Goal: Communication & Community: Answer question/provide support

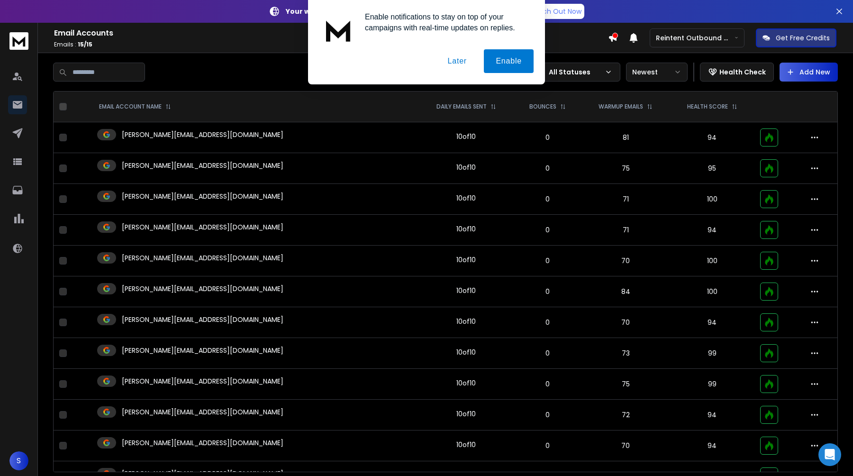
click at [452, 63] on button "Later" at bounding box center [456, 61] width 43 height 24
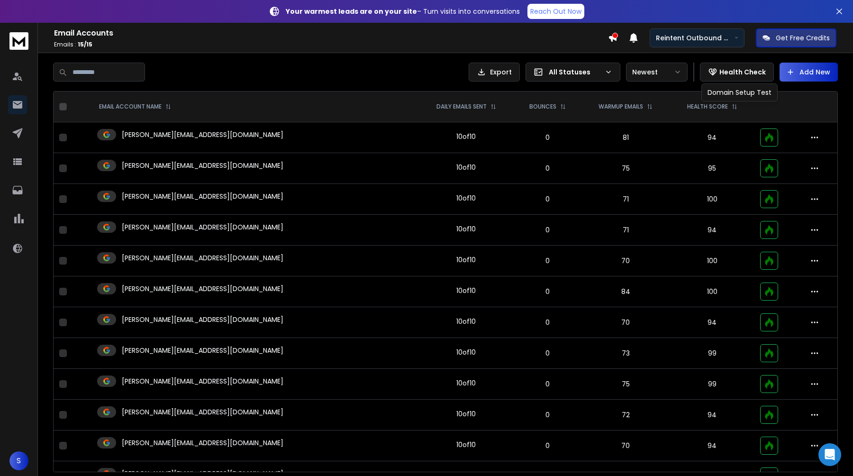
click at [705, 40] on p "Reintent Outbound Engine — Powered by Hire Highs" at bounding box center [695, 37] width 79 height 9
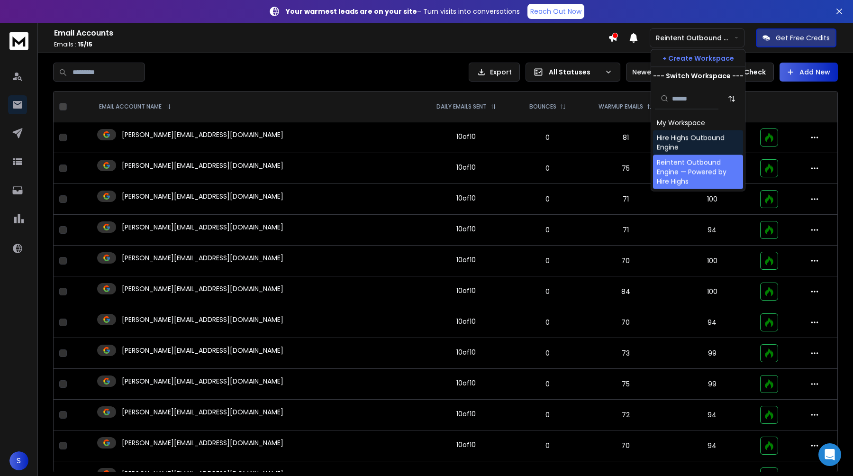
click at [681, 134] on div "Hire Highs Outbound Engine" at bounding box center [698, 142] width 82 height 19
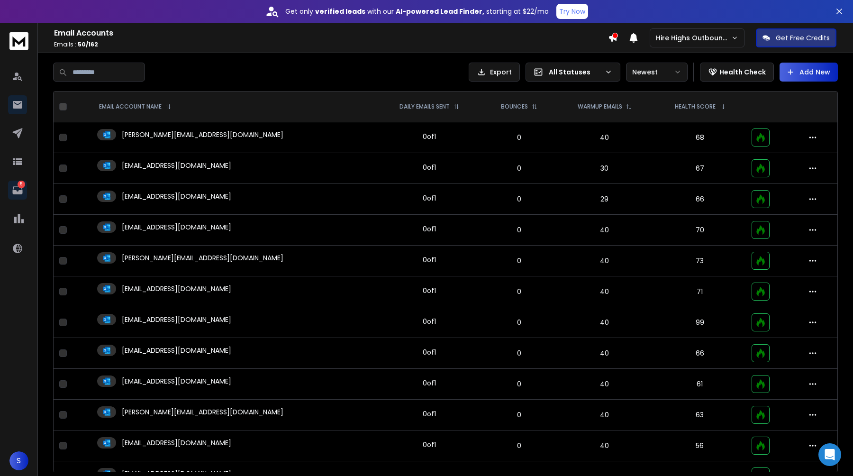
click at [19, 186] on p "5" at bounding box center [22, 185] width 8 height 8
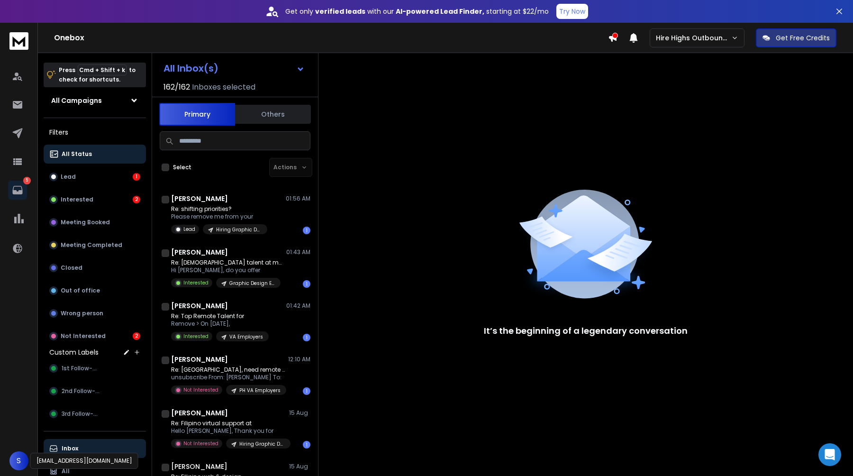
click at [21, 461] on span "S" at bounding box center [18, 460] width 19 height 19
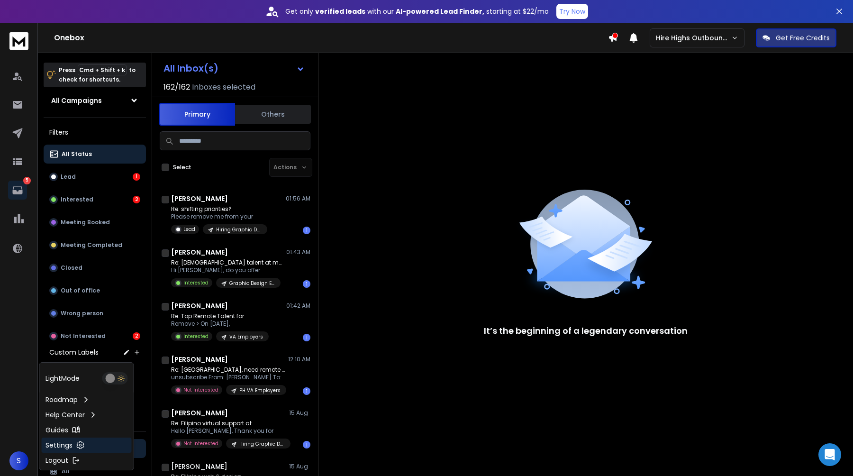
click at [75, 440] on div "Settings" at bounding box center [87, 444] width 90 height 15
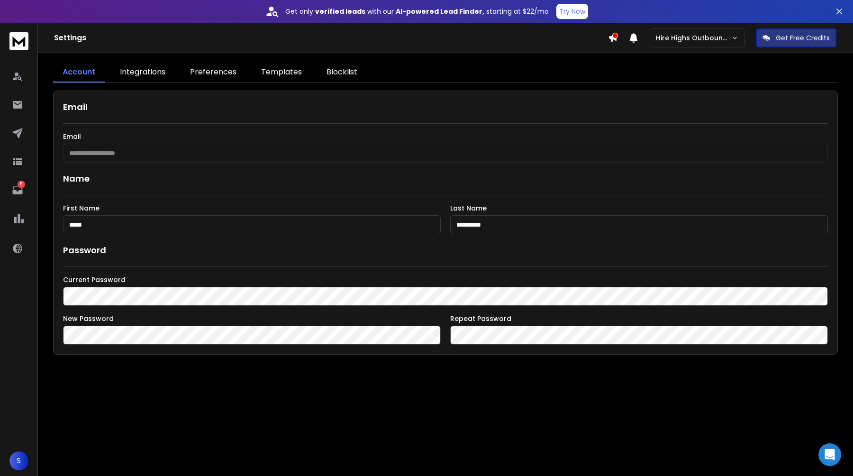
click at [161, 72] on link "Integrations" at bounding box center [142, 73] width 64 height 20
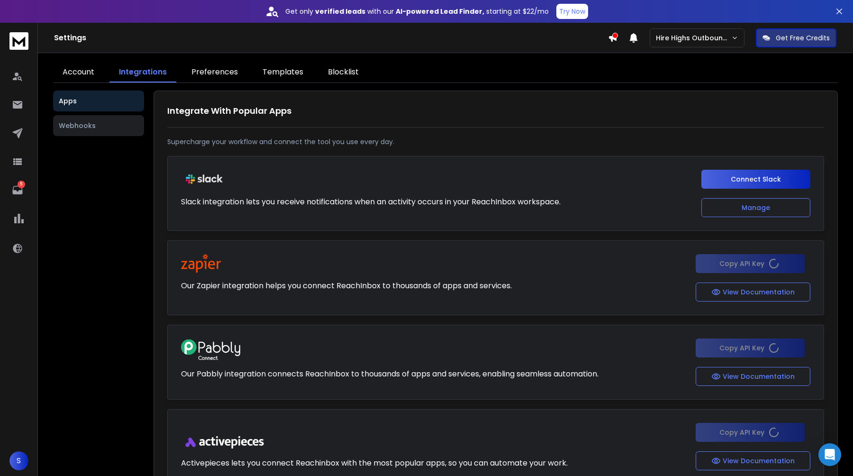
click at [94, 70] on link "Account" at bounding box center [78, 73] width 51 height 20
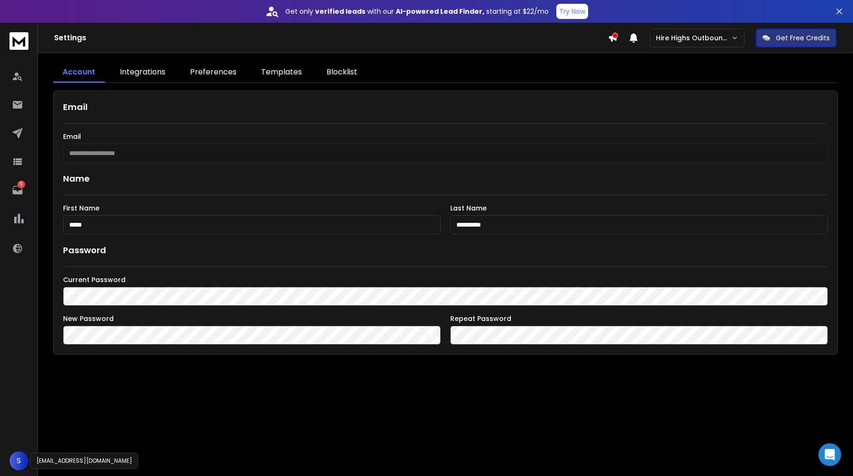
click at [25, 455] on span "S" at bounding box center [18, 460] width 19 height 19
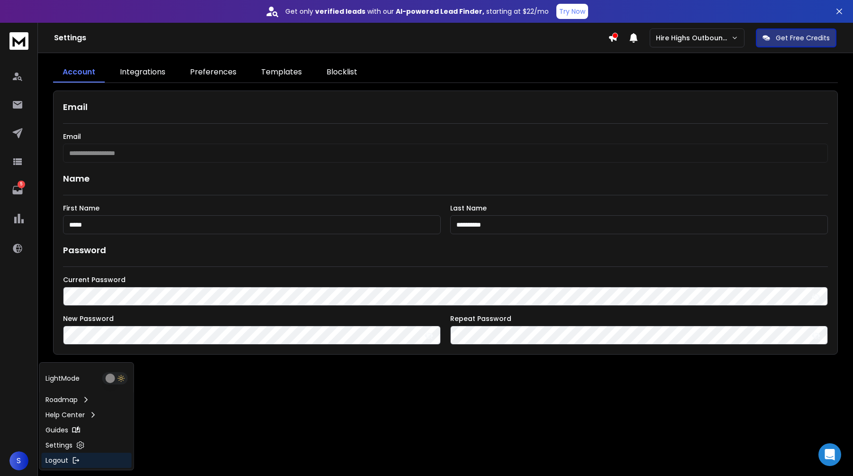
click at [54, 457] on p "Logout" at bounding box center [56, 459] width 23 height 9
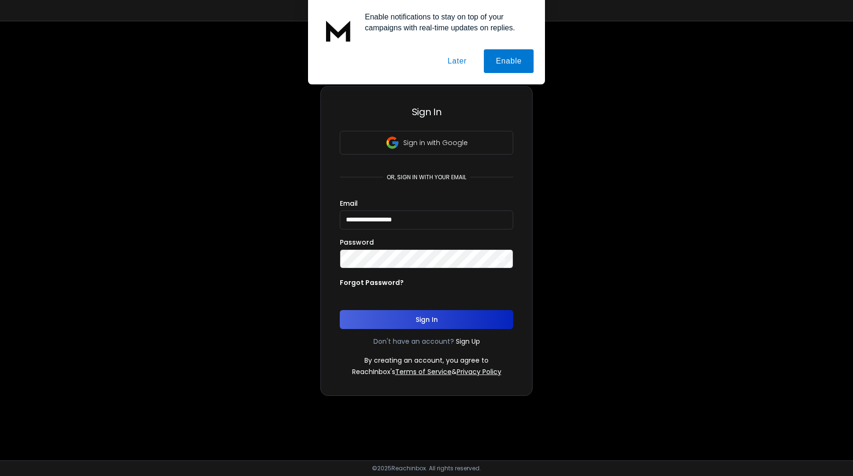
click at [397, 226] on input "**********" at bounding box center [426, 219] width 173 height 19
type input "**********"
click at [395, 313] on button "Sign In" at bounding box center [426, 319] width 173 height 19
click at [458, 63] on button "Later" at bounding box center [456, 61] width 43 height 24
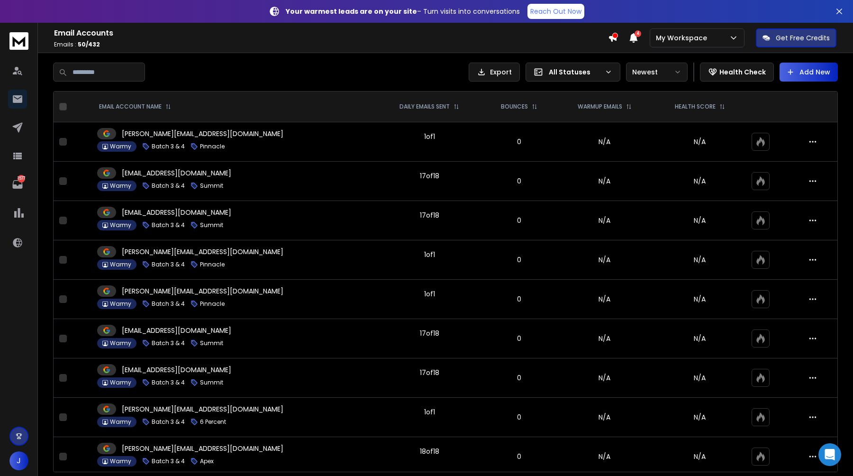
click at [28, 457] on div "1577 J" at bounding box center [19, 251] width 38 height 457
click at [24, 457] on span "J" at bounding box center [18, 460] width 19 height 19
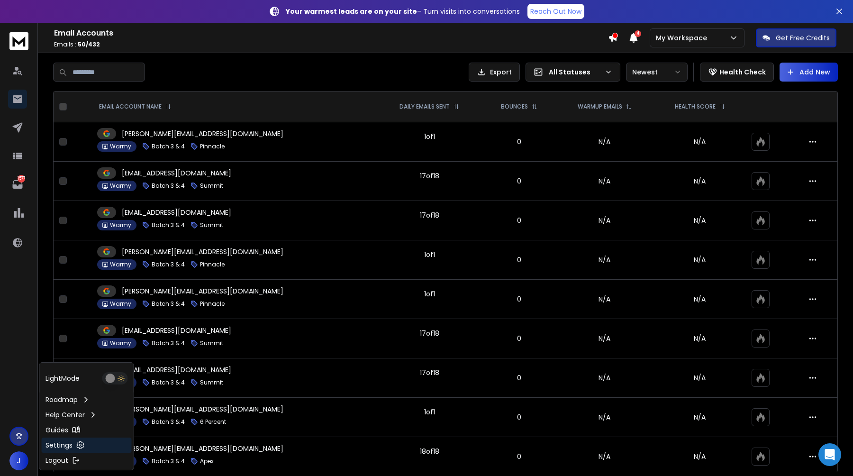
click at [67, 448] on p "Settings" at bounding box center [58, 444] width 27 height 9
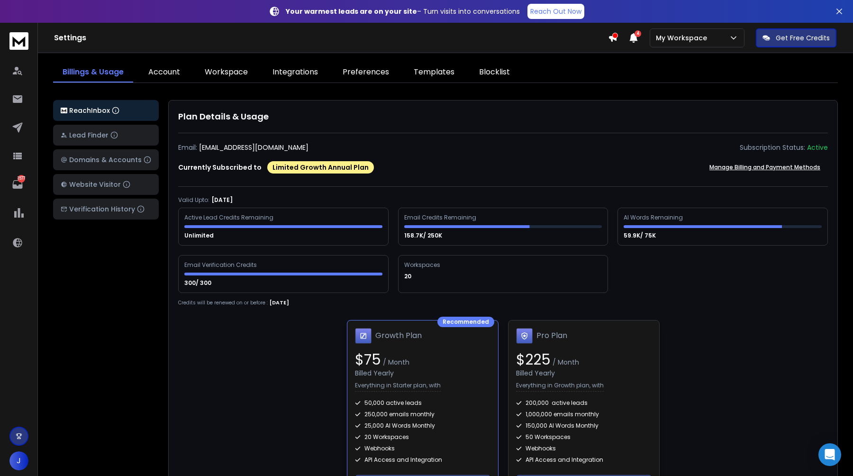
click at [227, 82] on link "Workspace" at bounding box center [226, 73] width 62 height 20
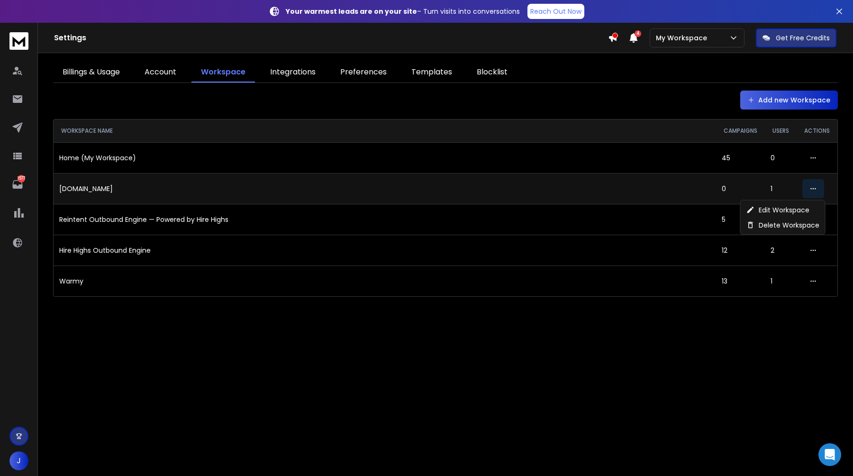
click at [815, 187] on icon "button" at bounding box center [813, 188] width 7 height 7
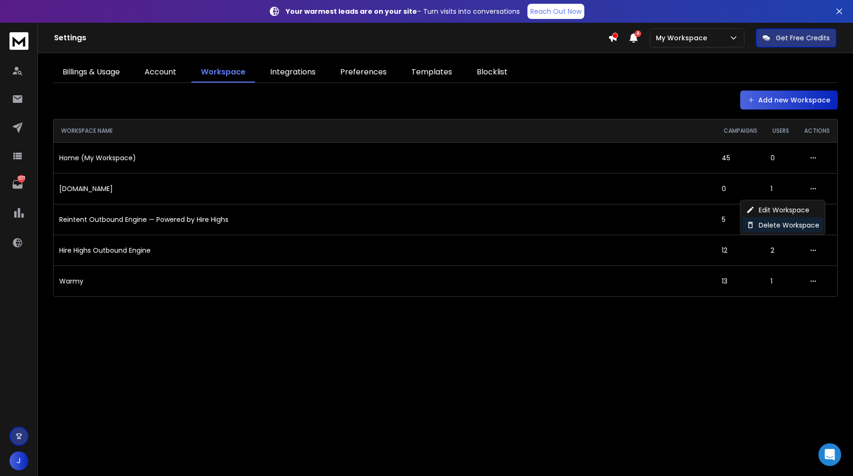
click at [792, 218] on div "Delete Workspace" at bounding box center [783, 225] width 81 height 15
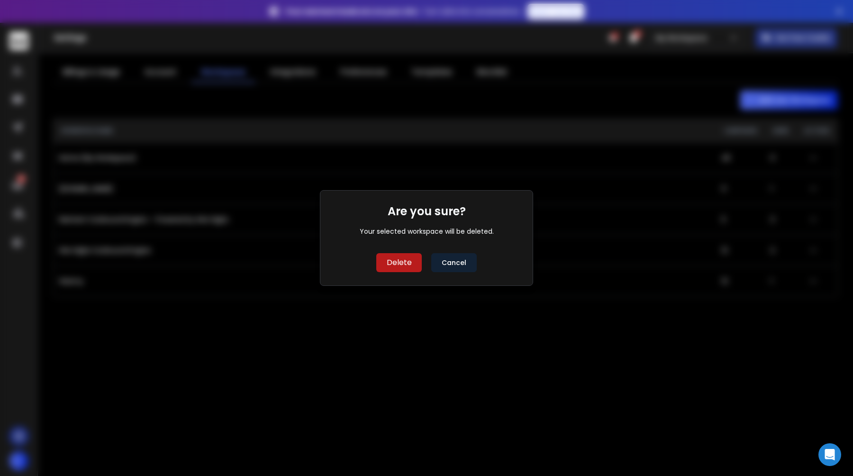
click at [393, 263] on button "Delete" at bounding box center [398, 262] width 45 height 19
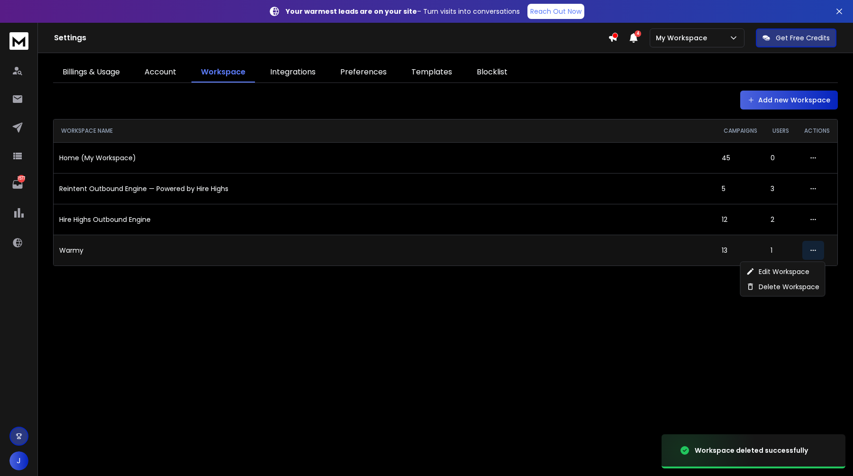
click at [809, 252] on button "button" at bounding box center [813, 250] width 22 height 19
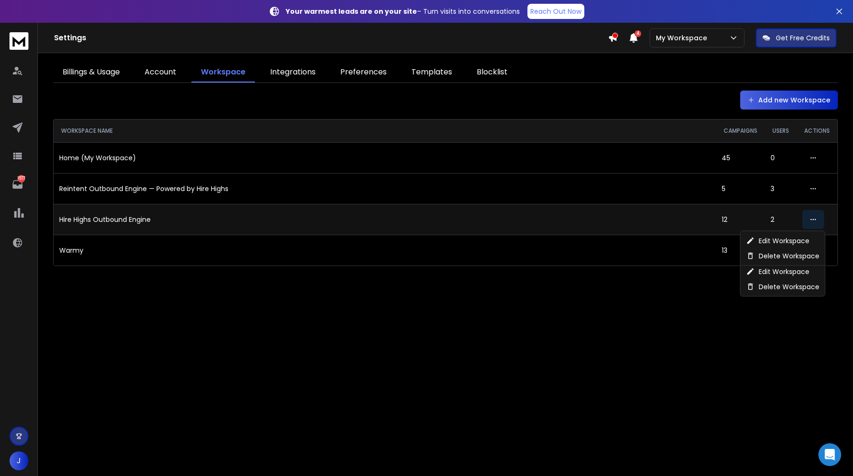
click at [814, 213] on button "button" at bounding box center [813, 219] width 22 height 19
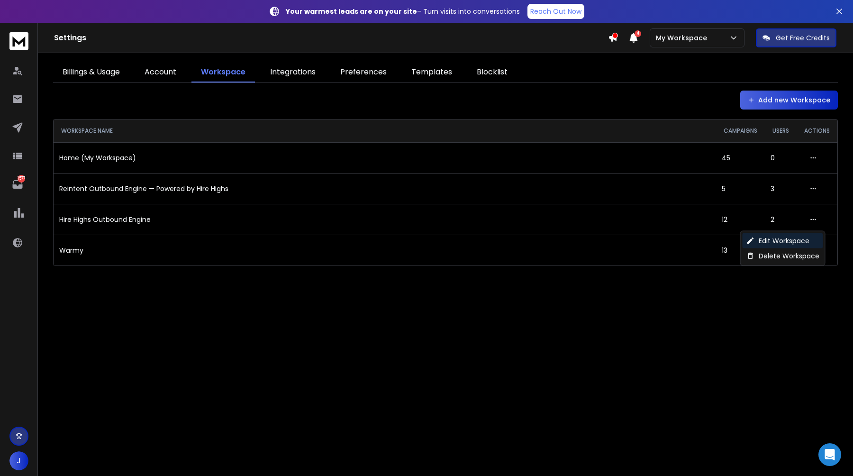
click at [794, 243] on p "Edit Workspace" at bounding box center [784, 240] width 51 height 9
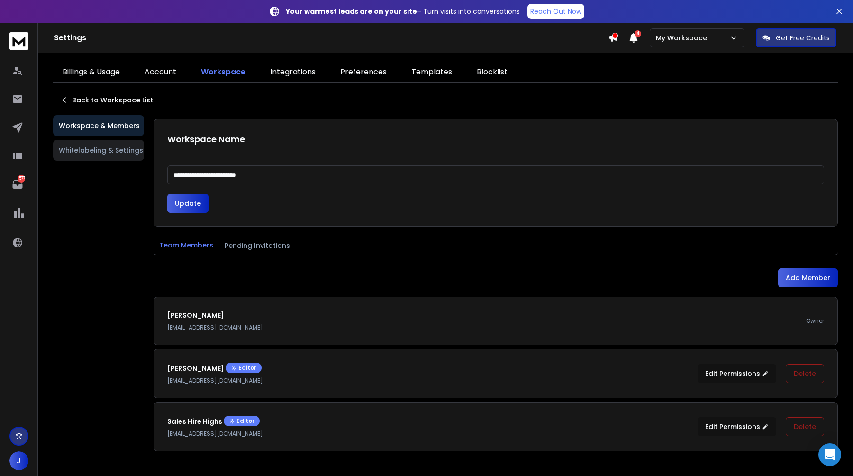
click at [133, 155] on button "Whitelabeling & Settings" at bounding box center [98, 150] width 91 height 21
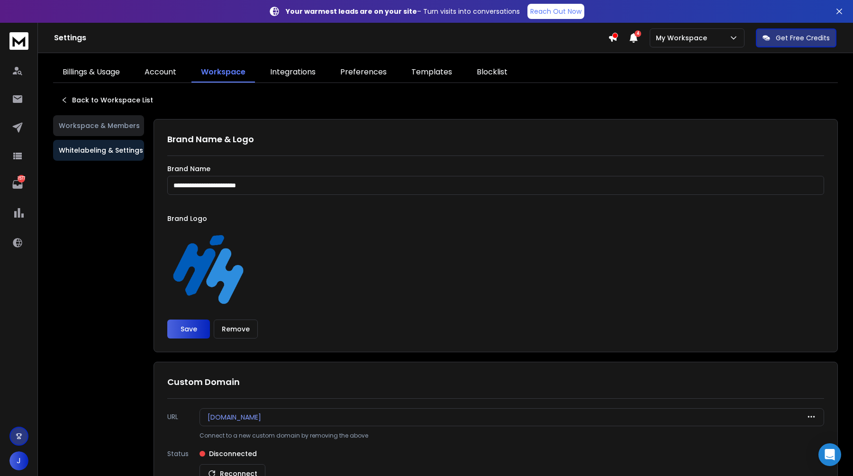
scroll to position [39, 0]
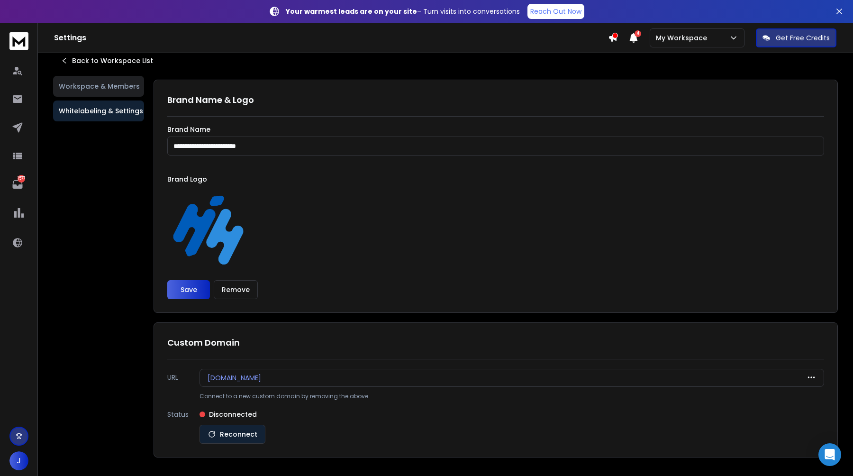
click at [234, 426] on button "Reconnect" at bounding box center [233, 434] width 66 height 19
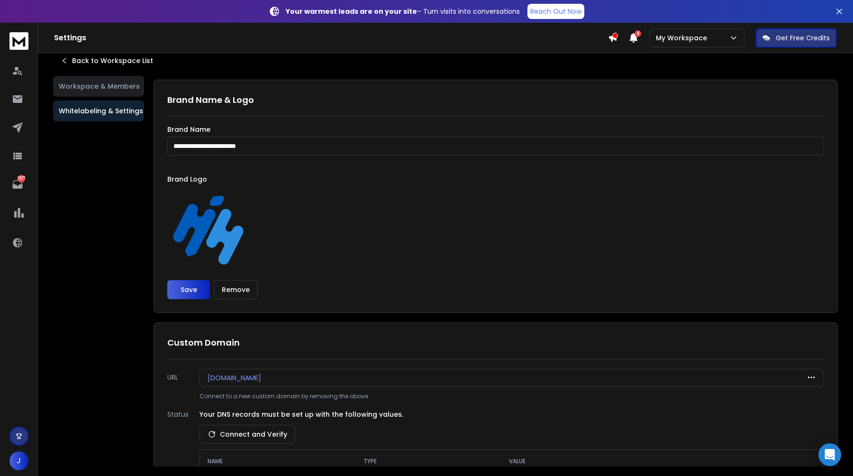
scroll to position [41, 0]
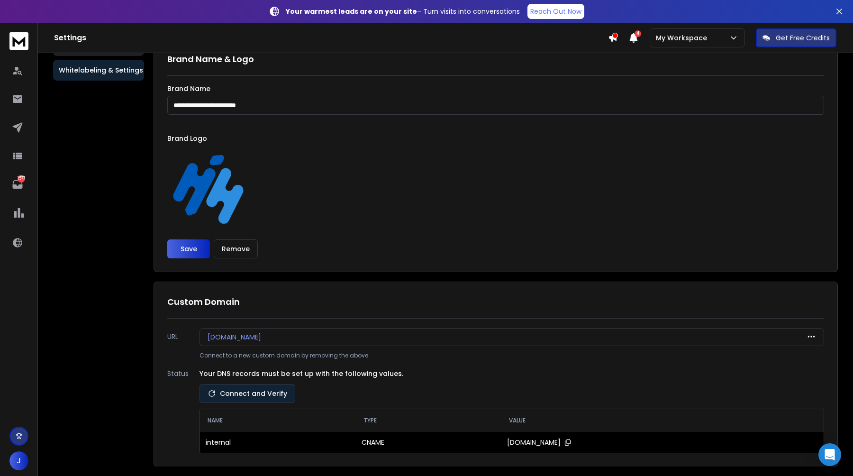
click at [272, 390] on button "Connect and Verify" at bounding box center [248, 393] width 96 height 19
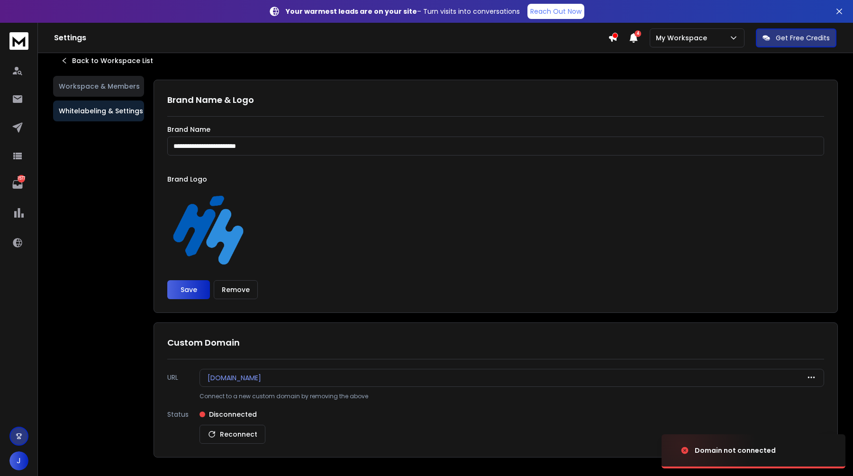
scroll to position [0, 0]
click at [327, 377] on div "internal.hirehighs.app" at bounding box center [512, 378] width 625 height 18
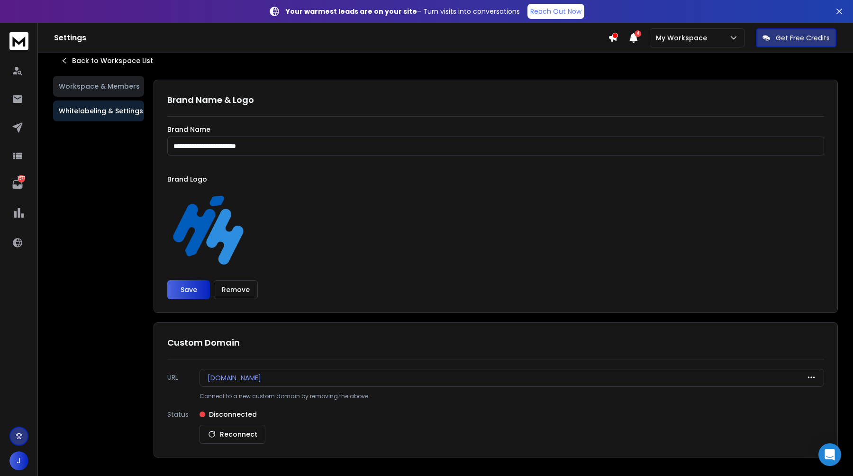
click at [289, 377] on div "internal.hirehighs.app" at bounding box center [512, 378] width 625 height 18
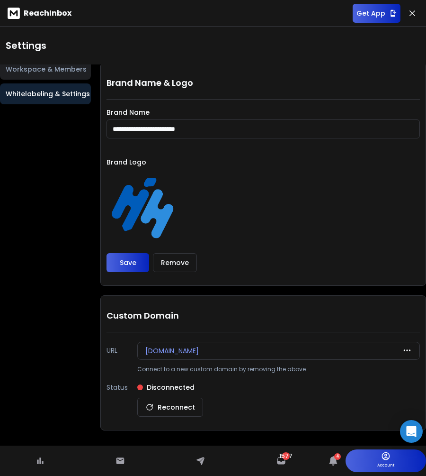
click at [164, 417] on div "Custom Domain URL internal.hirehighs.app Connect to a new custom domain by remo…" at bounding box center [263, 362] width 326 height 135
click at [164, 412] on button "Reconnect" at bounding box center [170, 407] width 66 height 19
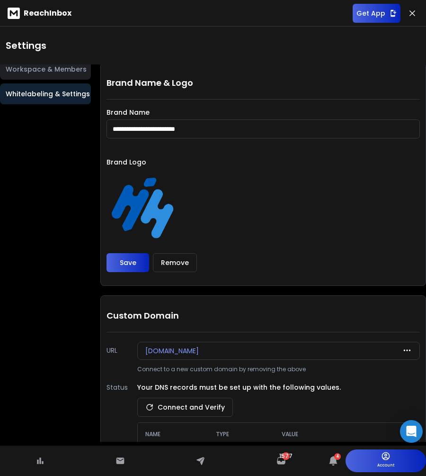
scroll to position [38, 0]
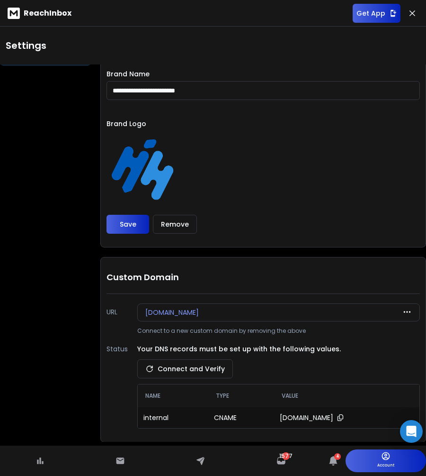
click at [344, 418] on icon at bounding box center [341, 417] width 6 height 7
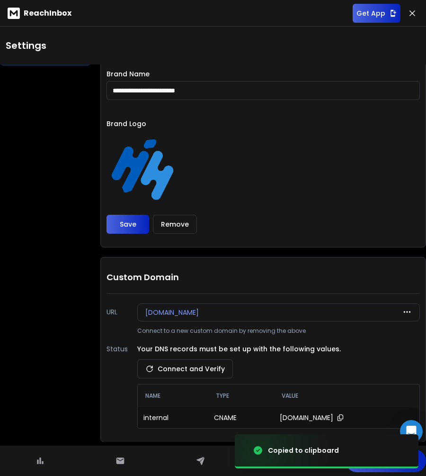
click at [344, 418] on icon at bounding box center [341, 417] width 6 height 7
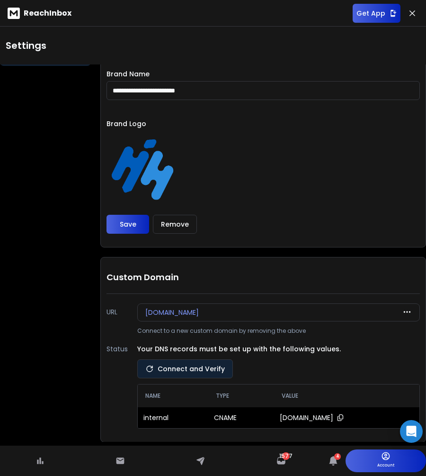
click at [156, 371] on button "Connect and Verify" at bounding box center [185, 368] width 96 height 19
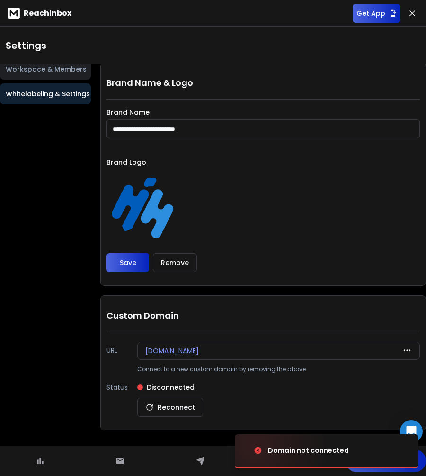
click at [403, 428] on ol "Domain not connected" at bounding box center [326, 450] width 199 height 49
click at [408, 428] on ol "Domain not connected" at bounding box center [326, 450] width 199 height 49
click at [414, 423] on div "Open Intercom Messenger" at bounding box center [411, 431] width 25 height 25
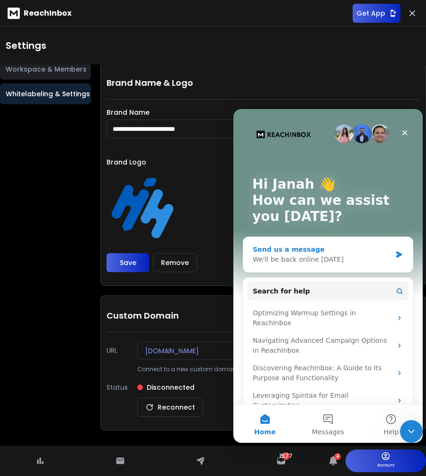
click at [308, 261] on div "We'll be back online on Monday" at bounding box center [322, 259] width 139 height 10
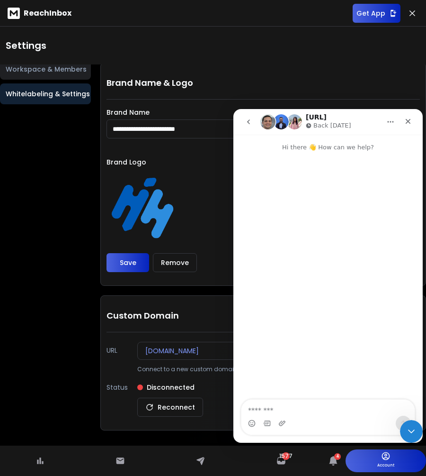
click at [281, 404] on textarea "Message…" at bounding box center [328, 407] width 173 height 16
type textarea "**********"
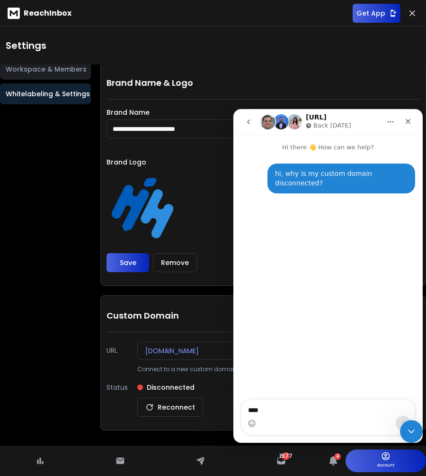
type textarea "****"
type textarea "**********"
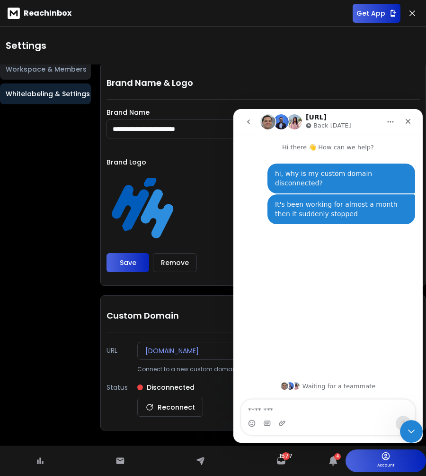
click at [413, 433] on icon "Close Intercom Messenger" at bounding box center [411, 431] width 11 height 11
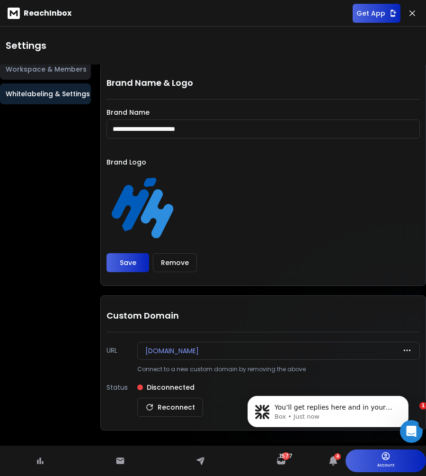
click at [393, 350] on div "internal.hirehighs.app" at bounding box center [278, 351] width 283 height 18
click at [408, 349] on icon at bounding box center [407, 350] width 9 height 9
click at [282, 360] on div "internal.hirehighs.app Connect to a new custom domain by removing the above" at bounding box center [278, 357] width 283 height 31
click at [157, 412] on button "Reconnect" at bounding box center [170, 407] width 66 height 19
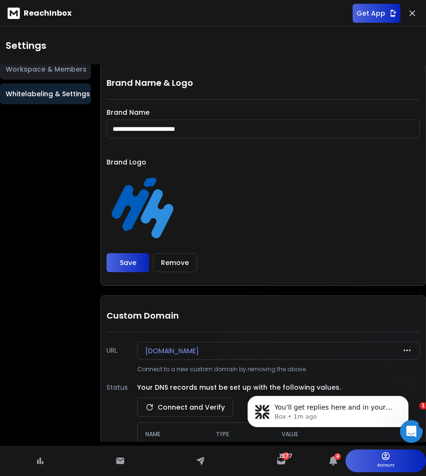
scroll to position [38, 0]
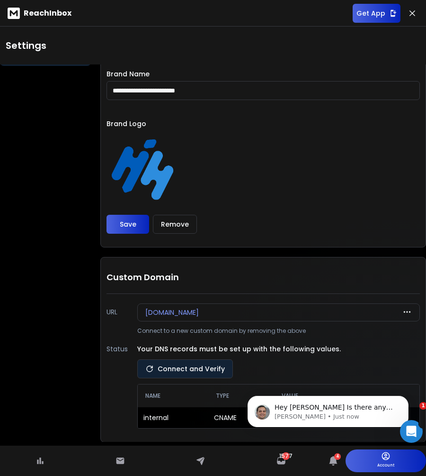
click at [158, 370] on button "Connect and Verify" at bounding box center [185, 368] width 96 height 19
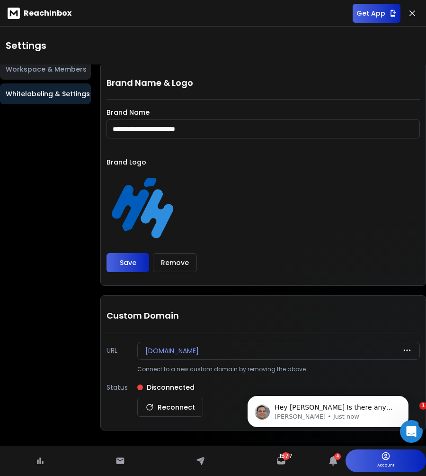
copy p "hirehighs"
click at [415, 424] on div "Open Intercom Messenger" at bounding box center [411, 431] width 31 height 31
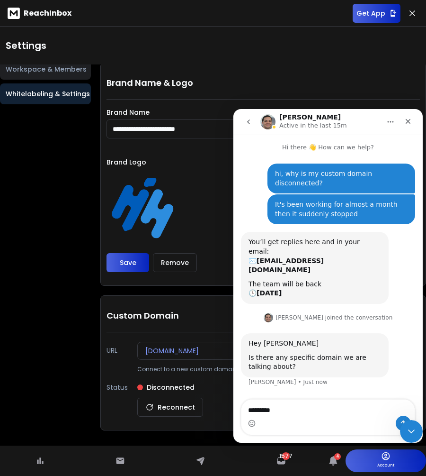
drag, startPoint x: 218, startPoint y: 347, endPoint x: 144, endPoint y: 349, distance: 73.9
click at [144, 349] on div "internal.hirehighs.app" at bounding box center [278, 351] width 283 height 18
copy p "internal.hirehighs.app"
click at [289, 407] on textarea "*********" at bounding box center [328, 407] width 173 height 16
type textarea "**********"
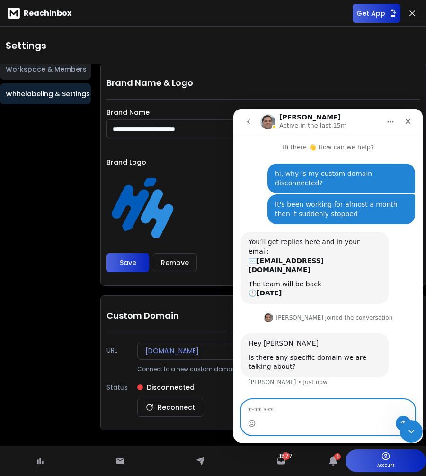
scroll to position [7, 0]
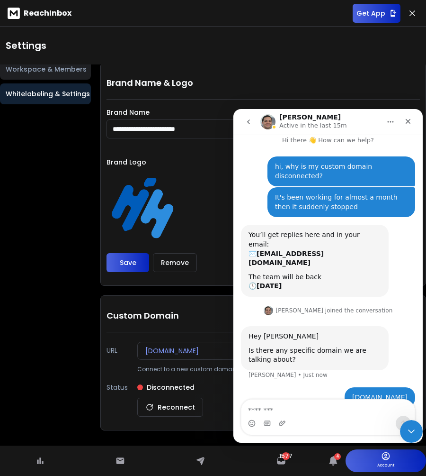
click at [417, 431] on icon "Close Intercom Messenger" at bounding box center [411, 431] width 11 height 11
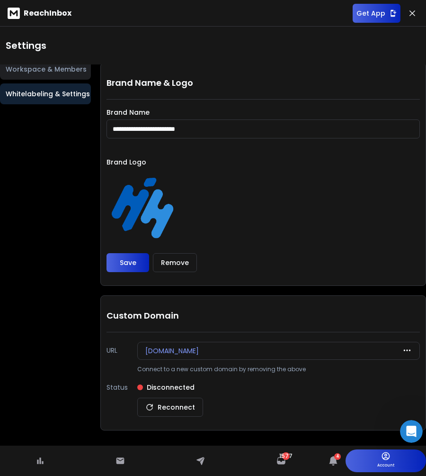
click at [419, 433] on div "Open Intercom Messenger" at bounding box center [411, 431] width 31 height 31
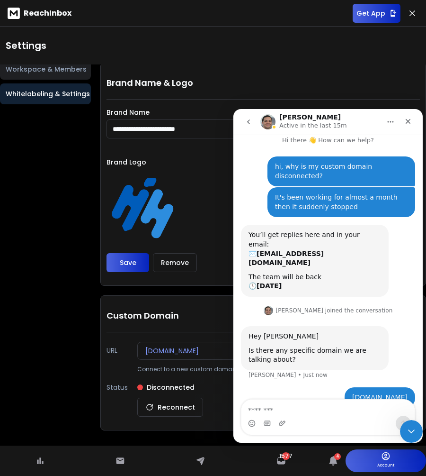
click at [289, 410] on textarea "Message…" at bounding box center [328, 407] width 173 height 16
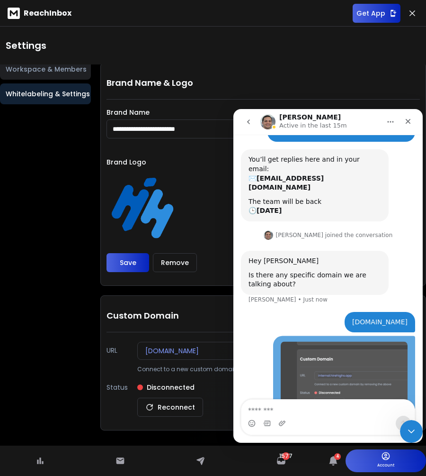
scroll to position [92, 0]
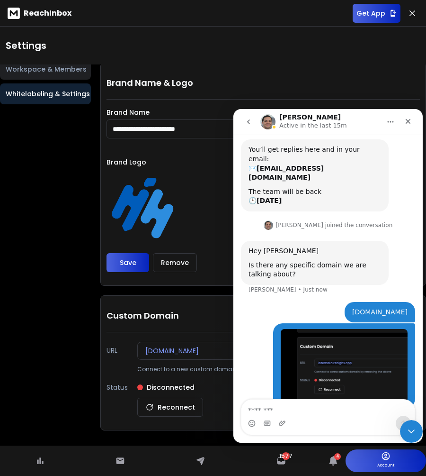
click at [80, 292] on div "**********" at bounding box center [213, 247] width 426 height 368
click at [238, 63] on div "Settings" at bounding box center [213, 46] width 426 height 38
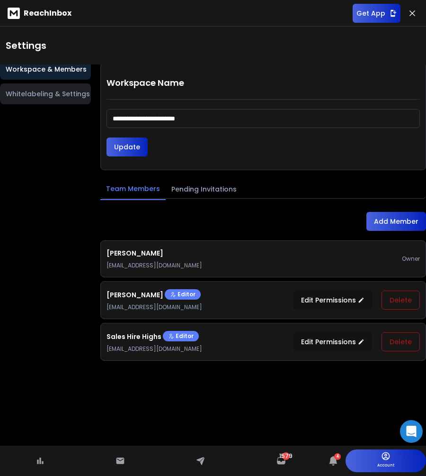
click at [363, 344] on icon at bounding box center [361, 341] width 7 height 7
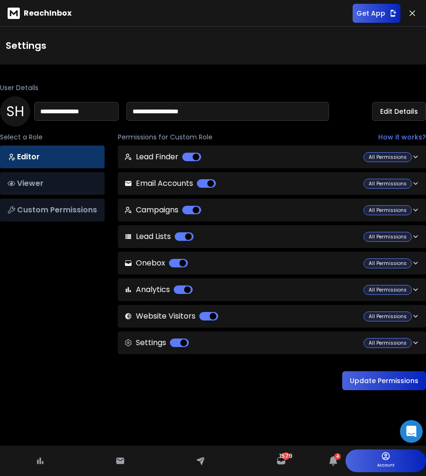
click at [211, 184] on button "button" at bounding box center [206, 183] width 19 height 9
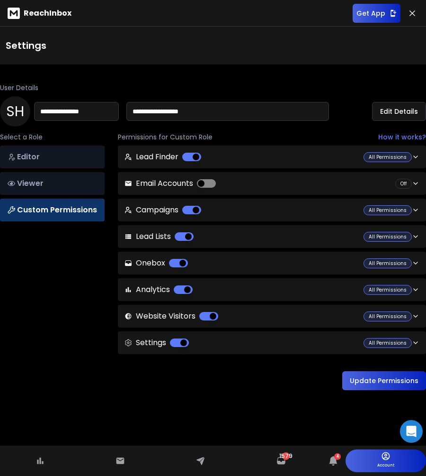
click at [178, 347] on p "Settings" at bounding box center [157, 342] width 64 height 11
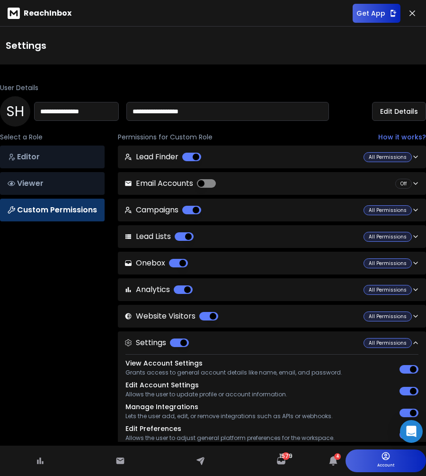
click at [189, 335] on button "Settings All Permissions" at bounding box center [272, 342] width 308 height 23
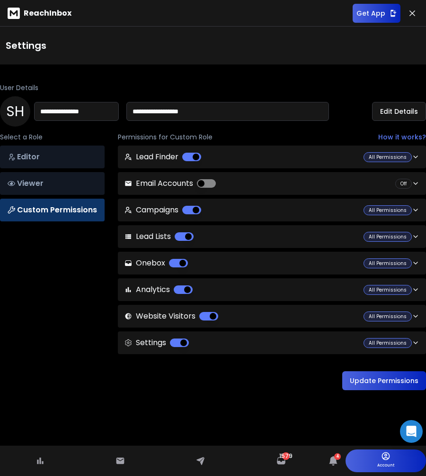
click at [183, 340] on button "button" at bounding box center [179, 342] width 19 height 9
click at [362, 386] on button "Update Permissions" at bounding box center [385, 380] width 84 height 19
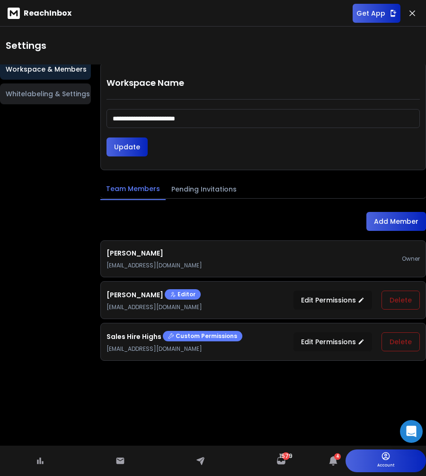
click at [363, 345] on icon at bounding box center [361, 341] width 7 height 7
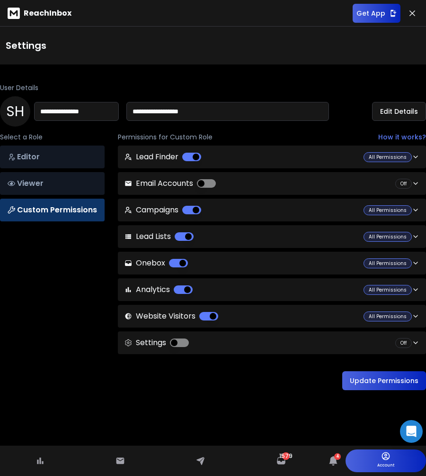
click at [388, 316] on div "All Permissions" at bounding box center [388, 316] width 48 height 10
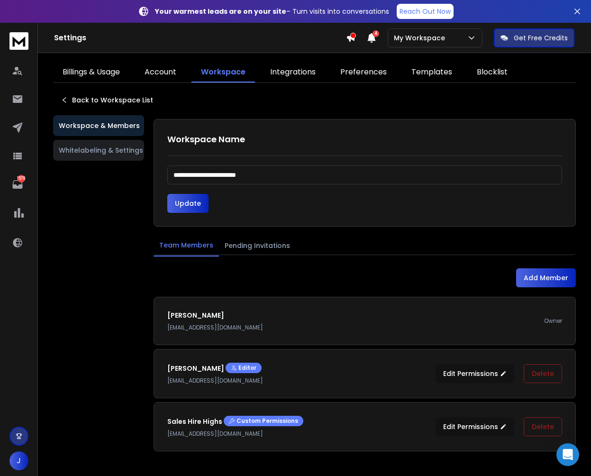
click at [288, 73] on link "Integrations" at bounding box center [293, 73] width 64 height 20
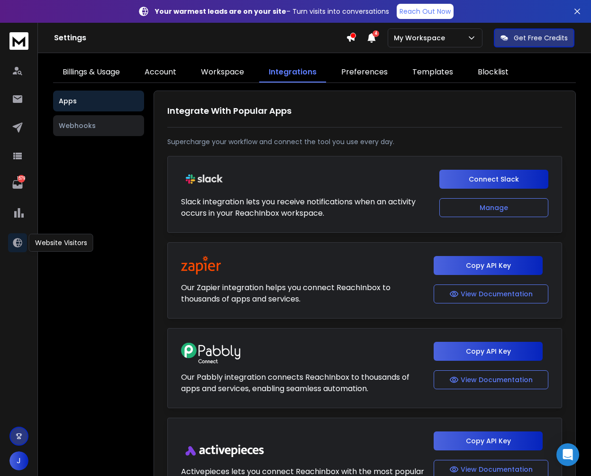
click at [17, 243] on icon at bounding box center [17, 242] width 11 height 11
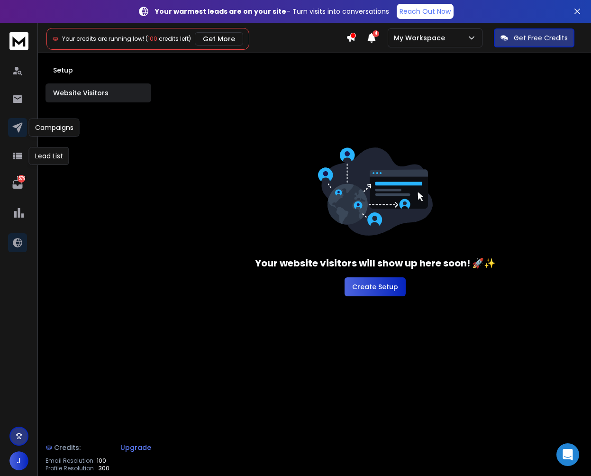
click at [20, 126] on icon at bounding box center [17, 127] width 10 height 10
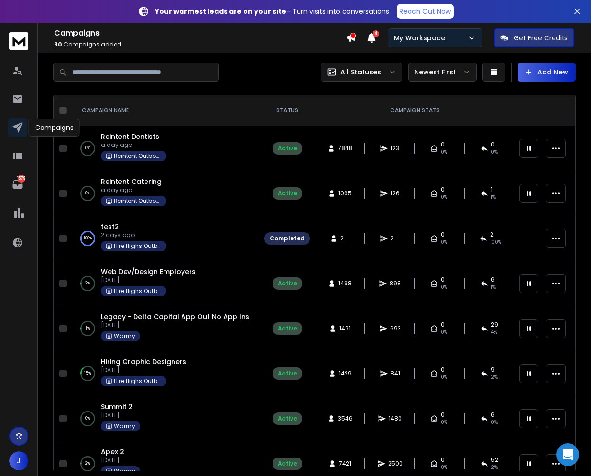
click at [426, 39] on div "My Workspace" at bounding box center [435, 37] width 82 height 9
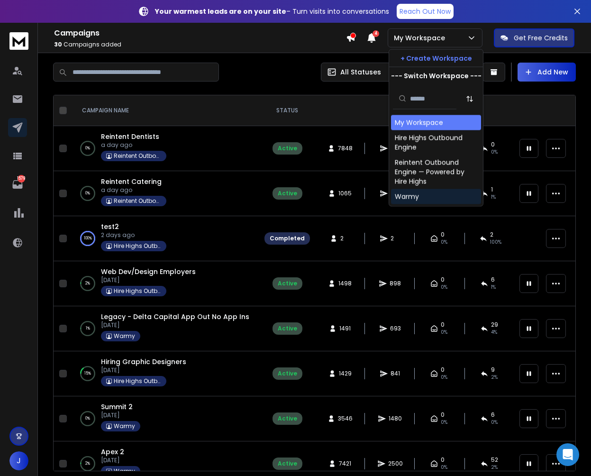
click at [424, 254] on td "2 2 0 0% 2 100 %" at bounding box center [415, 238] width 198 height 45
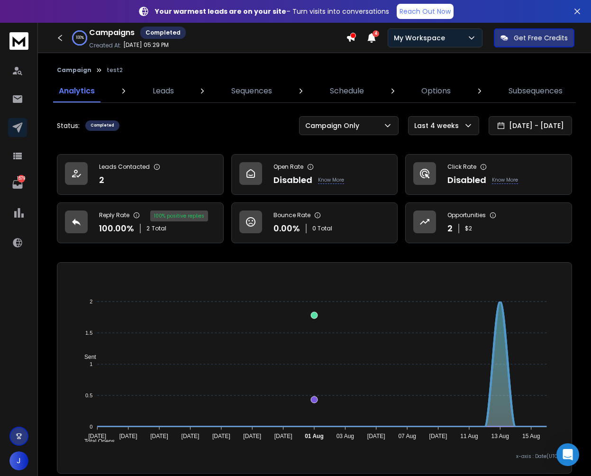
click at [426, 38] on div "My Workspace" at bounding box center [435, 37] width 82 height 9
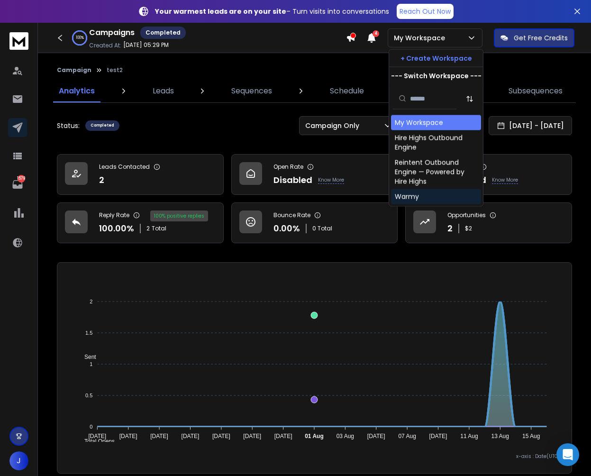
click at [408, 193] on div "Warmy" at bounding box center [407, 196] width 24 height 9
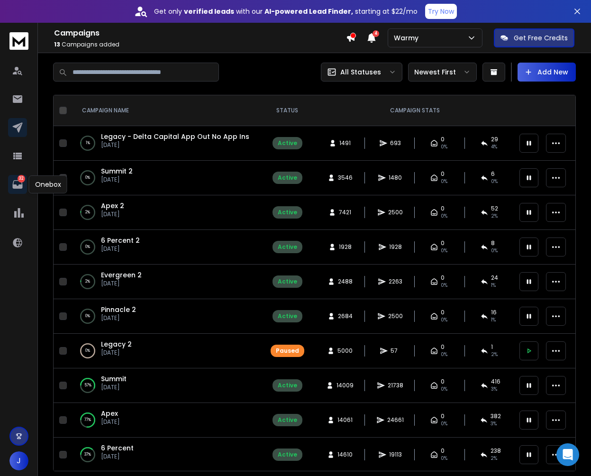
click at [23, 176] on p "32" at bounding box center [22, 179] width 8 height 8
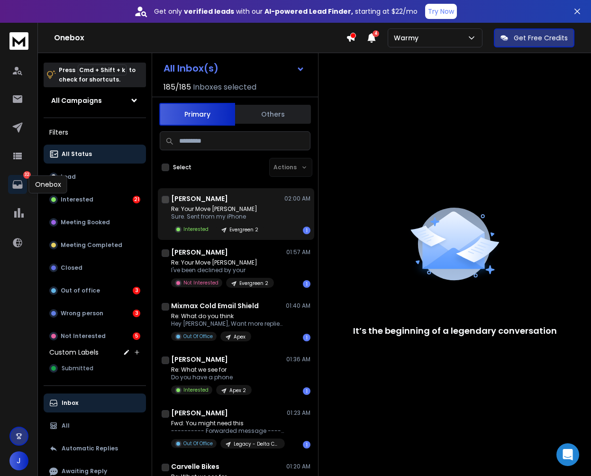
click at [245, 201] on div "Jeni Jones 02:00 AM" at bounding box center [240, 198] width 139 height 9
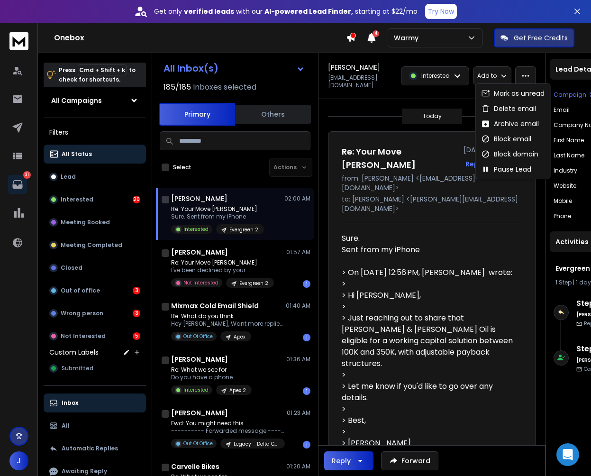
click at [536, 76] on button "button" at bounding box center [525, 75] width 21 height 19
click at [518, 100] on div "Mark as unread" at bounding box center [513, 93] width 71 height 15
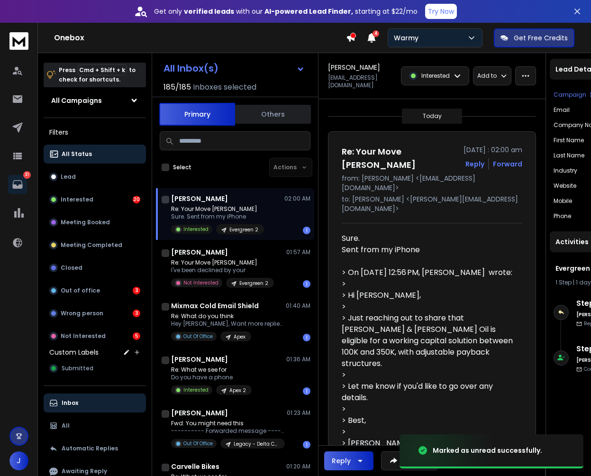
click at [467, 33] on div "Warmy" at bounding box center [435, 37] width 82 height 9
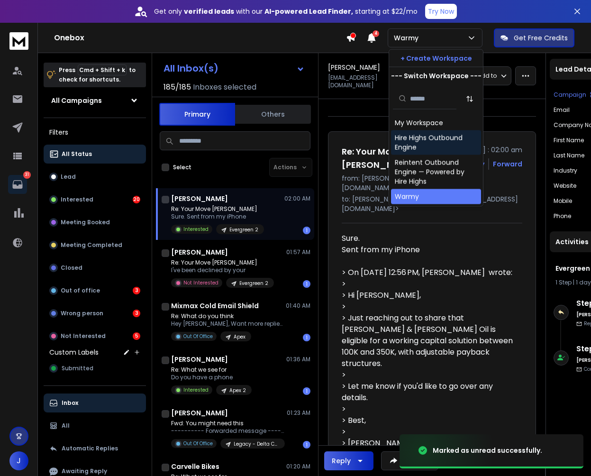
click at [437, 145] on div "Hire Highs Outbound Engine" at bounding box center [436, 142] width 82 height 19
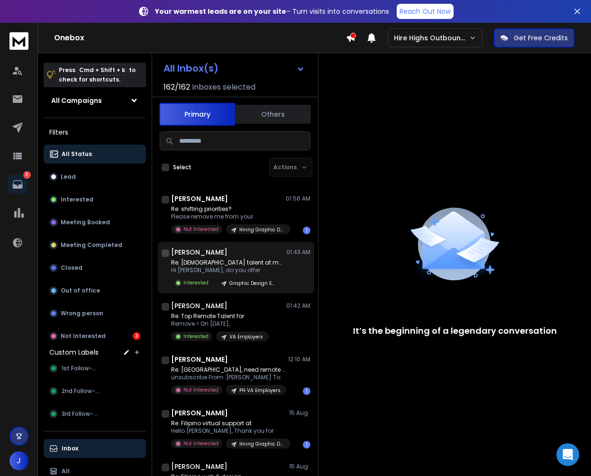
click at [257, 268] on p "Hi Michelle, do you offer" at bounding box center [228, 270] width 114 height 8
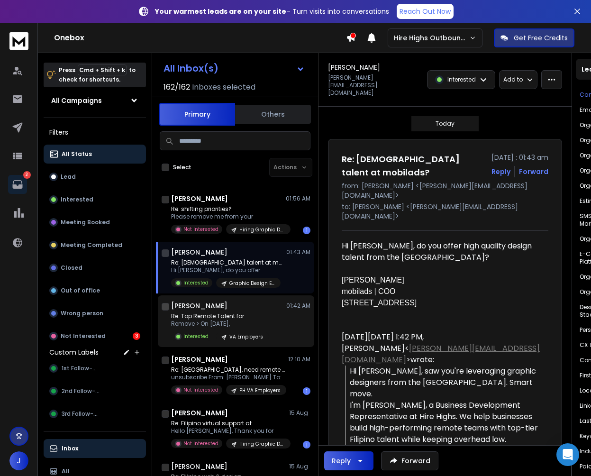
click at [259, 307] on div "Steve Hart 01:42 AM" at bounding box center [240, 305] width 139 height 9
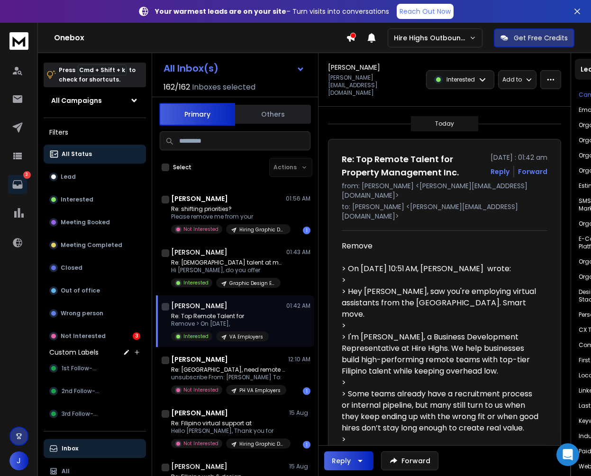
click at [475, 76] on p "Interested" at bounding box center [460, 80] width 28 height 8
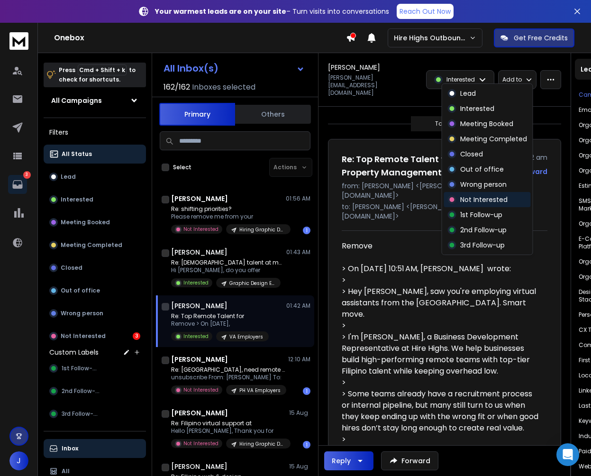
click at [472, 196] on p "Not Interested" at bounding box center [483, 199] width 47 height 9
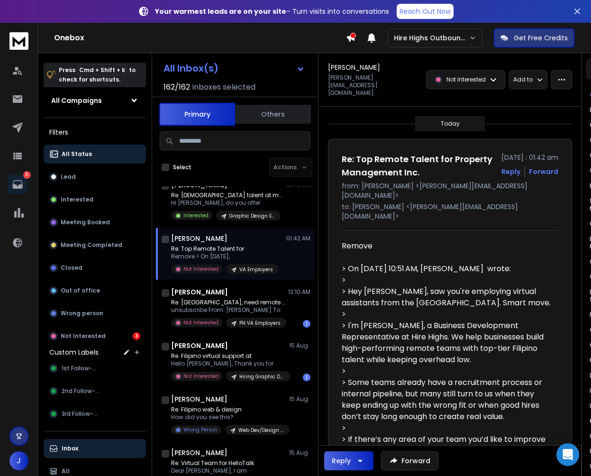
scroll to position [66, 0]
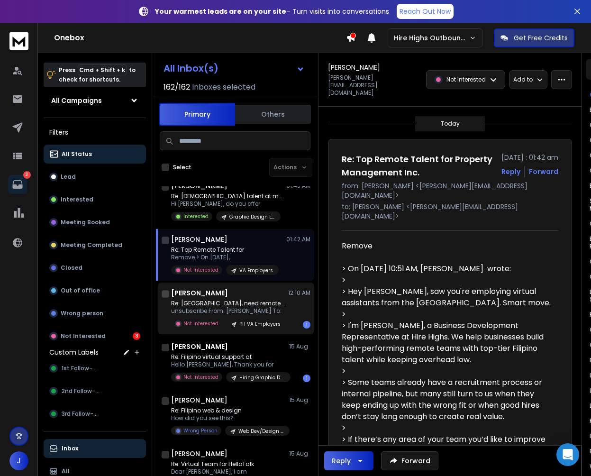
click at [278, 308] on p "unsubscribe From: Jessica Langdon To:" at bounding box center [228, 311] width 114 height 8
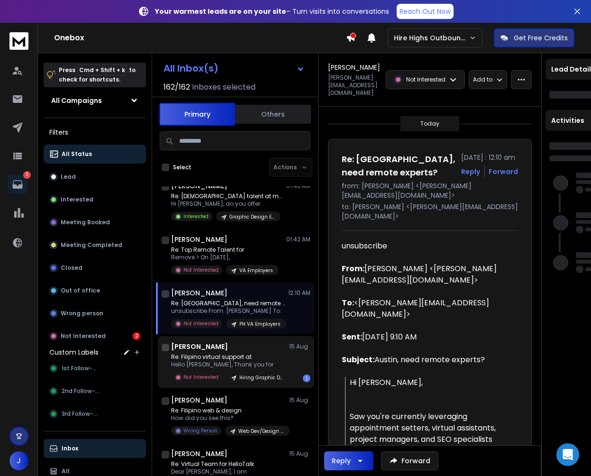
click at [283, 351] on div "Brual Shah 15 Aug Re: Filipino virtual support at Hello Patricia, Thank you for…" at bounding box center [240, 362] width 139 height 40
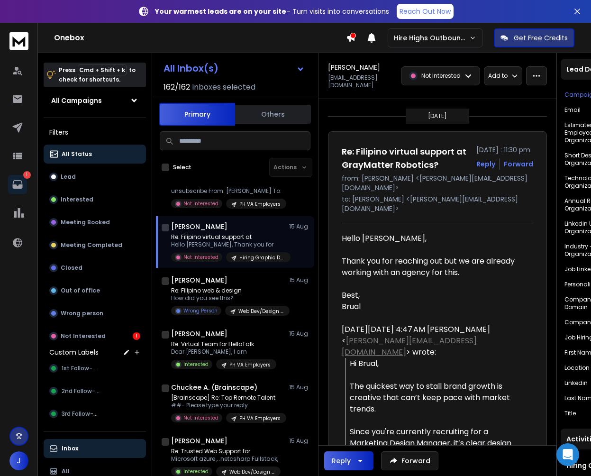
scroll to position [188, 0]
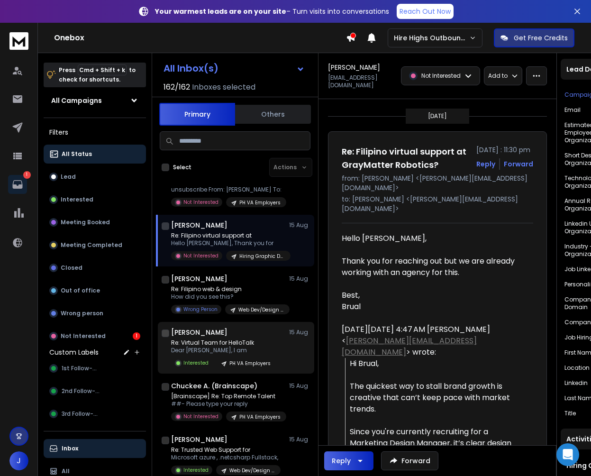
click at [288, 348] on div "Re: Virtual Team for HelloTalk Dear Jessica Langdon, I am Interested PH VA Empl…" at bounding box center [240, 353] width 139 height 29
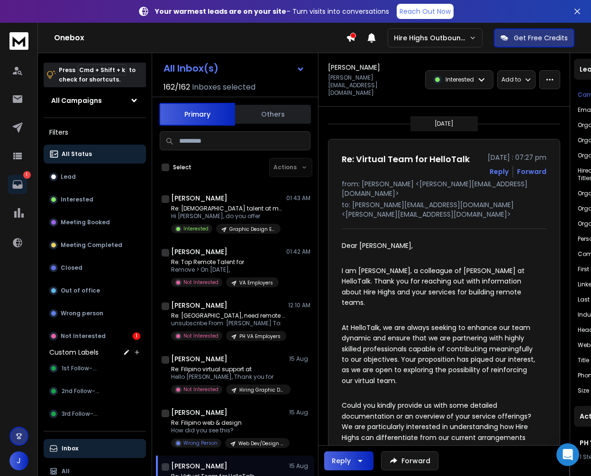
scroll to position [0, 0]
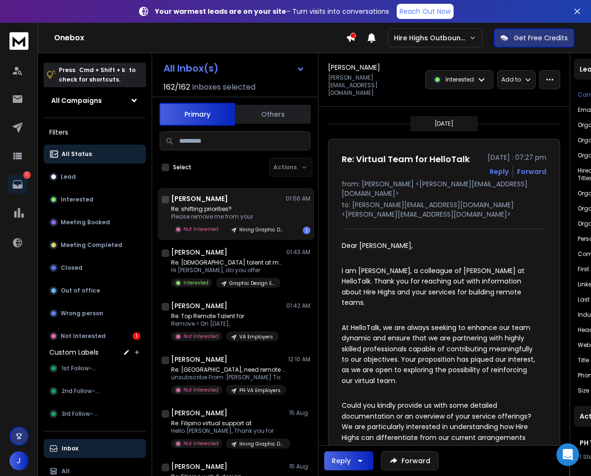
click at [290, 232] on div "Re: shifting priorities? Please remove me from your Not Interested Hiring Graph…" at bounding box center [240, 219] width 139 height 29
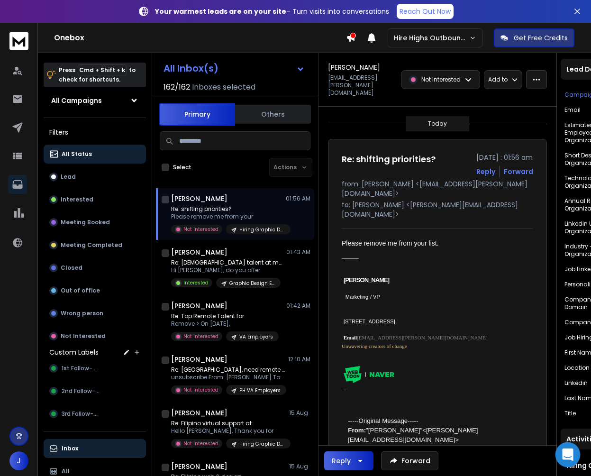
click at [570, 459] on icon "Open Intercom Messenger" at bounding box center [568, 454] width 12 height 12
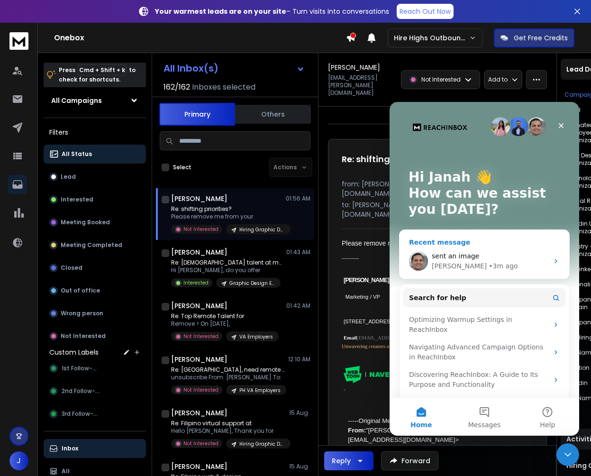
click at [509, 252] on div "sent an image" at bounding box center [490, 256] width 117 height 10
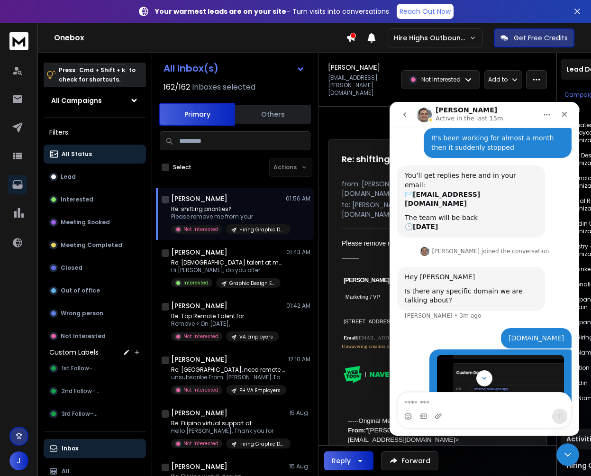
scroll to position [92, 0]
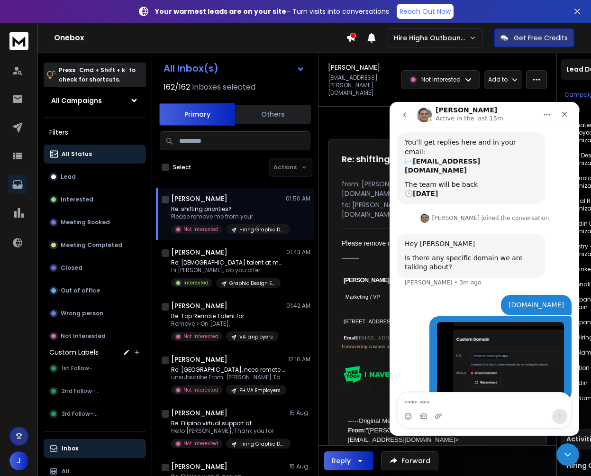
click at [221, 196] on h1 "Priya Girishankar" at bounding box center [199, 198] width 56 height 9
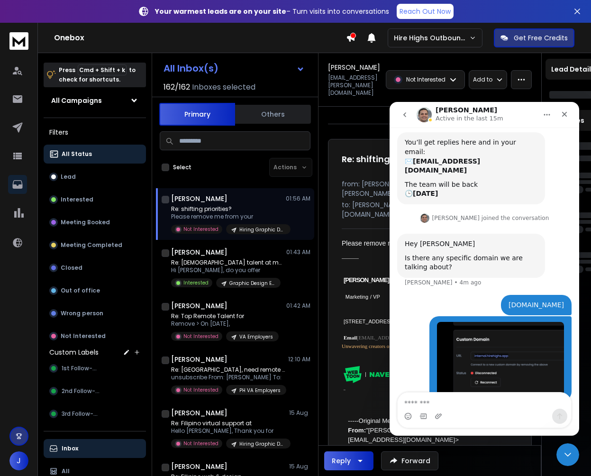
click at [251, 206] on p "Re: shifting priorities?" at bounding box center [228, 209] width 114 height 8
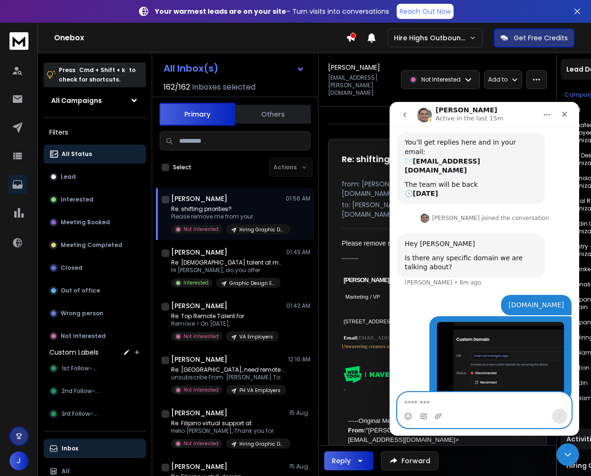
click at [433, 406] on textarea "Message…" at bounding box center [484, 400] width 173 height 16
type textarea "**********"
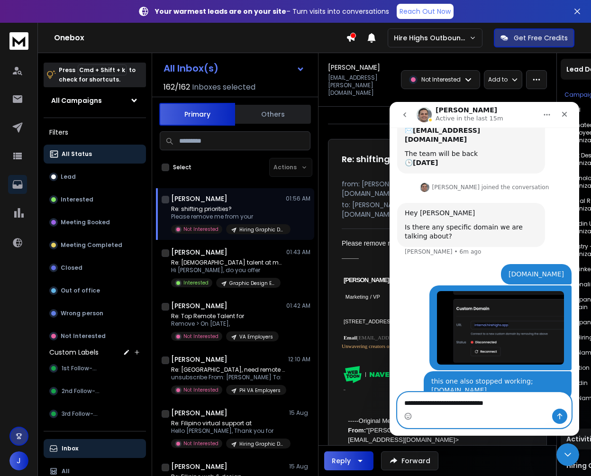
type textarea "**********"
paste textarea "Message…"
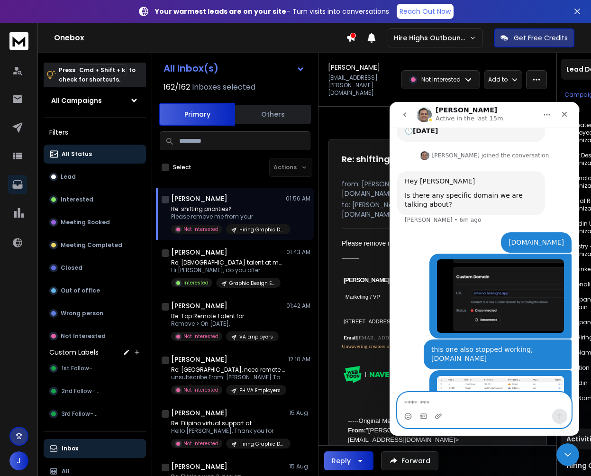
scroll to position [177, 0]
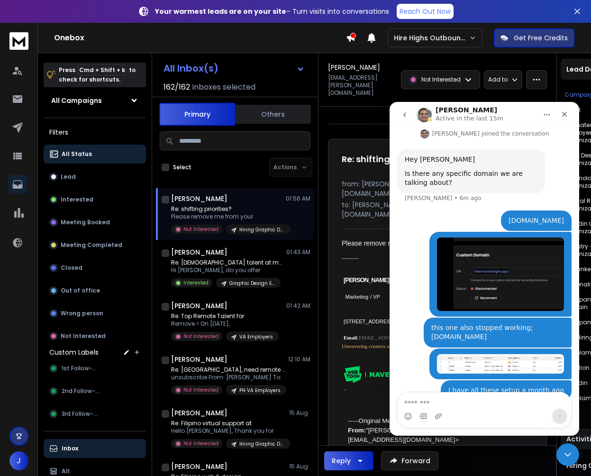
click at [1, 10] on div "Your warmest leads are on your site – Turn visits into conversations Reach Out …" at bounding box center [295, 11] width 591 height 23
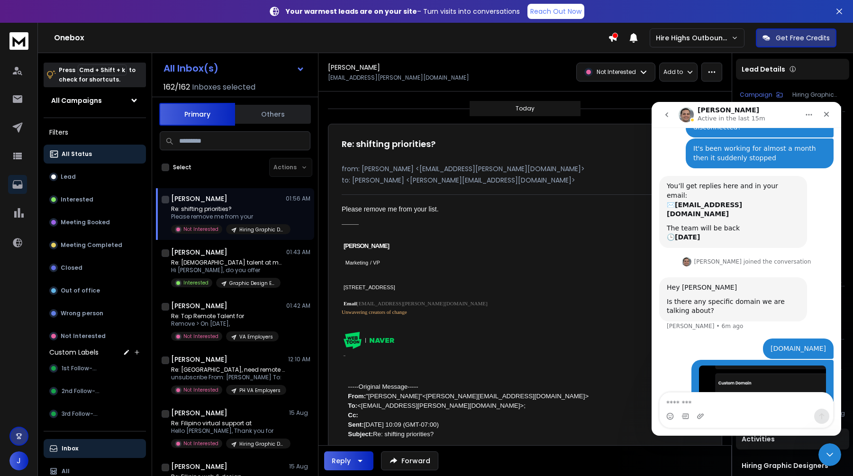
scroll to position [0, 0]
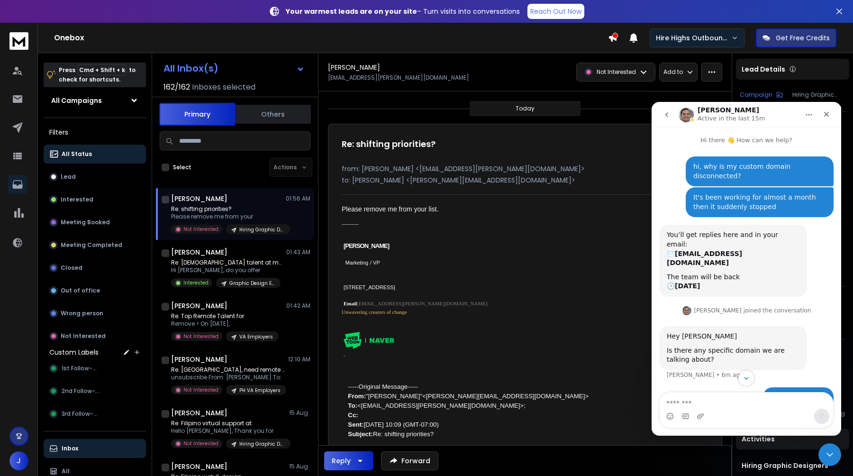
click at [590, 45] on button "Hire Highs Outbound Engine" at bounding box center [697, 37] width 95 height 19
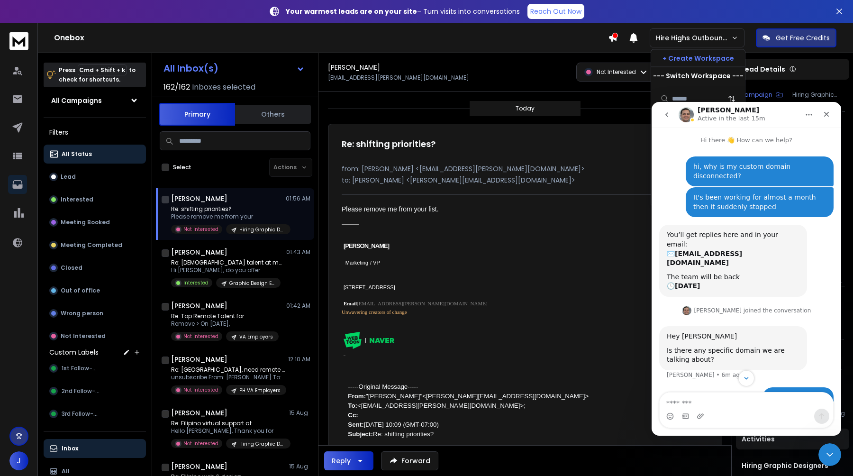
click at [590, 449] on icon "Close Intercom Messenger" at bounding box center [829, 454] width 11 height 11
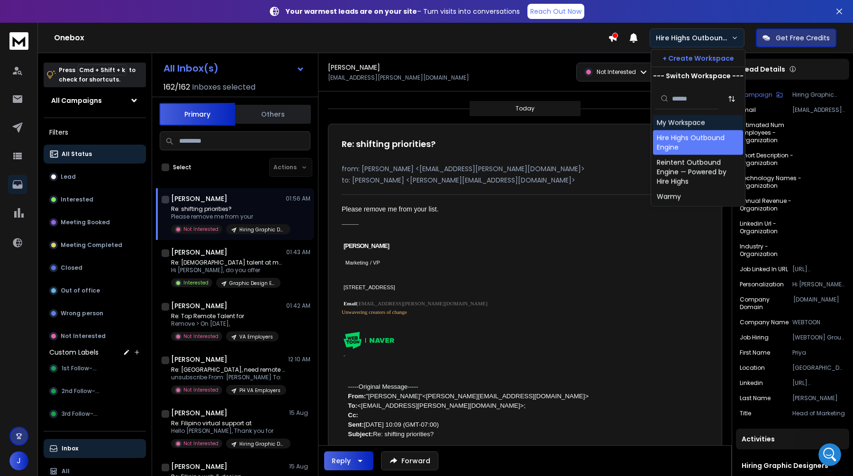
scroll to position [177, 0]
click at [590, 190] on div "Warmy" at bounding box center [698, 196] width 90 height 15
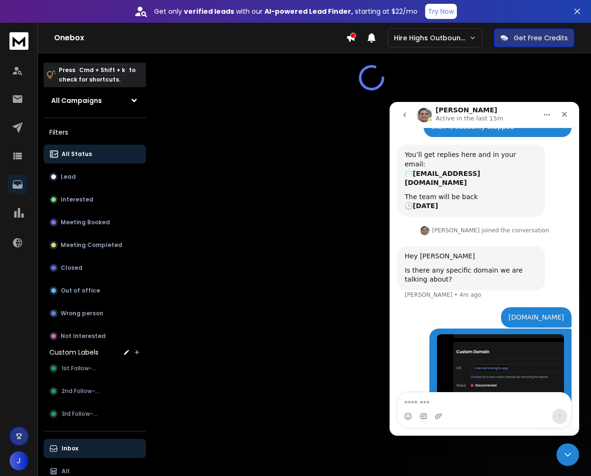
scroll to position [92, 0]
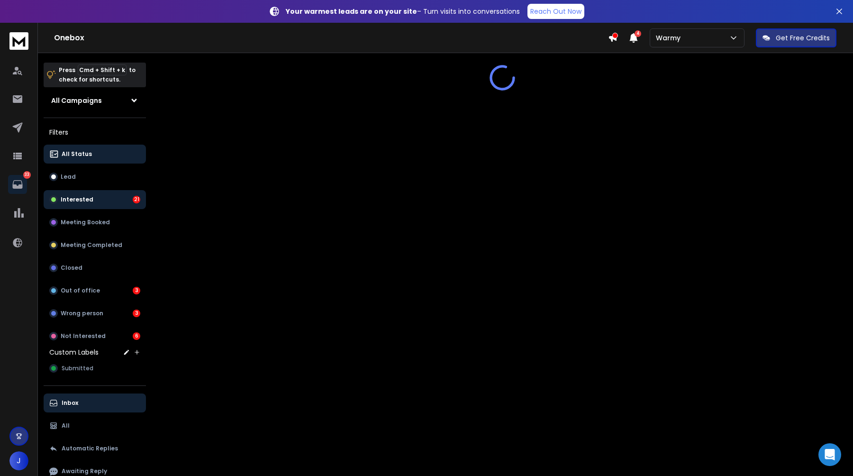
click at [119, 194] on button "Interested 21" at bounding box center [95, 199] width 102 height 19
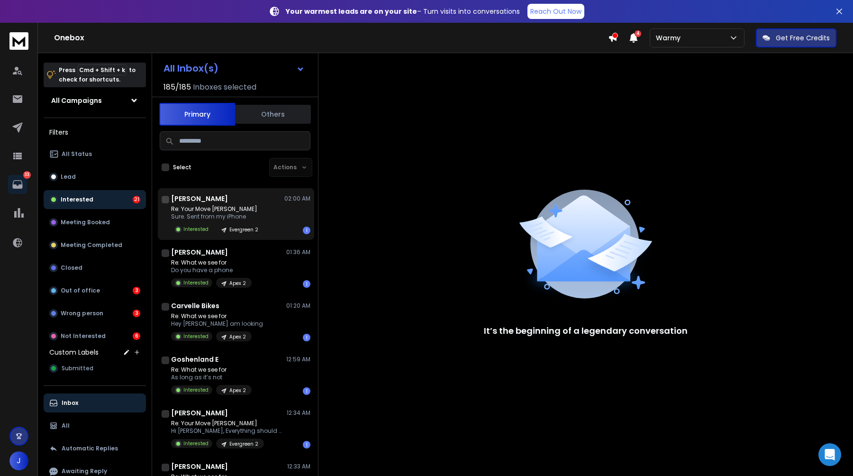
click at [262, 202] on div "[PERSON_NAME] 02:00 AM" at bounding box center [240, 198] width 139 height 9
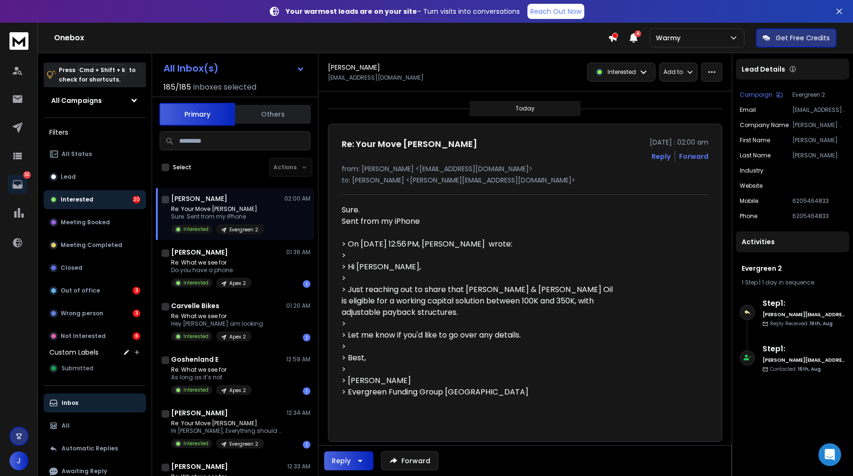
click at [348, 450] on div "Reply Forward" at bounding box center [524, 460] width 413 height 31
click at [345, 456] on div "Reply" at bounding box center [341, 460] width 19 height 9
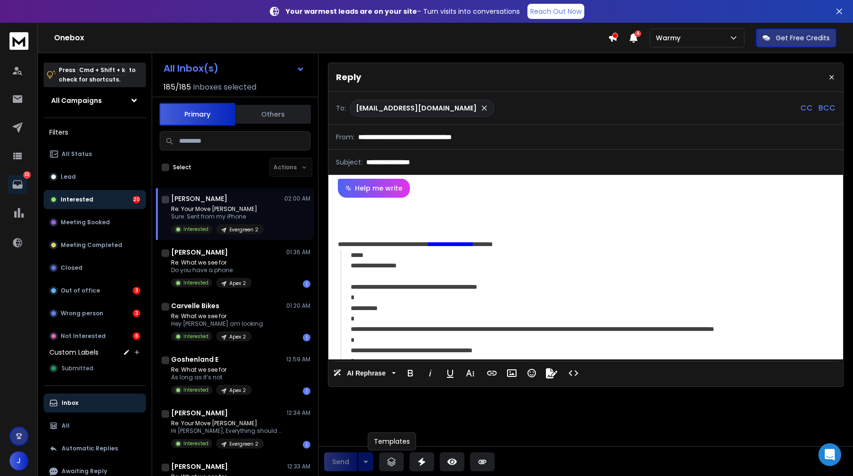
click at [389, 463] on icon at bounding box center [391, 463] width 8 height 3
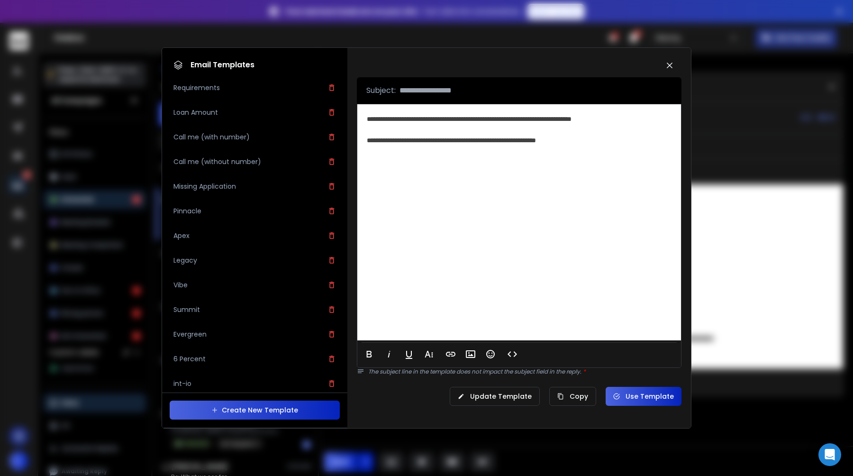
scroll to position [168, 0]
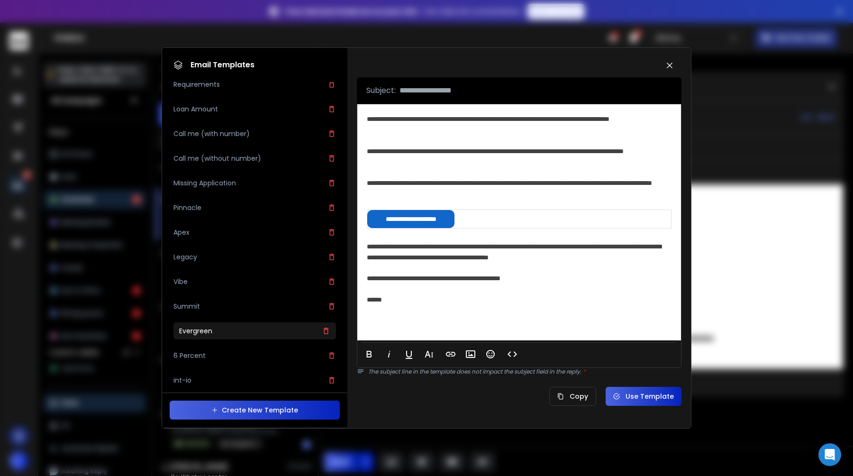
click at [648, 395] on button "Use Template" at bounding box center [644, 396] width 76 height 19
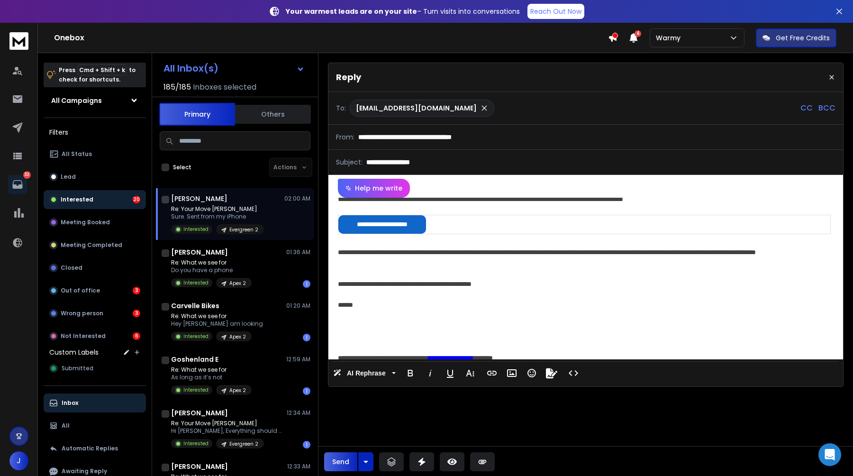
scroll to position [58, 0]
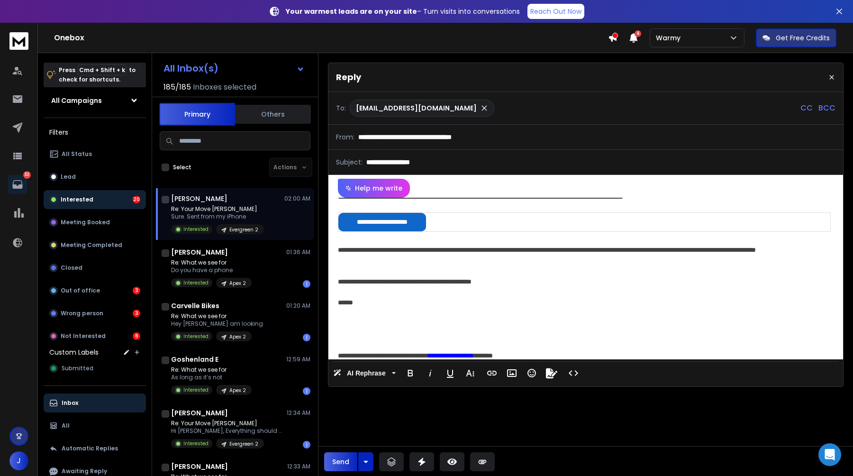
click at [340, 457] on button "Send" at bounding box center [340, 461] width 33 height 19
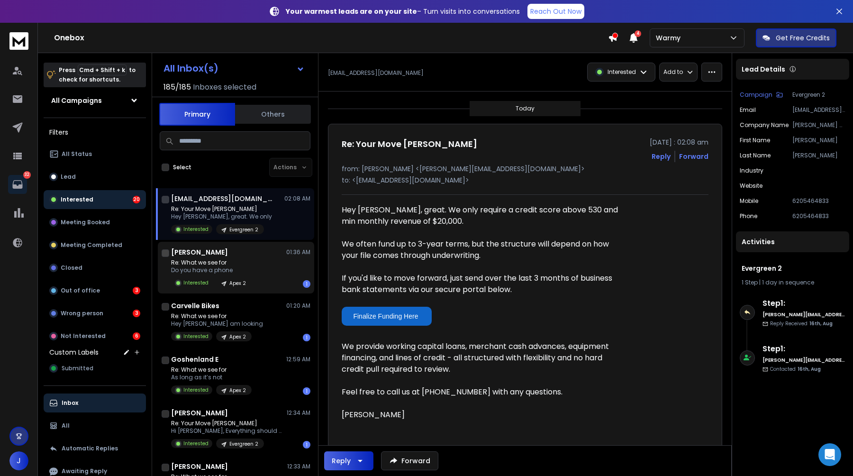
click at [272, 263] on div "Re: What we see for Do you have a phone Interested Apex 2 1" at bounding box center [240, 273] width 139 height 29
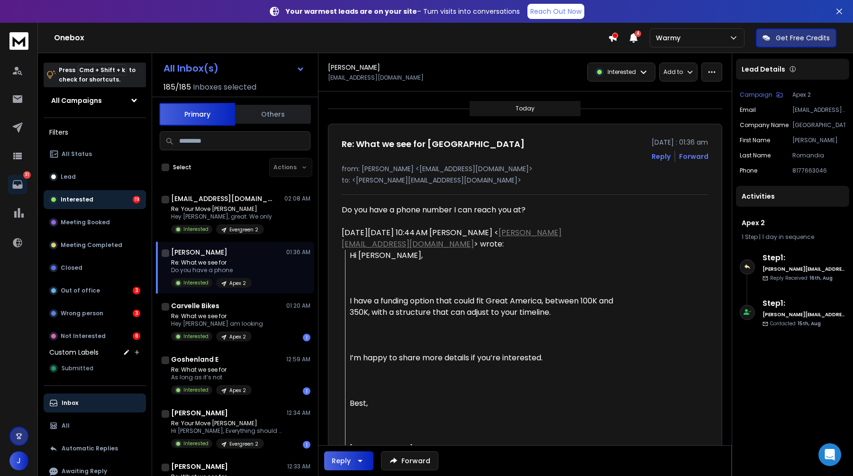
click at [346, 456] on div "Reply" at bounding box center [341, 460] width 19 height 9
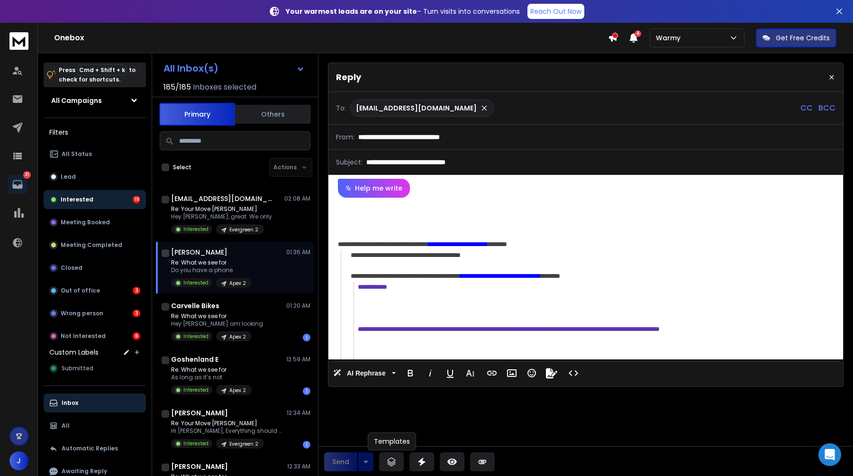
click at [395, 458] on icon at bounding box center [391, 461] width 9 height 9
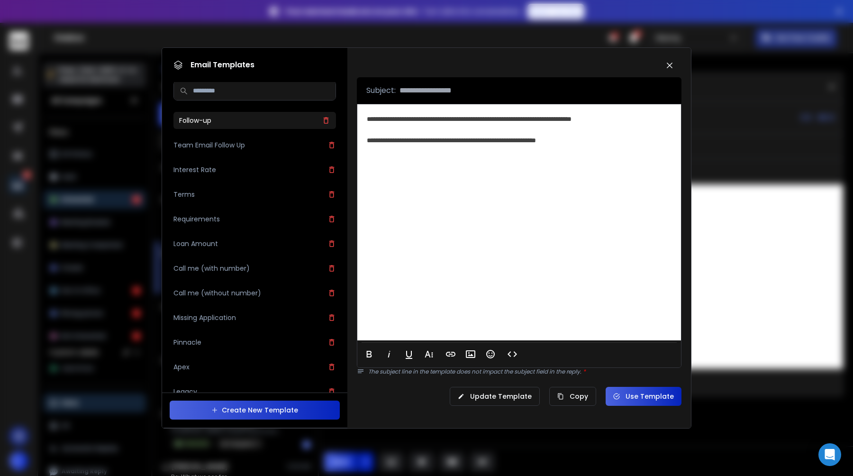
scroll to position [35, 0]
click at [211, 124] on h3 "Call me (with number)" at bounding box center [195, 118] width 32 height 9
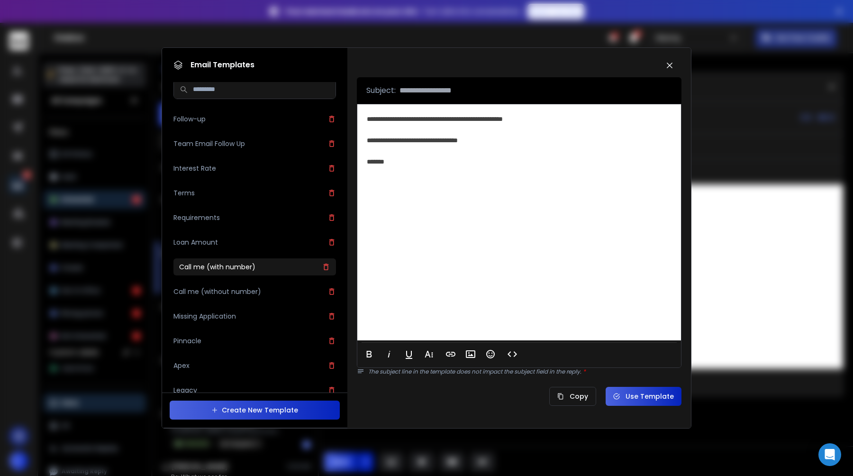
click at [206, 124] on h3 "Call me (without number)" at bounding box center [189, 118] width 32 height 9
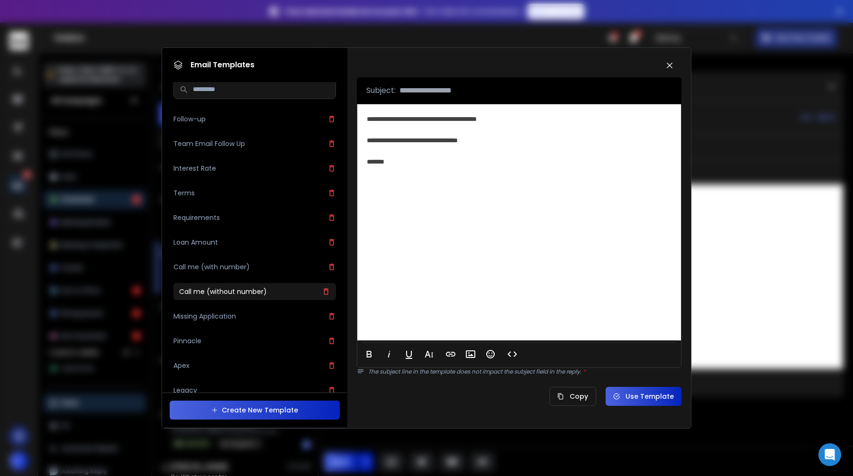
click at [241, 273] on div "Call me (with number)" at bounding box center [254, 266] width 162 height 17
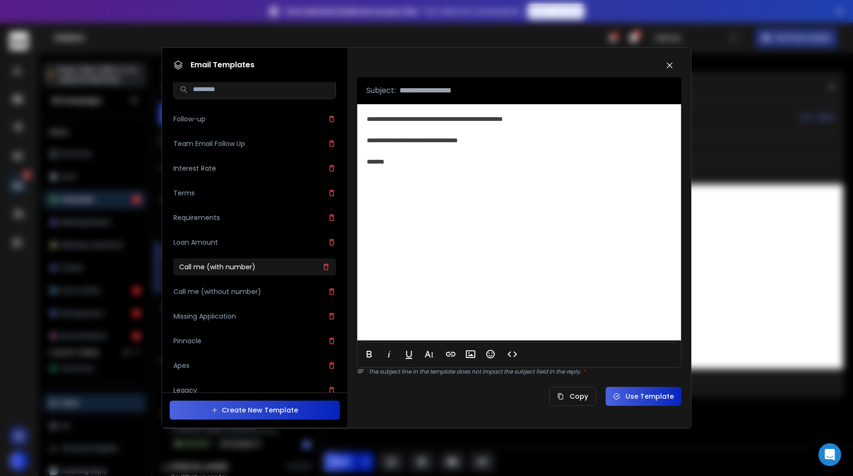
click at [655, 389] on button "Use Template" at bounding box center [644, 396] width 76 height 19
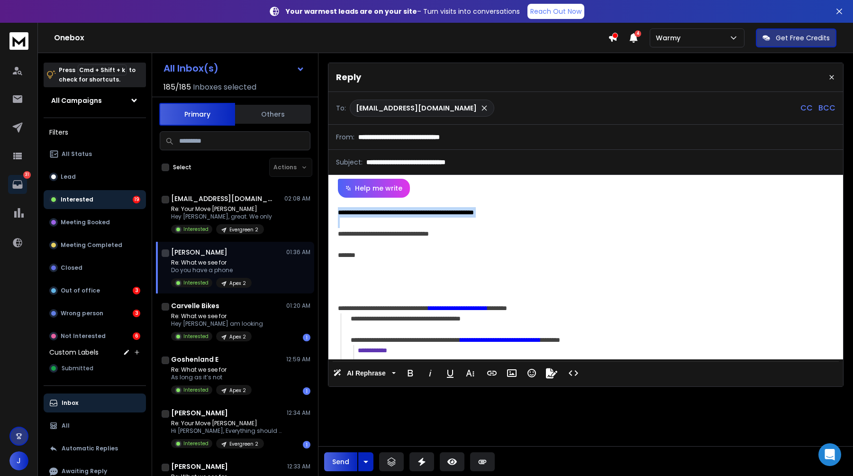
drag, startPoint x: 337, startPoint y: 232, endPoint x: 337, endPoint y: 215, distance: 17.5
click at [337, 215] on div "**********" at bounding box center [585, 279] width 515 height 162
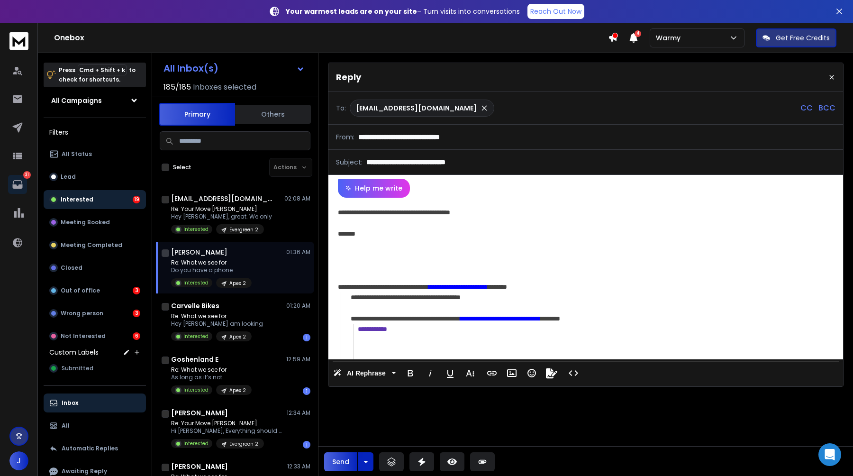
click at [353, 245] on div at bounding box center [586, 244] width 496 height 10
drag, startPoint x: 380, startPoint y: 244, endPoint x: 331, endPoint y: 236, distance: 49.5
click at [331, 236] on div "**********" at bounding box center [585, 279] width 515 height 162
click at [351, 258] on div at bounding box center [586, 255] width 496 height 10
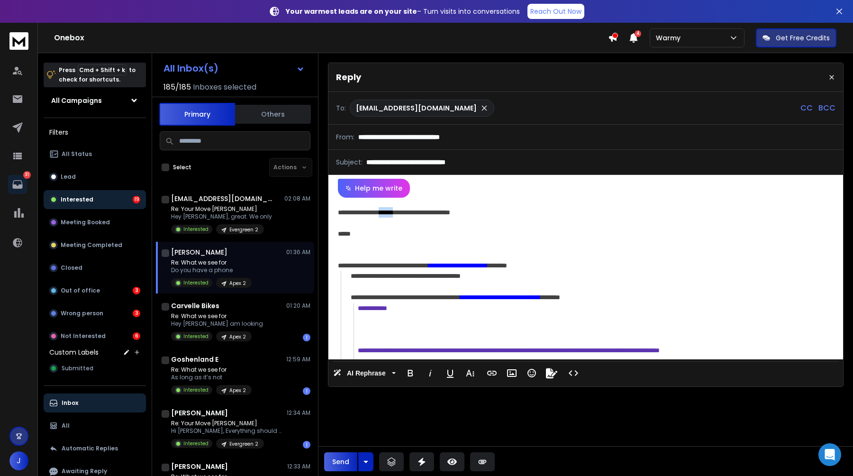
drag, startPoint x: 408, startPoint y: 212, endPoint x: 392, endPoint y: 212, distance: 15.6
click at [392, 212] on div "**********" at bounding box center [584, 212] width 493 height 10
click at [345, 457] on button "Send" at bounding box center [340, 461] width 33 height 19
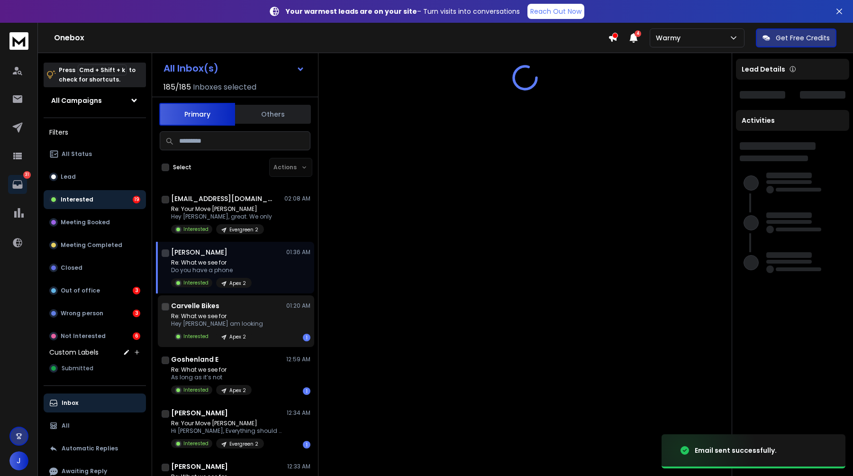
click at [257, 323] on div "Re: What we see for Hey harry I am looking Interested Apex 2 1" at bounding box center [240, 326] width 139 height 29
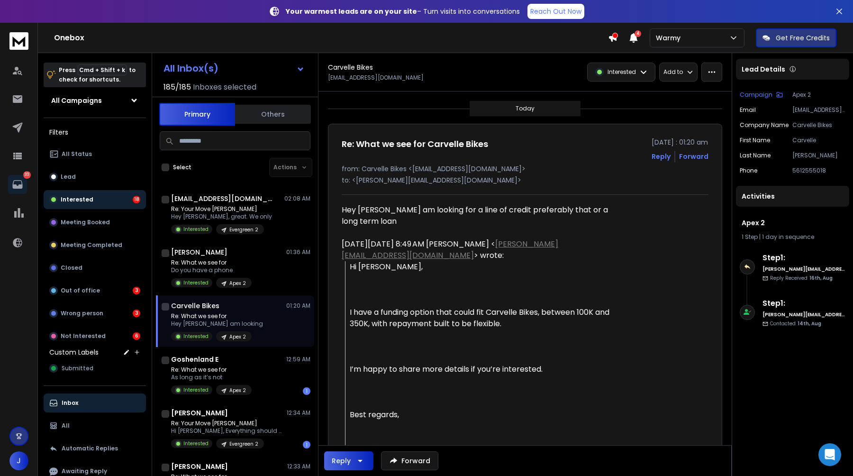
click at [336, 457] on div "Reply" at bounding box center [341, 460] width 19 height 9
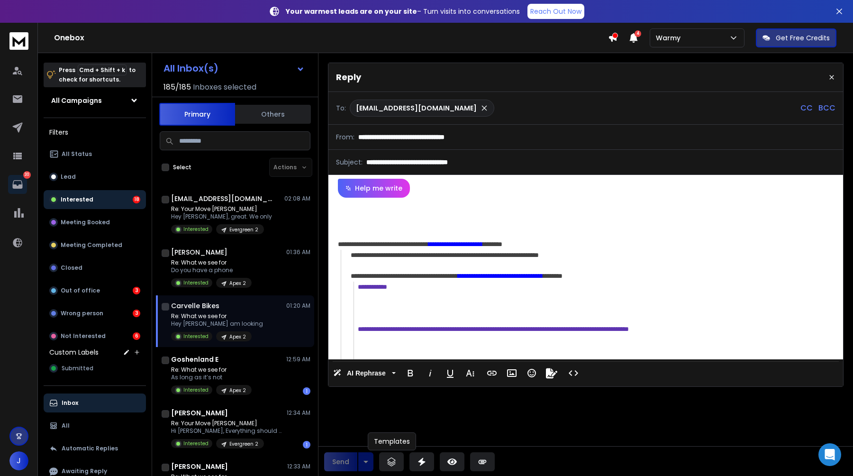
click at [390, 455] on button at bounding box center [391, 461] width 25 height 19
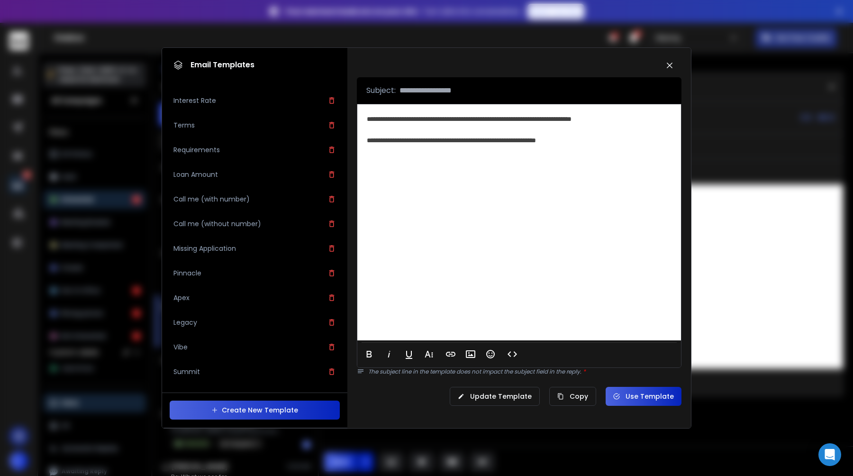
scroll to position [108, 0]
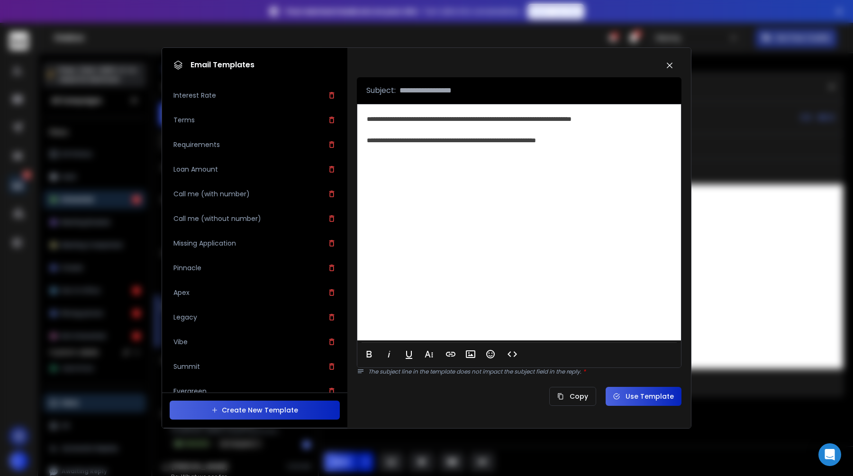
click at [227, 51] on div "Apex" at bounding box center [254, 45] width 151 height 9
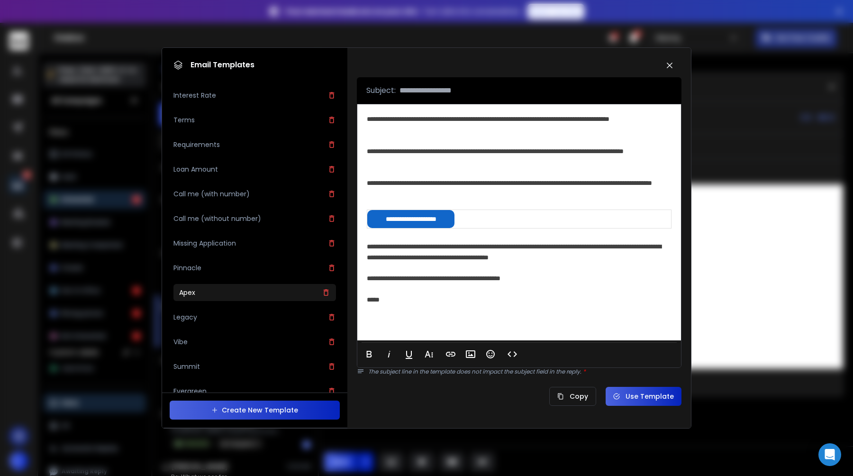
click at [635, 401] on button "Use Template" at bounding box center [644, 396] width 76 height 19
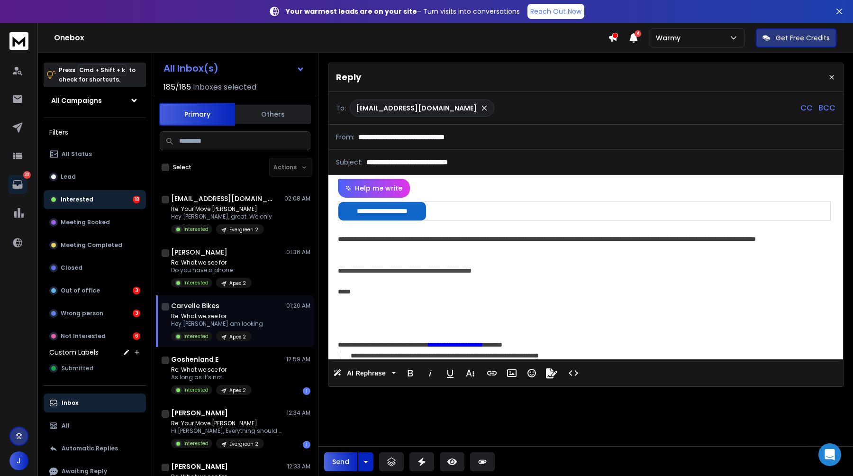
scroll to position [68, 0]
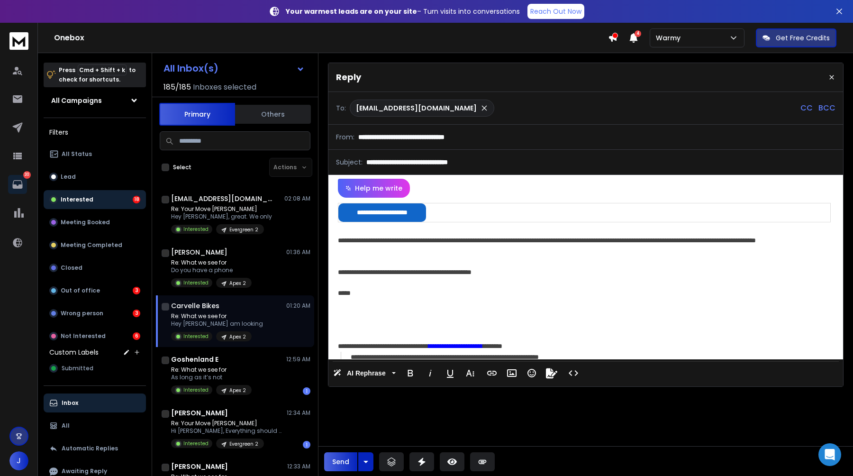
click at [345, 457] on button "Send" at bounding box center [340, 461] width 33 height 19
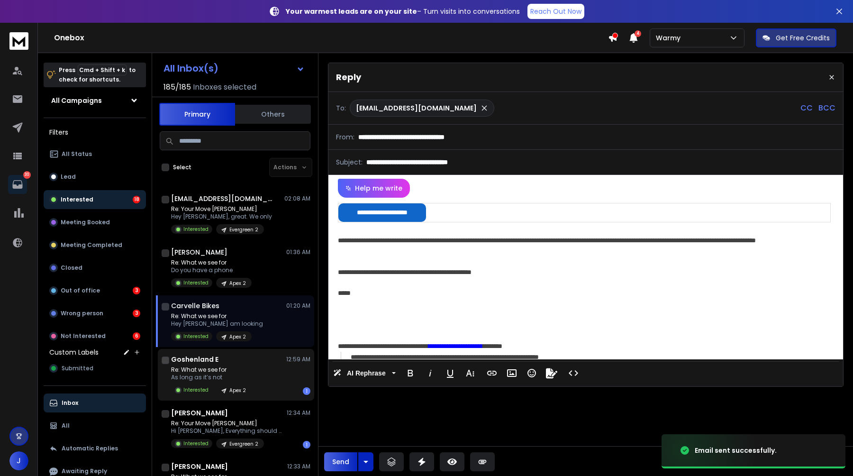
click at [275, 375] on div "Re: What we see for As long as it’s not Interested Apex 2 1" at bounding box center [240, 380] width 139 height 29
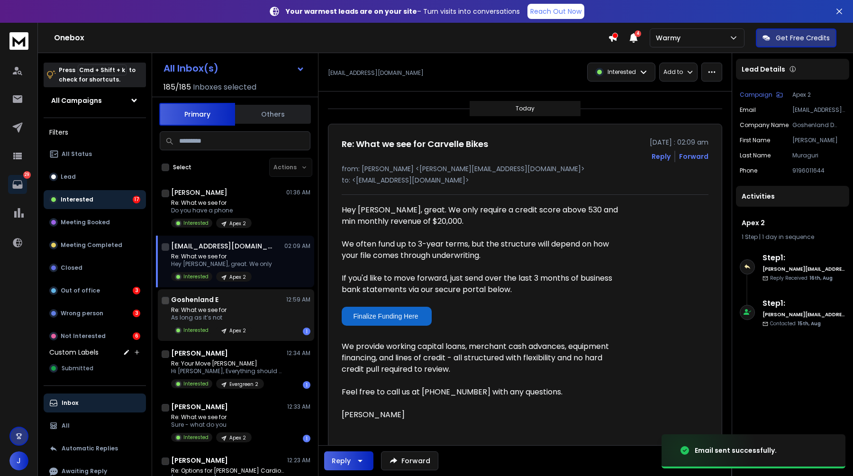
scroll to position [56, 0]
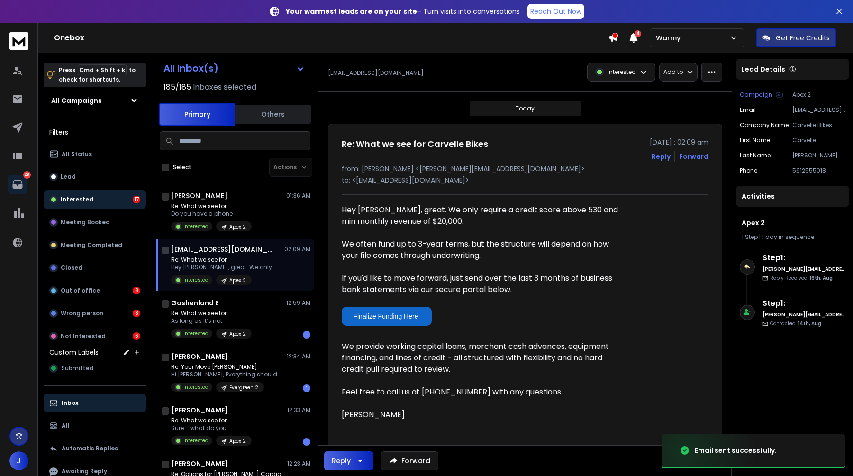
click at [278, 270] on div "Re: What we see for Hey Carvelle, great. We only Interested Apex 2" at bounding box center [240, 270] width 139 height 29
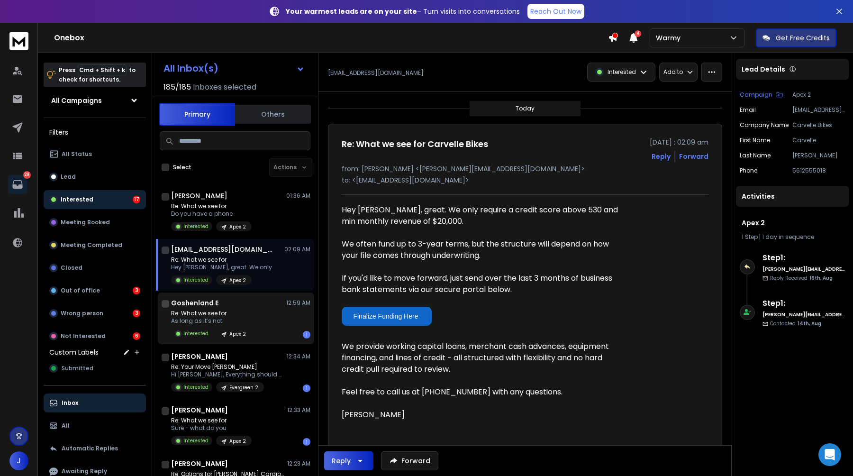
click at [272, 316] on div "Re: What we see for As long as it’s not Interested Apex 2 1" at bounding box center [240, 323] width 139 height 29
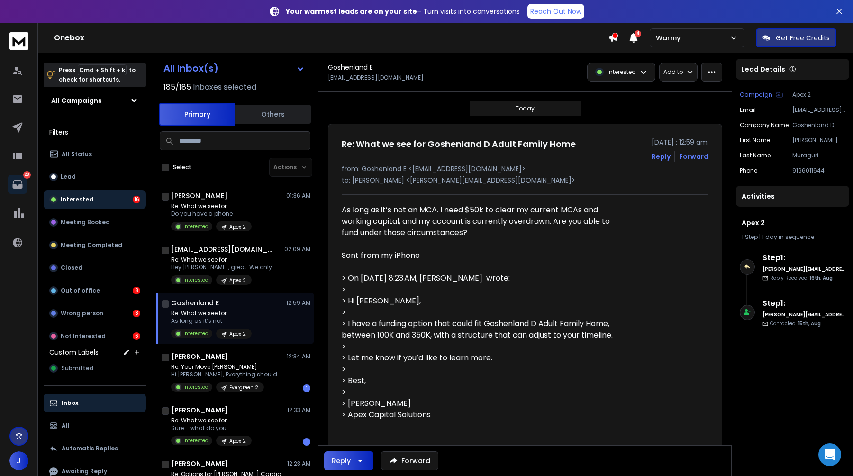
click at [335, 460] on div "Reply" at bounding box center [341, 460] width 19 height 9
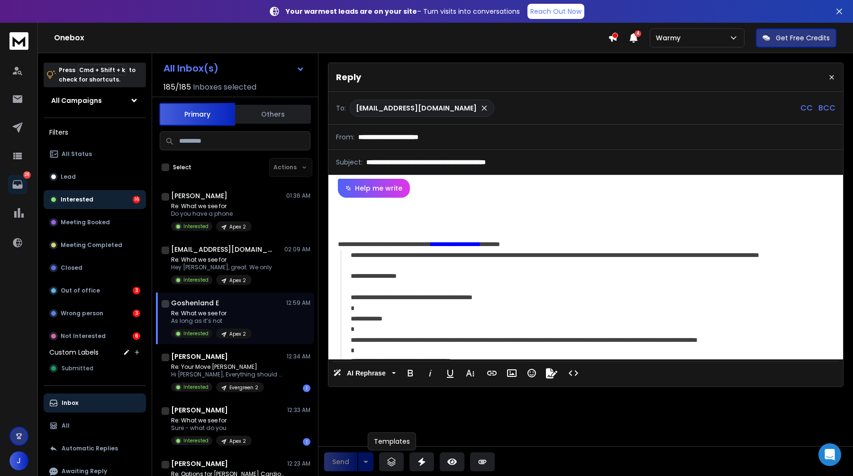
click at [389, 456] on button at bounding box center [391, 461] width 25 height 19
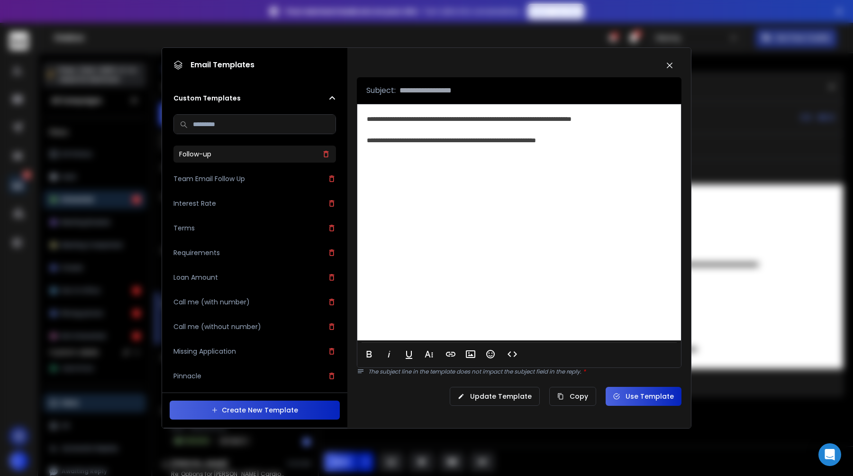
click at [724, 159] on div "**********" at bounding box center [426, 237] width 725 height 399
click at [670, 69] on icon at bounding box center [669, 65] width 9 height 9
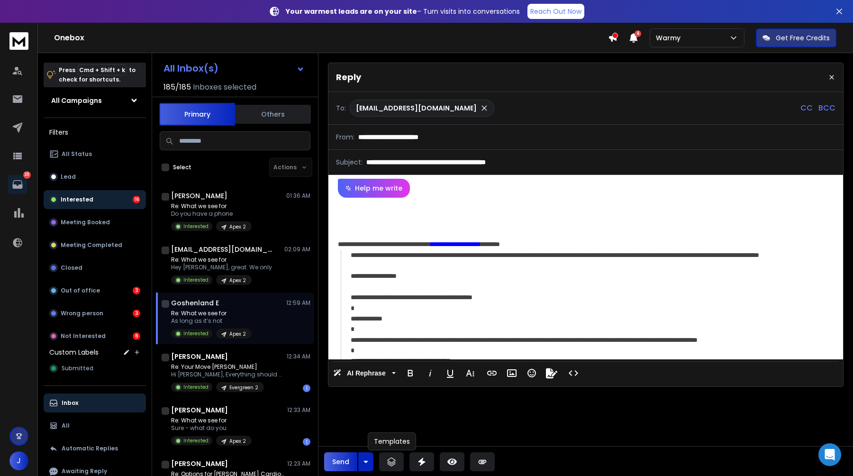
click at [390, 458] on icon at bounding box center [392, 460] width 8 height 6
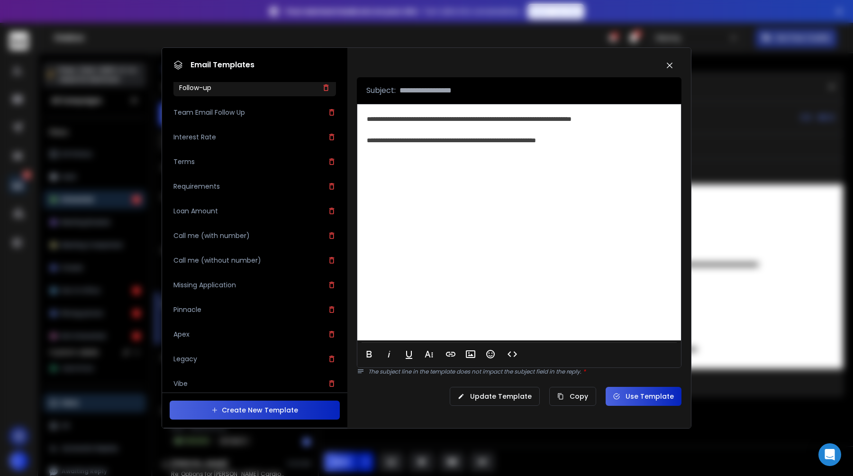
scroll to position [68, 0]
click at [245, 91] on div "Apex" at bounding box center [254, 85] width 151 height 9
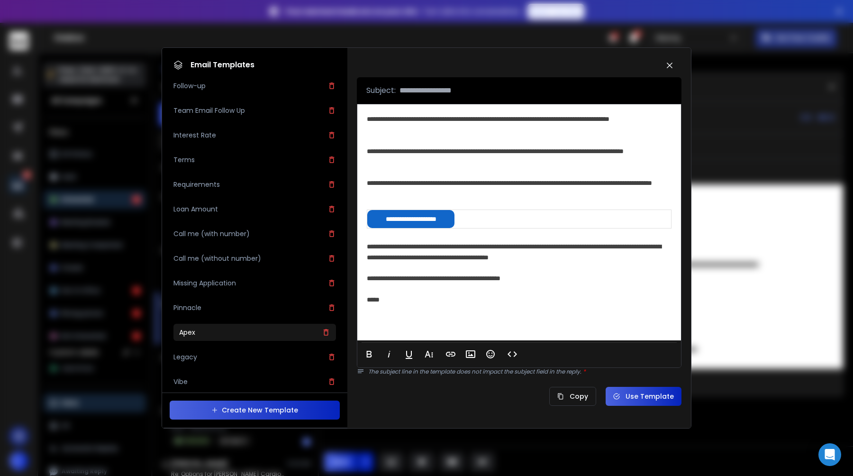
click at [635, 390] on button "Use Template" at bounding box center [644, 396] width 76 height 19
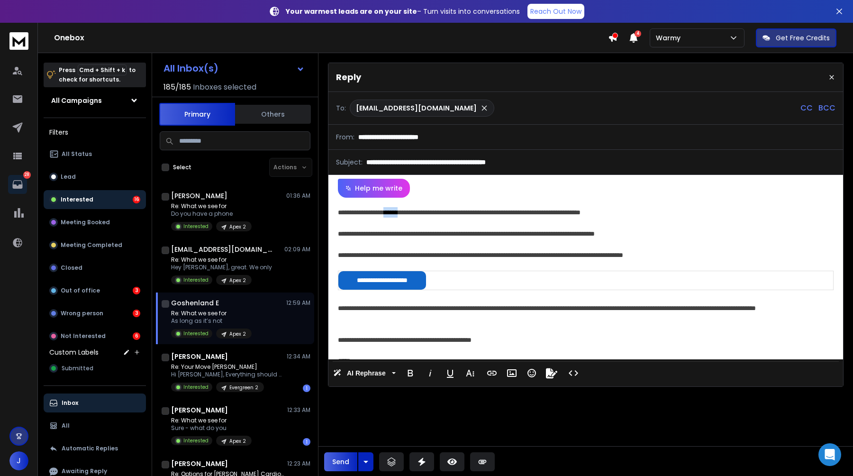
drag, startPoint x: 408, startPoint y: 214, endPoint x: 393, endPoint y: 212, distance: 15.3
click at [393, 212] on div "**********" at bounding box center [584, 212] width 493 height 10
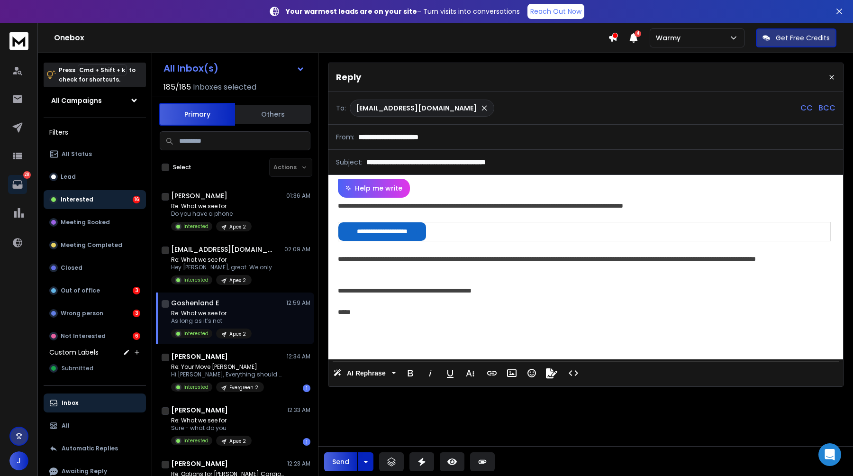
scroll to position [73, 0]
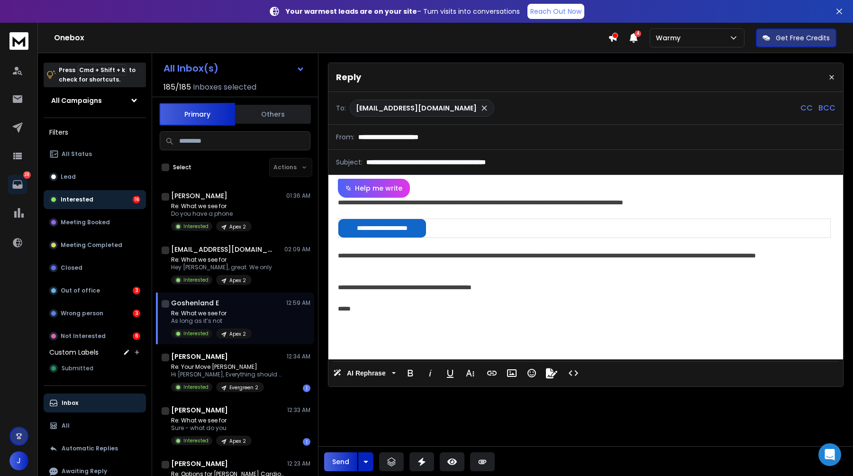
click at [363, 338] on div at bounding box center [584, 340] width 493 height 10
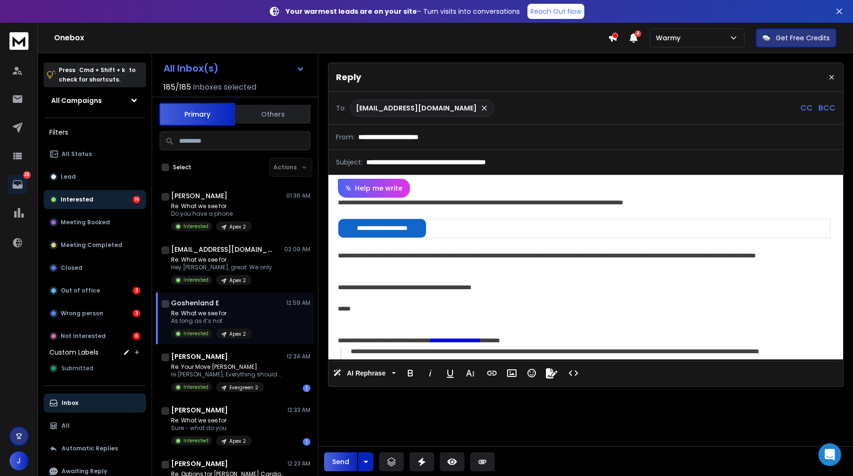
click at [336, 469] on button "Send" at bounding box center [340, 461] width 33 height 19
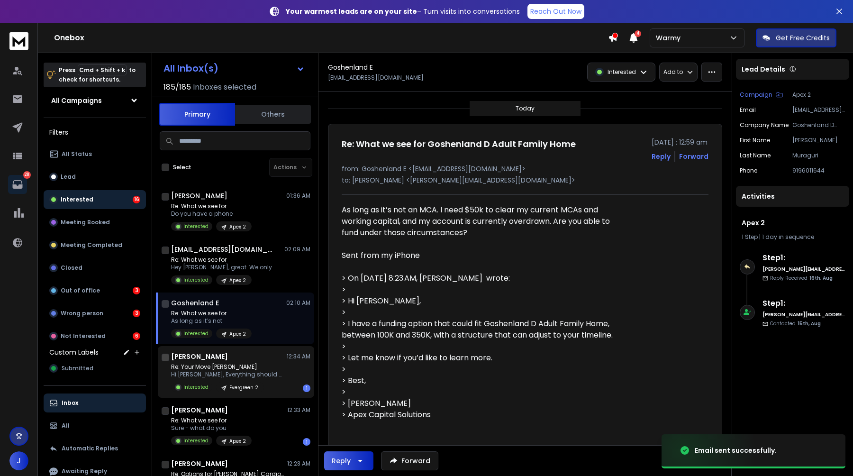
click at [256, 361] on div "Terry Allen 12:34 AM Re: Your Move Terry Hi Blaine, Everything should be Intere…" at bounding box center [240, 372] width 139 height 40
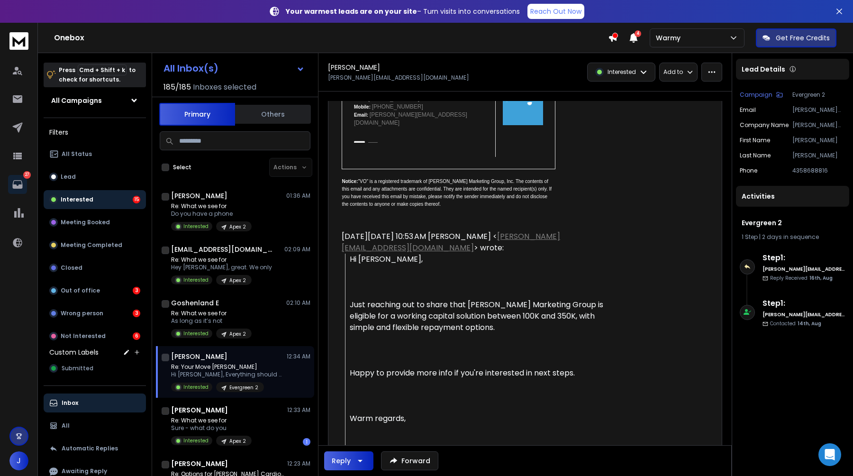
scroll to position [531, 0]
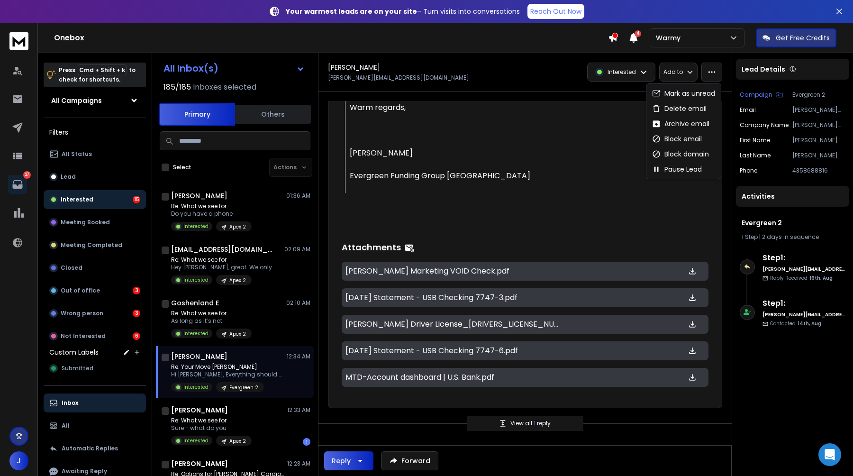
click at [714, 75] on icon "button" at bounding box center [712, 72] width 9 height 9
click at [697, 95] on div "Mark as unread" at bounding box center [683, 93] width 63 height 9
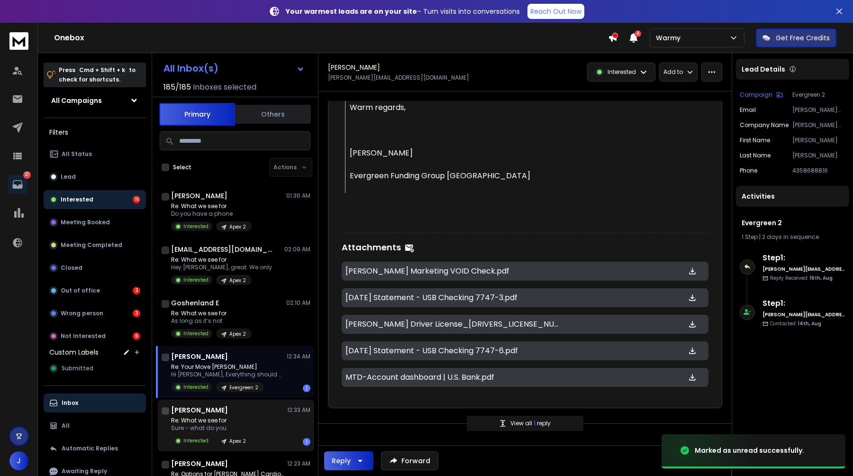
click at [235, 414] on div "Andrew Parker 12:33 AM" at bounding box center [240, 409] width 139 height 9
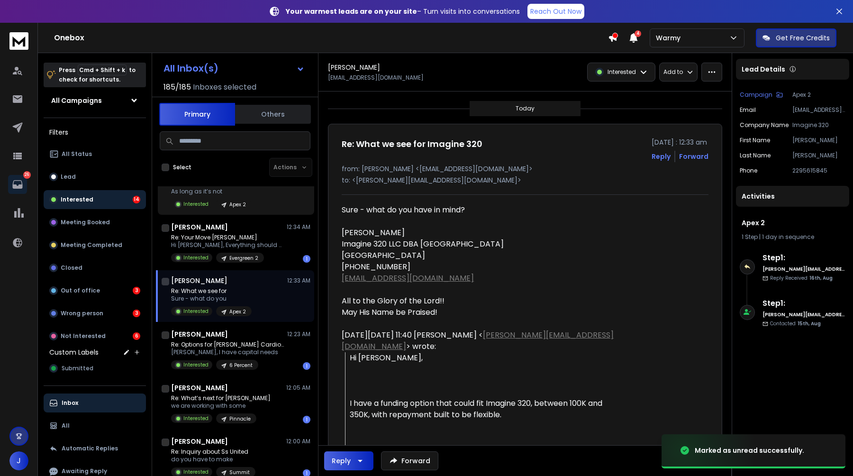
scroll to position [234, 0]
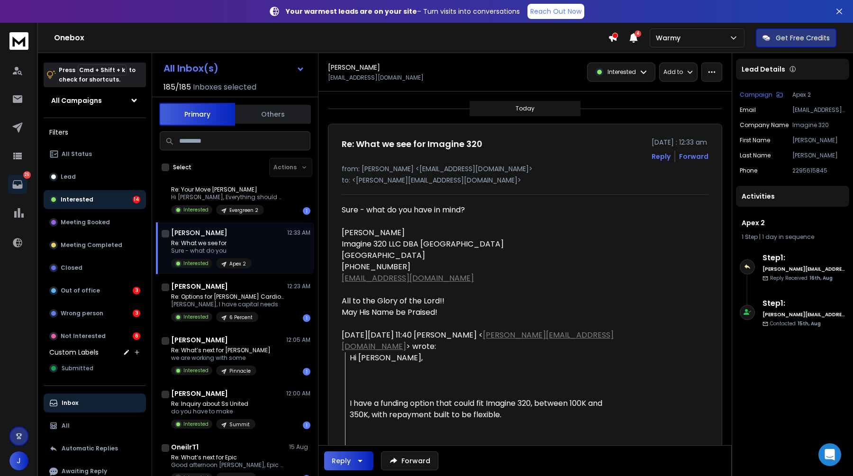
click at [338, 454] on button "Reply" at bounding box center [348, 460] width 49 height 19
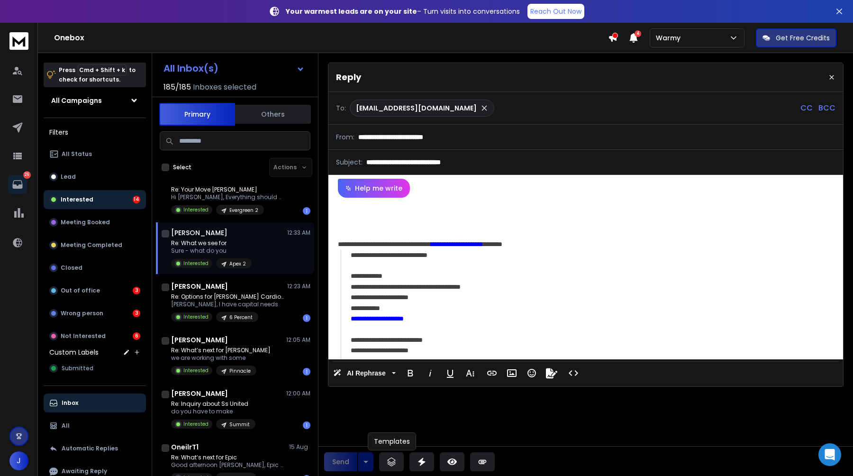
click at [387, 461] on icon at bounding box center [391, 461] width 9 height 9
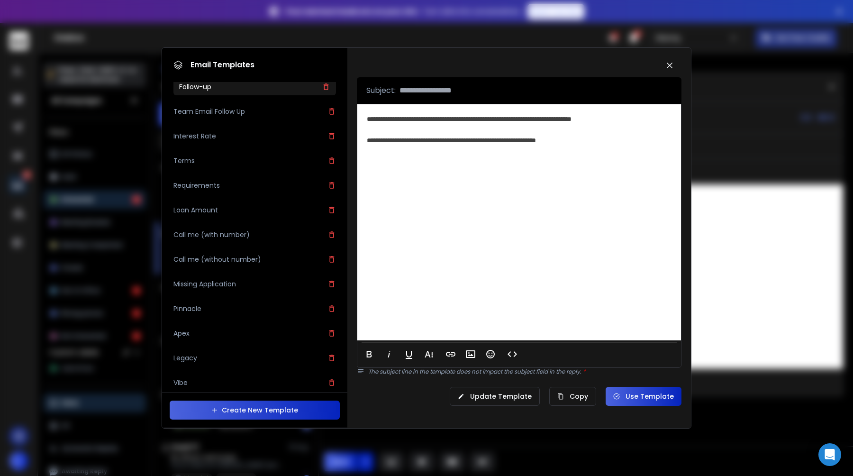
scroll to position [85, 0]
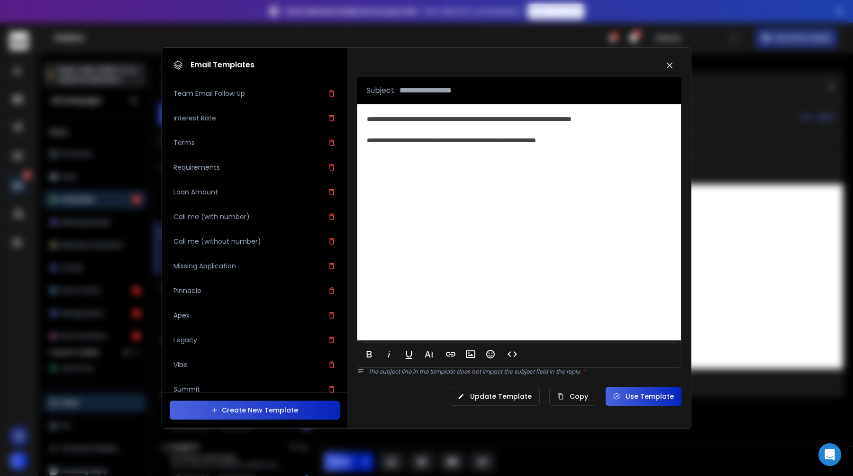
click at [229, 73] on div "Apex" at bounding box center [254, 68] width 151 height 9
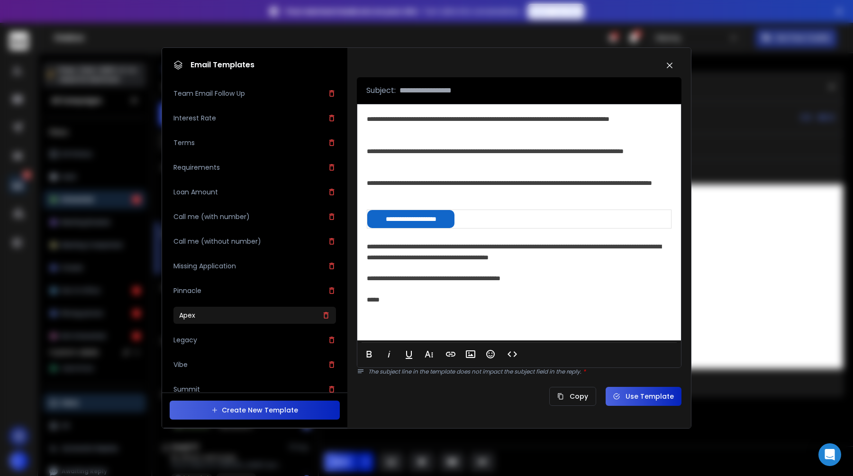
click at [657, 404] on button "Use Template" at bounding box center [644, 396] width 76 height 19
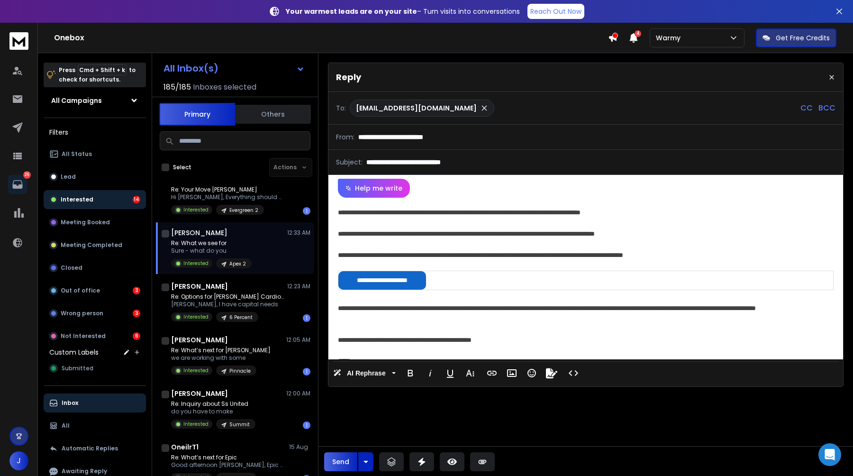
click at [338, 459] on button "Send" at bounding box center [340, 461] width 33 height 19
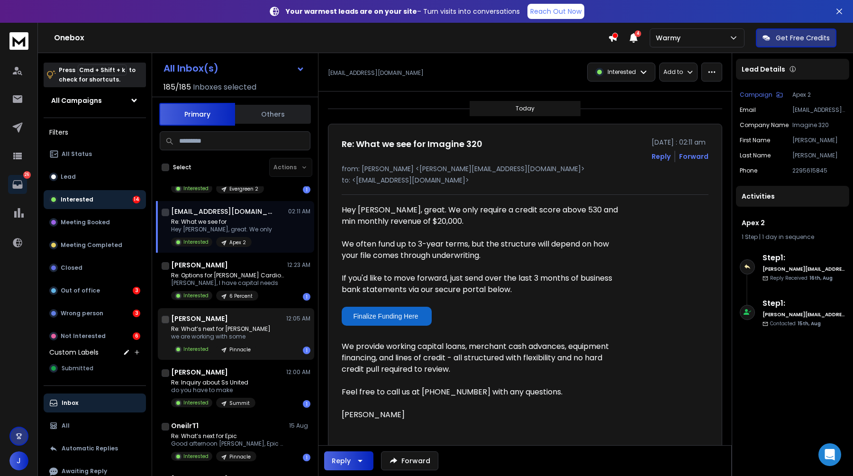
scroll to position [254, 0]
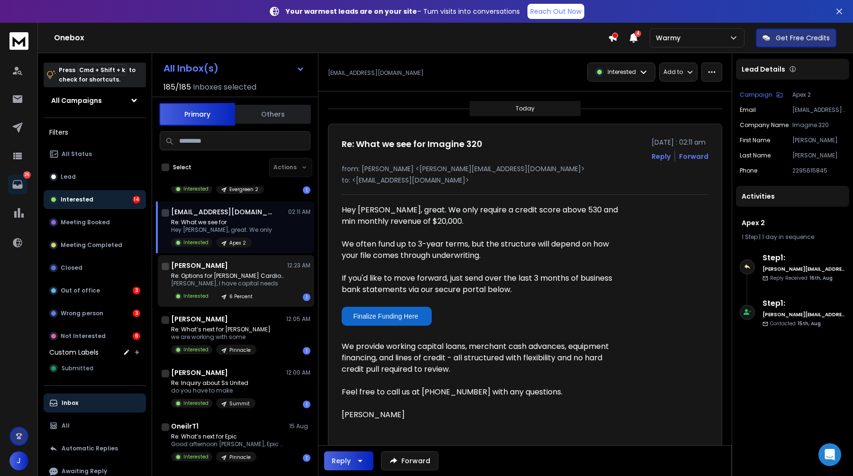
click at [253, 286] on p "Mike, I have capital needs" at bounding box center [228, 284] width 114 height 8
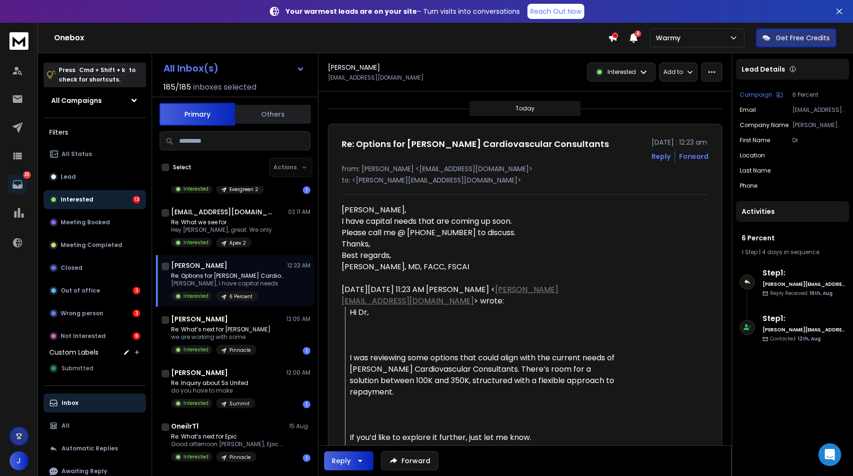
click at [367, 459] on button "Reply" at bounding box center [348, 460] width 49 height 19
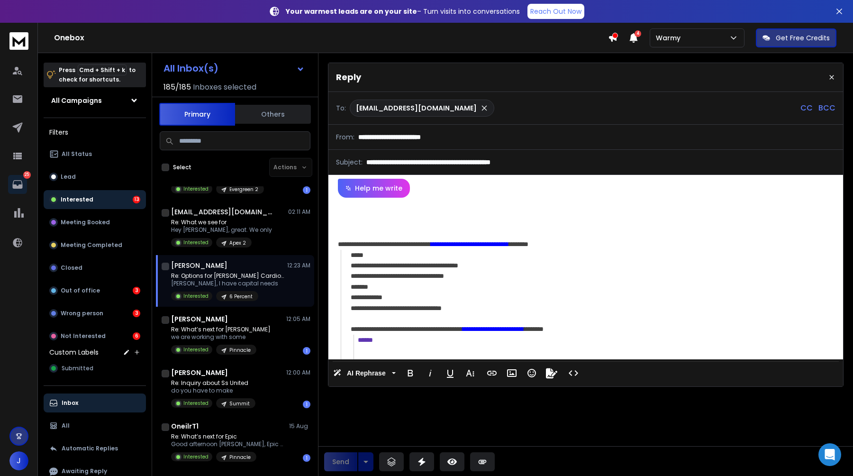
click at [379, 205] on div "**********" at bounding box center [585, 279] width 515 height 162
click at [394, 467] on button at bounding box center [391, 461] width 25 height 19
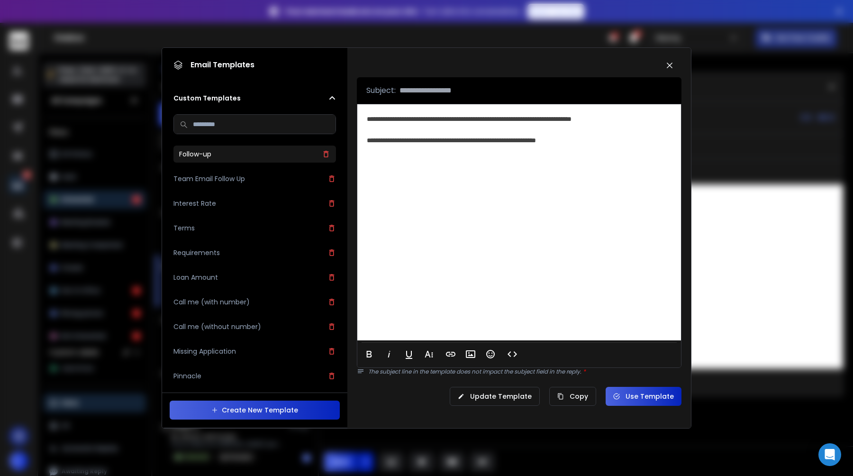
click at [211, 159] on h3 "Call me (with number)" at bounding box center [195, 153] width 32 height 9
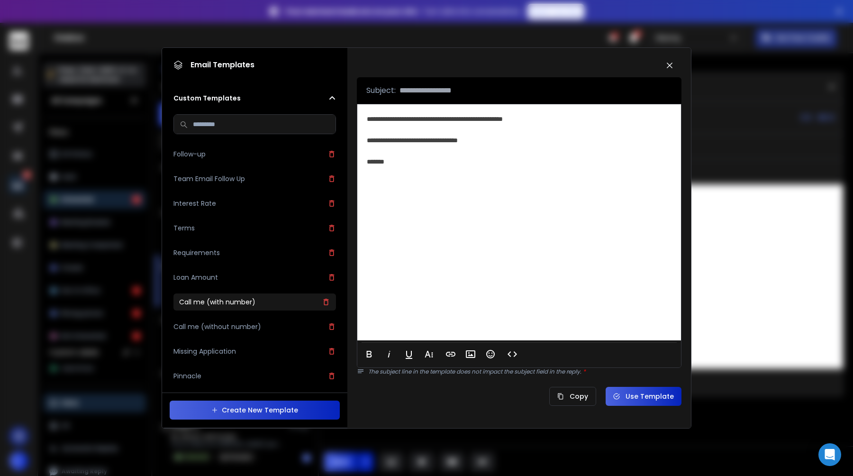
click at [613, 401] on button "Use Template" at bounding box center [644, 396] width 76 height 19
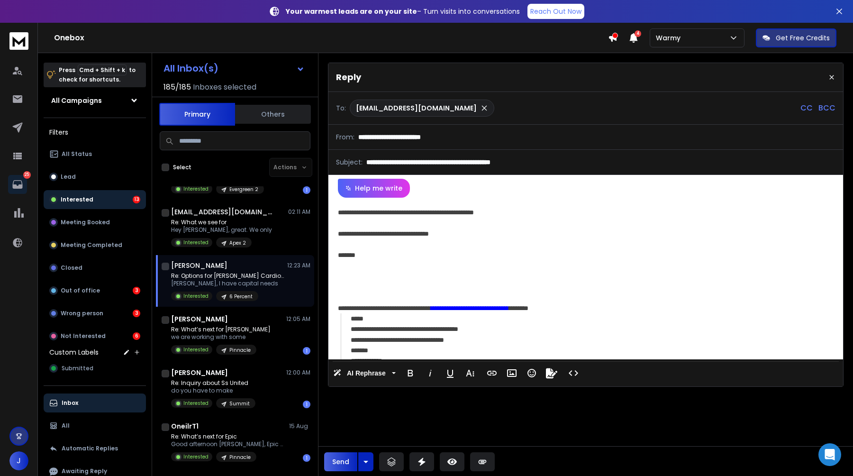
click at [361, 254] on div "*******" at bounding box center [584, 255] width 493 height 10
click at [359, 263] on div at bounding box center [586, 265] width 496 height 10
click at [342, 458] on button "Send" at bounding box center [340, 461] width 33 height 19
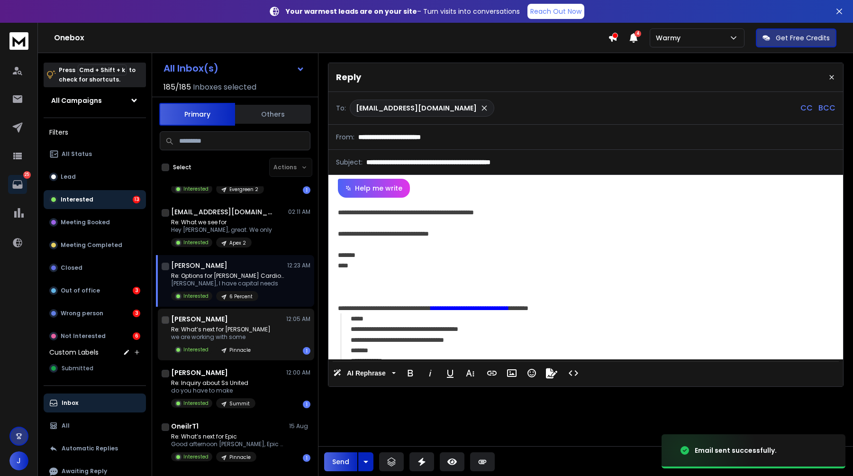
click at [260, 334] on div "Re: What’s next for Warahi we are working with some Interested Pinnacle 1" at bounding box center [240, 340] width 139 height 29
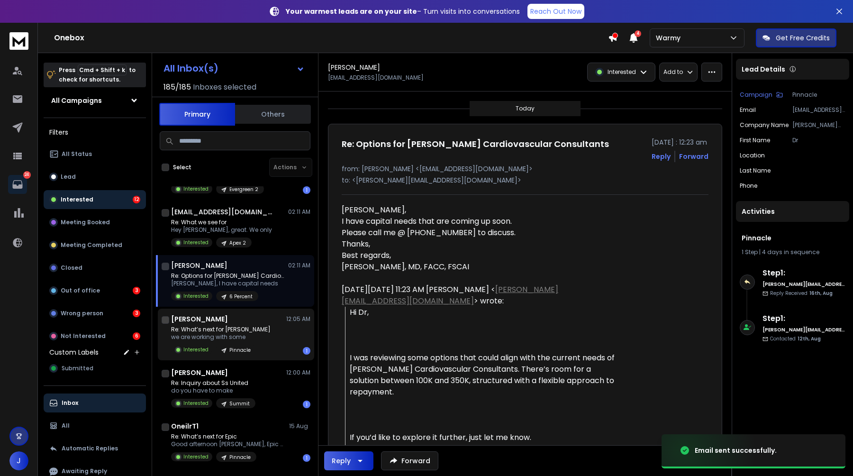
click at [260, 334] on div "Re: What’s next for Warahi we are working with some Interested Pinnacle 1" at bounding box center [240, 340] width 139 height 29
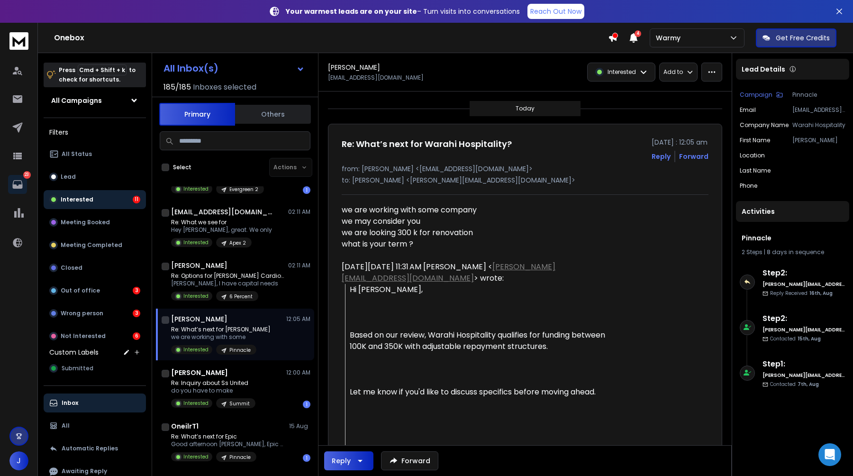
click at [349, 454] on button "Reply" at bounding box center [348, 460] width 49 height 19
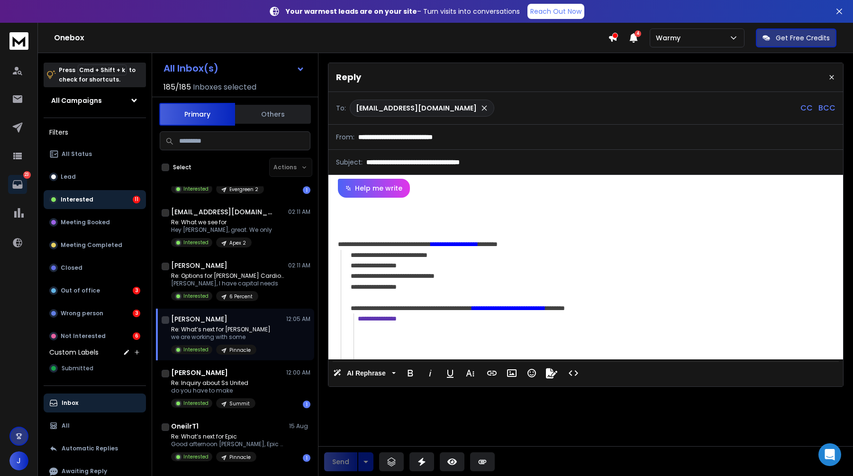
click at [412, 211] on div at bounding box center [586, 212] width 496 height 10
click at [396, 461] on icon at bounding box center [391, 461] width 9 height 9
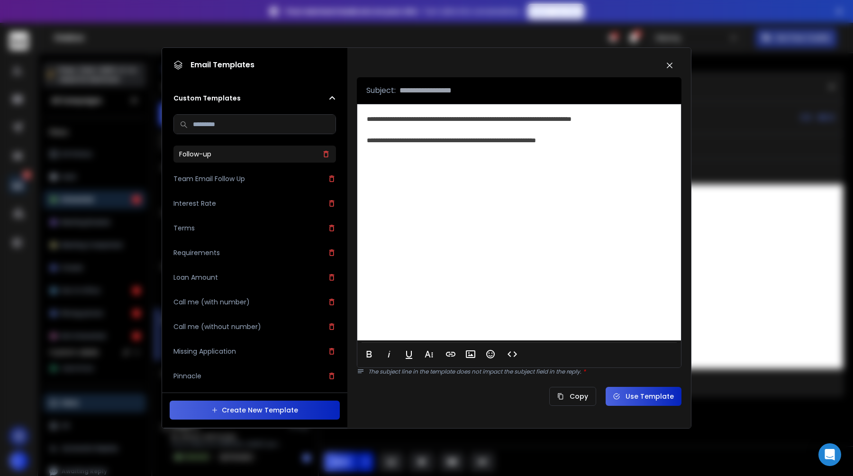
click at [667, 64] on icon at bounding box center [669, 65] width 9 height 9
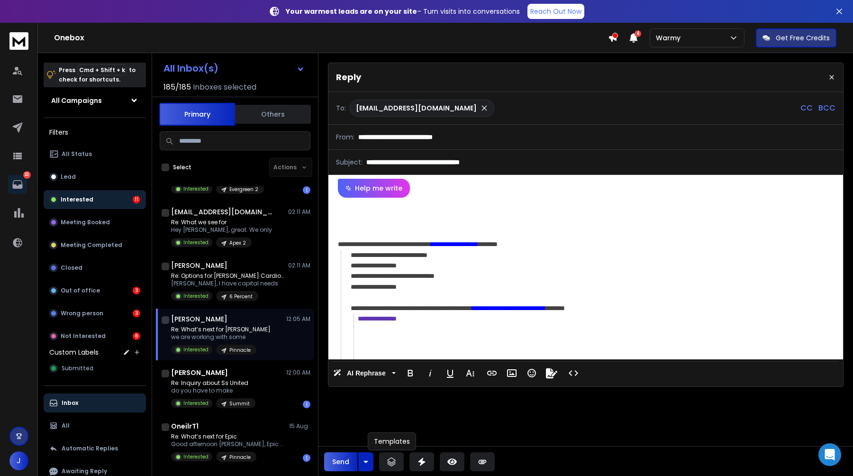
click at [389, 457] on icon at bounding box center [391, 461] width 9 height 9
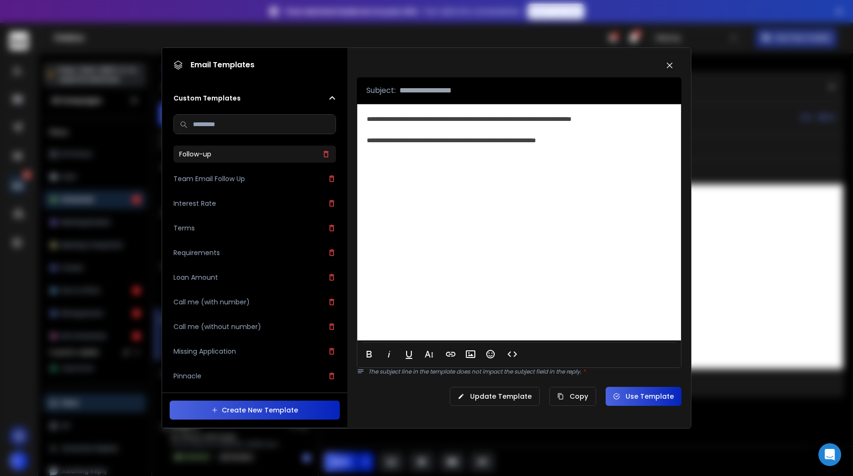
scroll to position [22, 0]
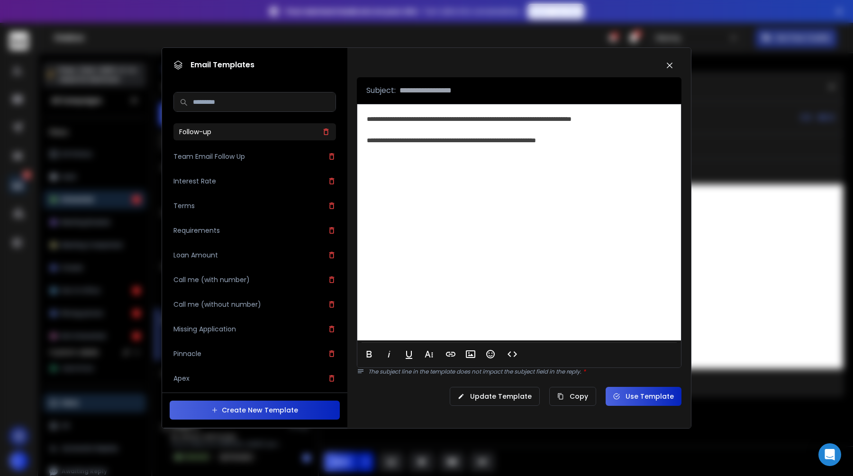
click at [225, 136] on div "Pinnacle" at bounding box center [254, 131] width 151 height 9
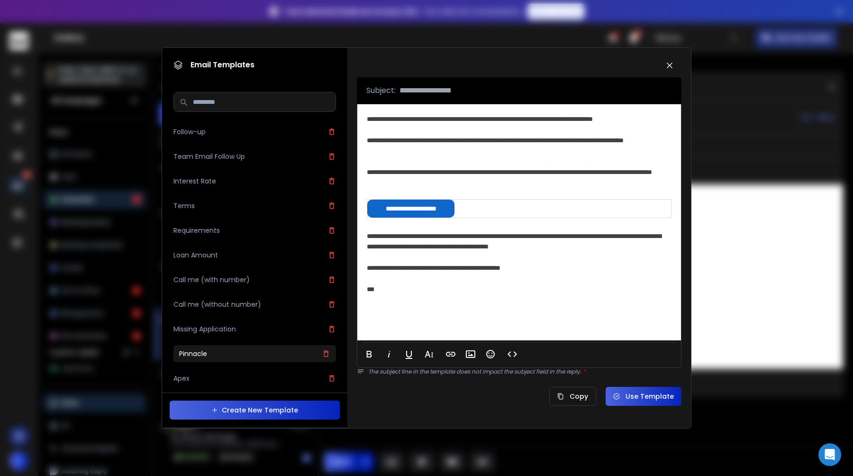
click at [617, 402] on button "Use Template" at bounding box center [644, 396] width 76 height 19
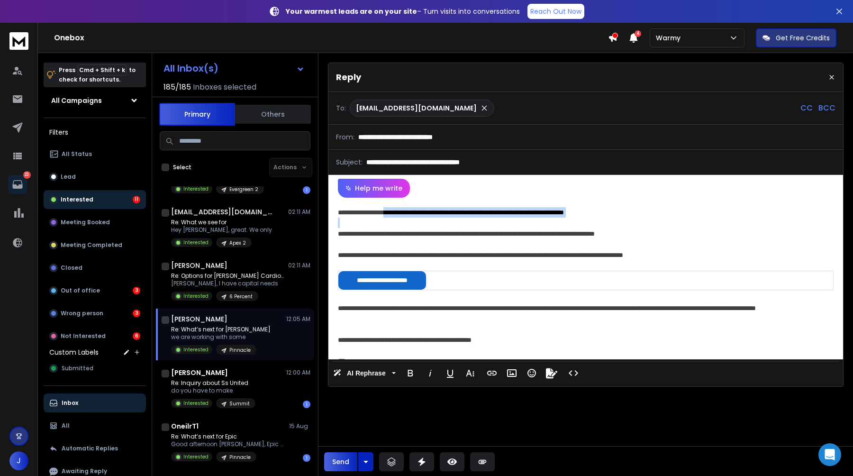
drag, startPoint x: 394, startPoint y: 214, endPoint x: 581, endPoint y: 227, distance: 187.6
click at [581, 227] on div "**********" at bounding box center [585, 279] width 515 height 162
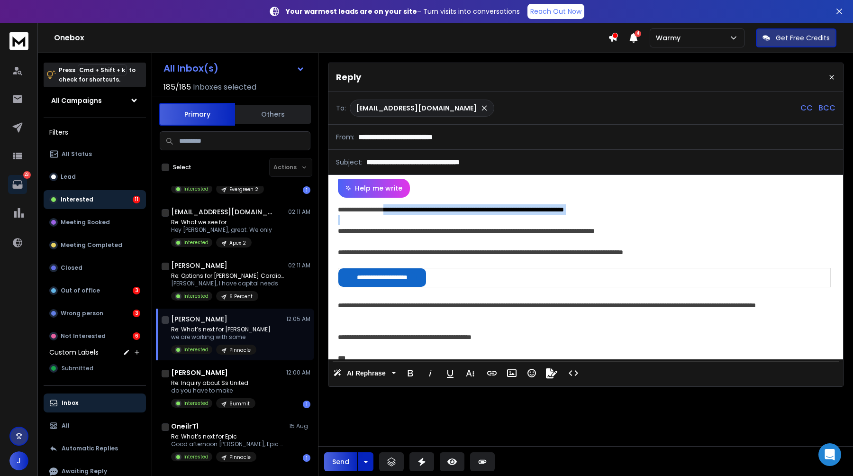
scroll to position [0, 0]
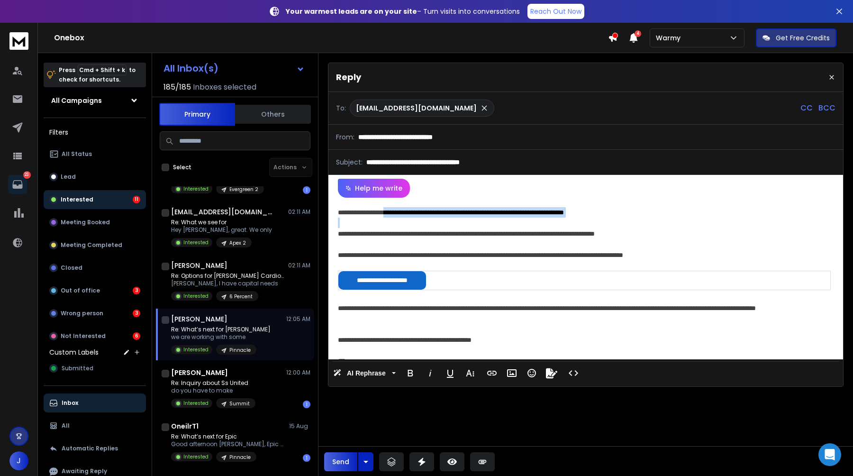
click at [332, 461] on button "Send" at bounding box center [340, 461] width 33 height 19
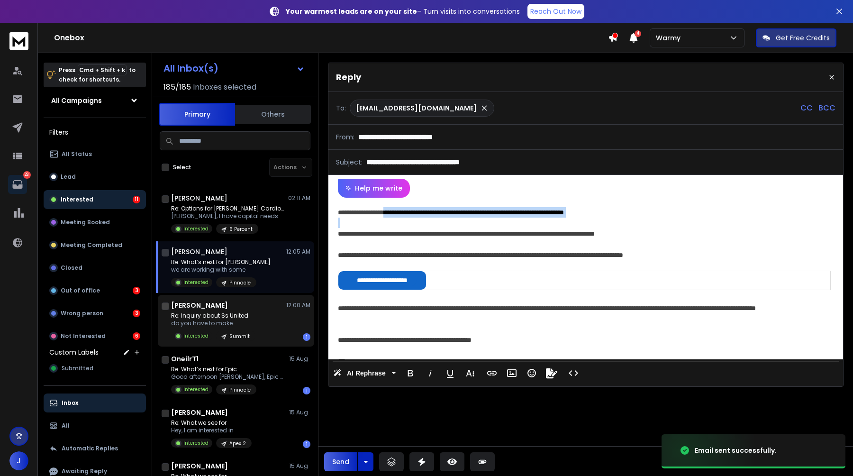
scroll to position [321, 0]
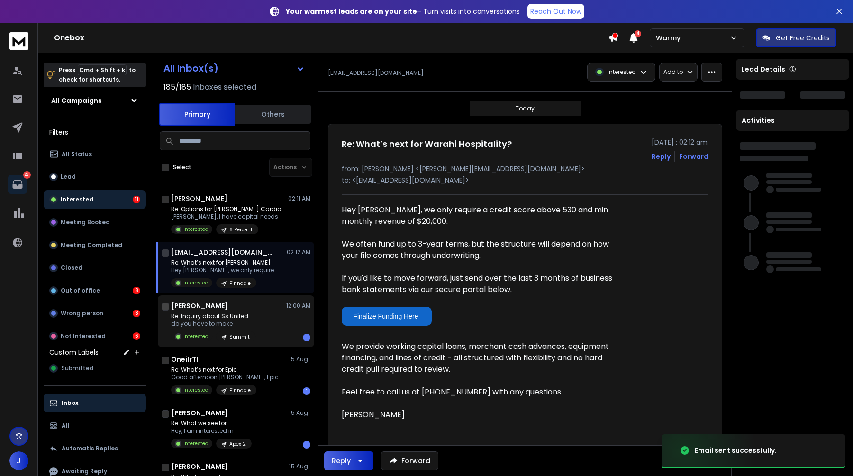
click at [272, 327] on div "Re: Inquiry about Ss United do you have to make Interested Summit 1" at bounding box center [240, 326] width 139 height 29
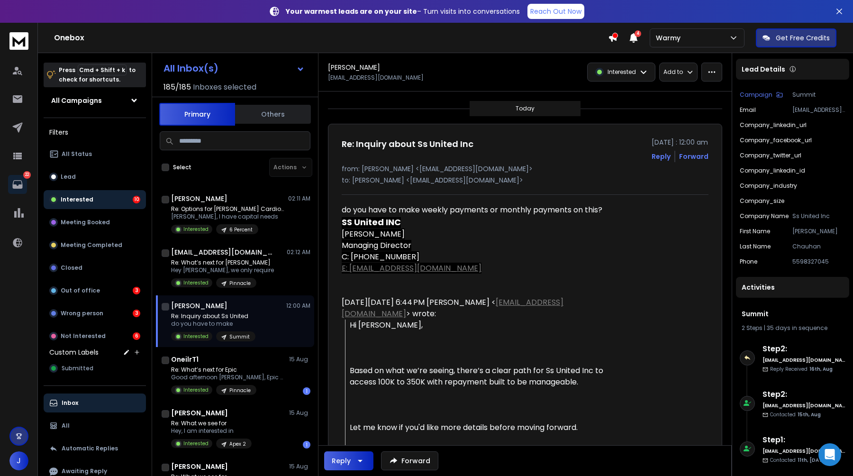
click at [707, 78] on button "button" at bounding box center [711, 72] width 21 height 19
click at [700, 98] on div "Mark as unread" at bounding box center [683, 93] width 71 height 15
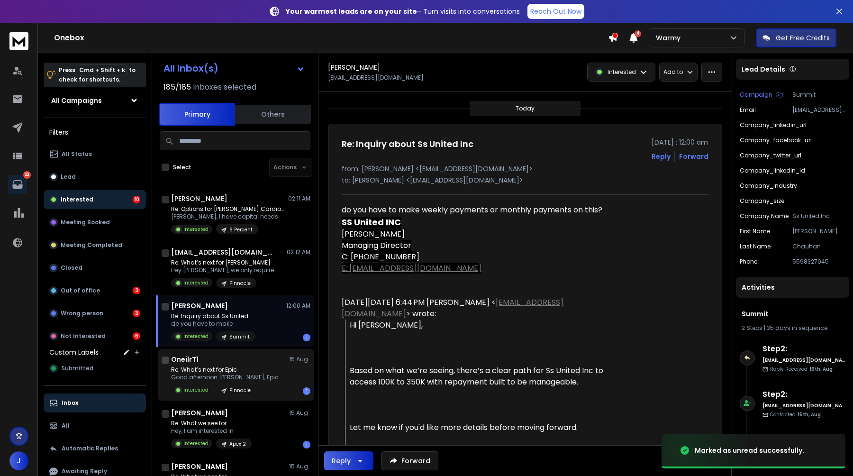
click at [249, 378] on p "Good afternoon Sam, Epic Companion" at bounding box center [228, 377] width 114 height 8
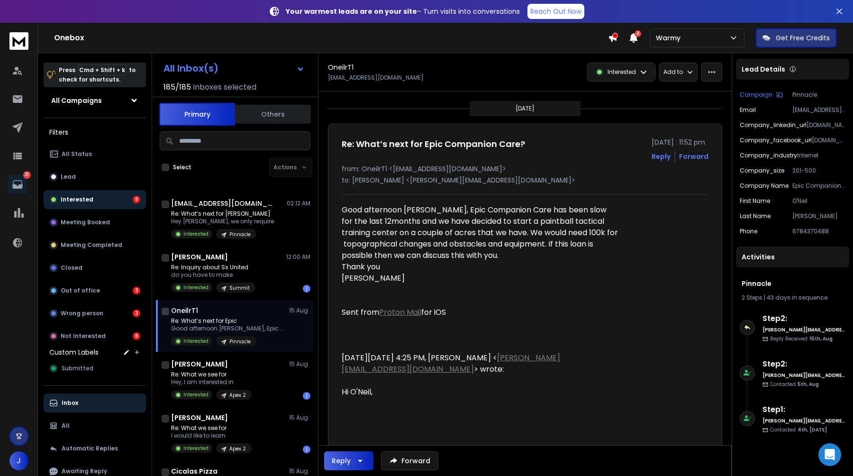
scroll to position [385, 0]
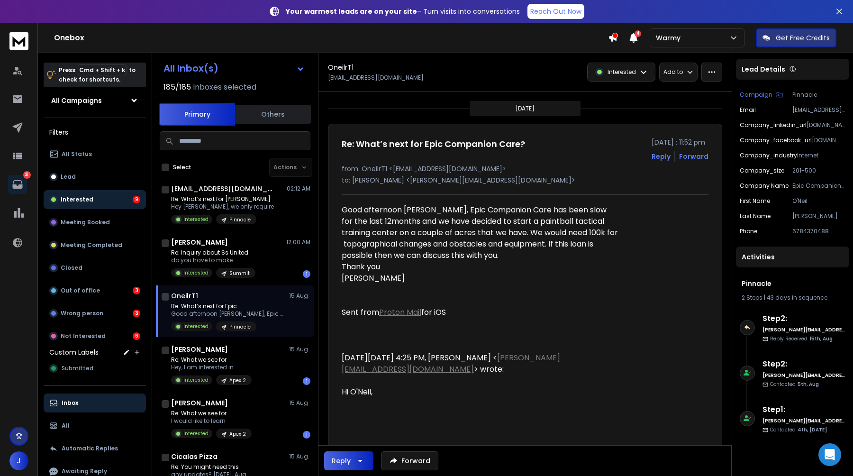
click at [336, 462] on div "Reply" at bounding box center [341, 460] width 19 height 9
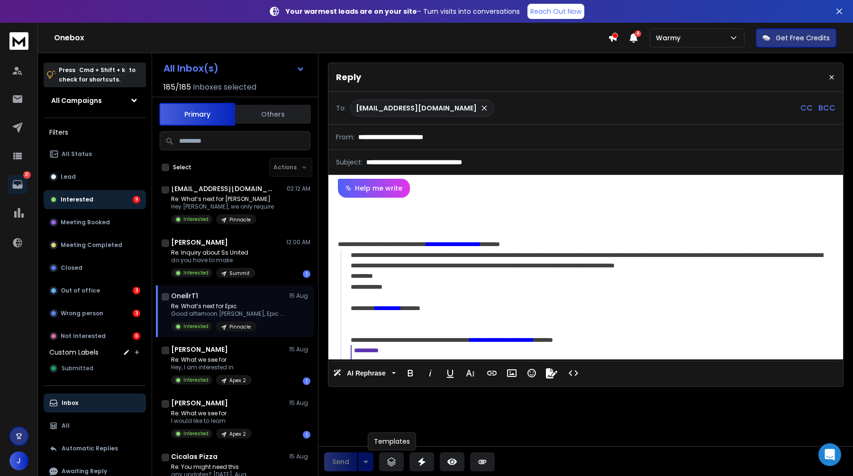
click at [395, 461] on icon at bounding box center [392, 460] width 8 height 6
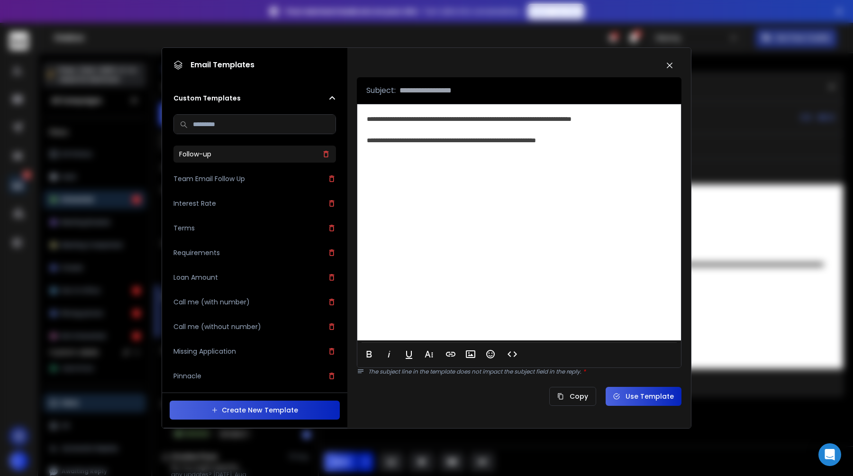
click at [227, 159] on div "Pinnacle" at bounding box center [254, 153] width 151 height 9
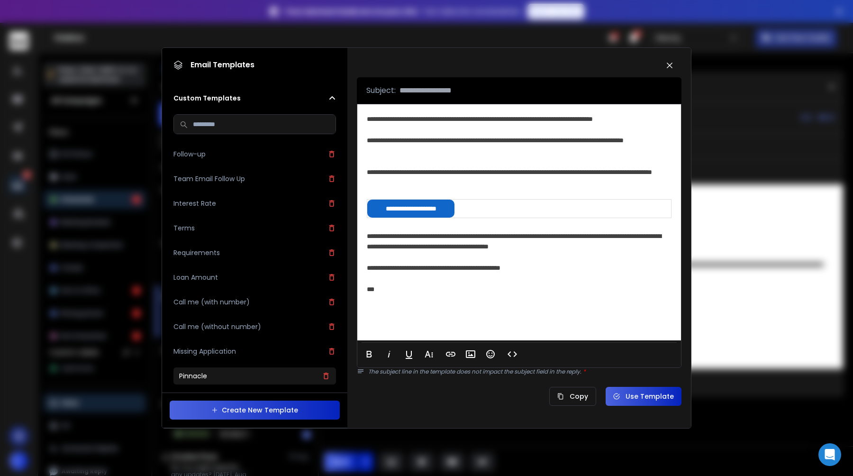
click at [650, 399] on button "Use Template" at bounding box center [644, 396] width 76 height 19
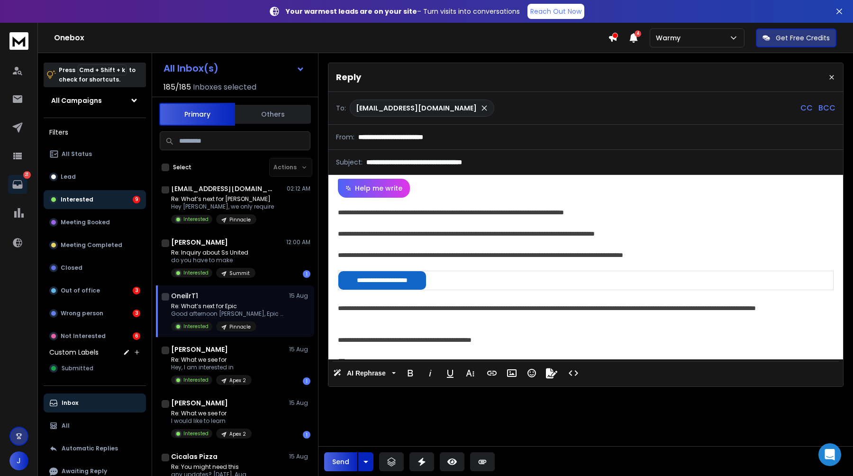
click at [395, 217] on div "**********" at bounding box center [584, 212] width 493 height 10
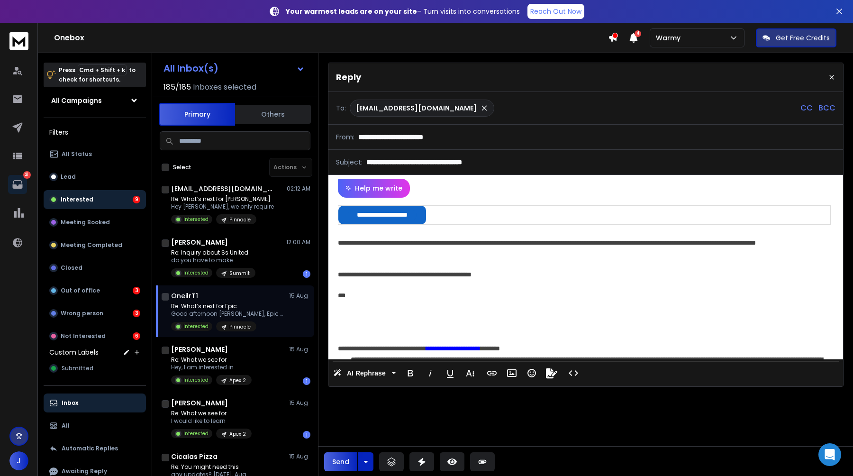
scroll to position [68, 0]
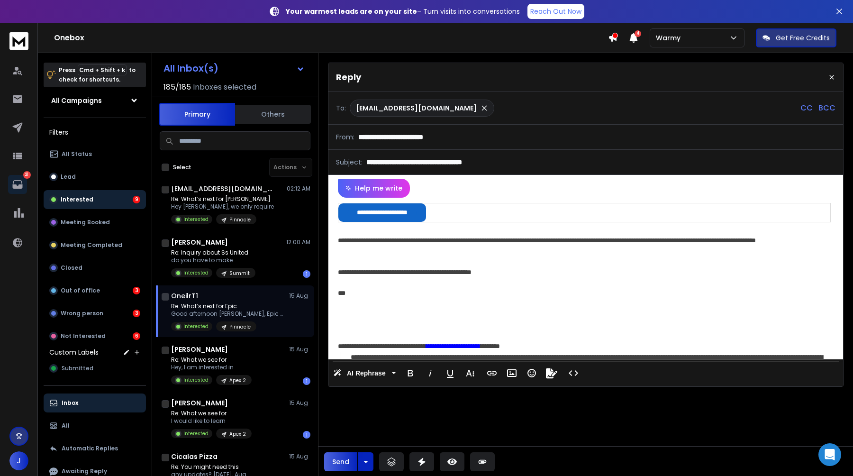
click at [348, 457] on button "Send" at bounding box center [340, 461] width 33 height 19
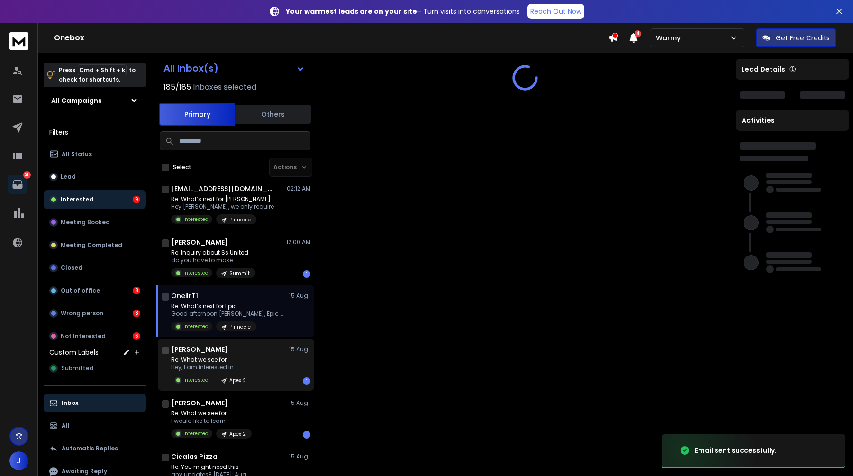
click at [279, 382] on div "Re: What we see for Hey, I am interested in Interested Apex 2 1" at bounding box center [240, 370] width 139 height 29
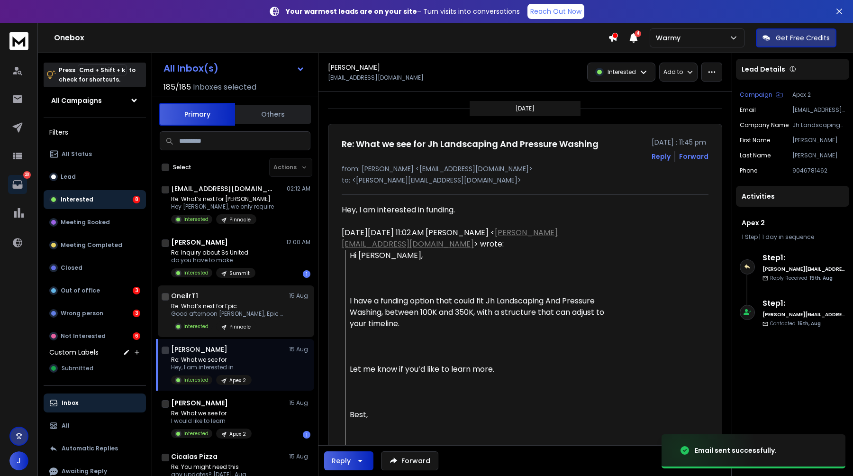
click at [270, 300] on div "OneilrT1 15 Aug Re: What’s next for Epic Good afternoon Sam, Epic Companion Int…" at bounding box center [240, 311] width 139 height 40
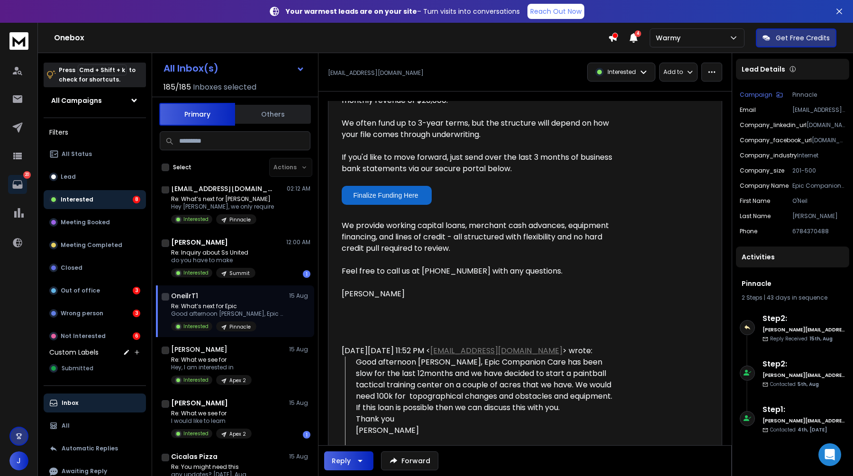
scroll to position [126, 0]
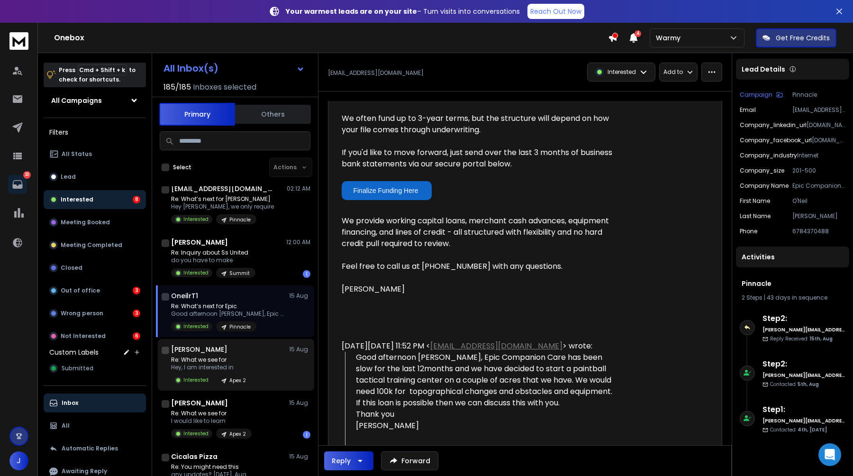
click at [228, 359] on p "Re: What we see for" at bounding box center [211, 360] width 81 height 8
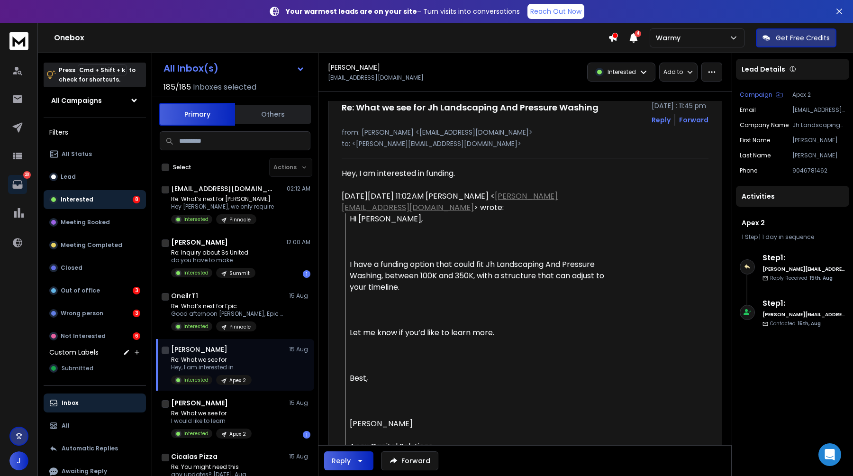
scroll to position [0, 0]
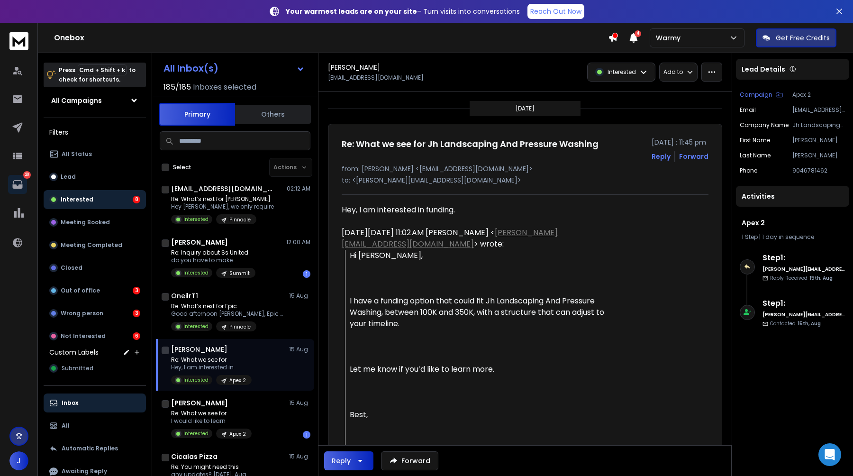
click at [336, 456] on div "Reply" at bounding box center [341, 460] width 19 height 9
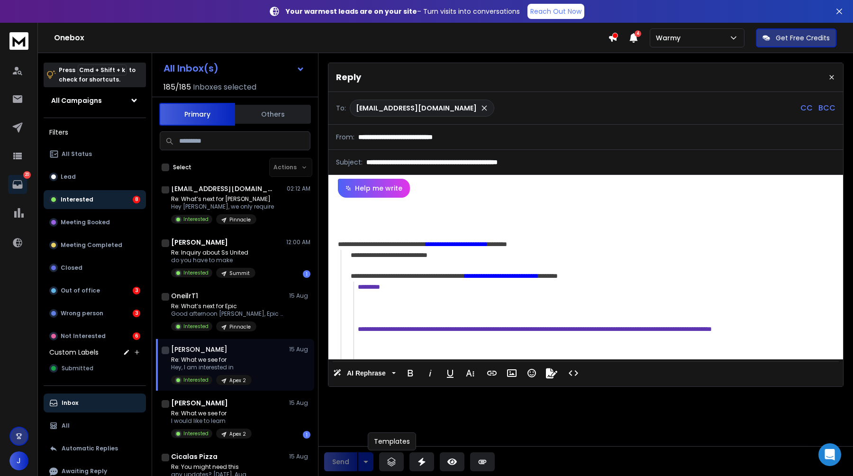
click at [391, 462] on icon at bounding box center [391, 461] width 9 height 9
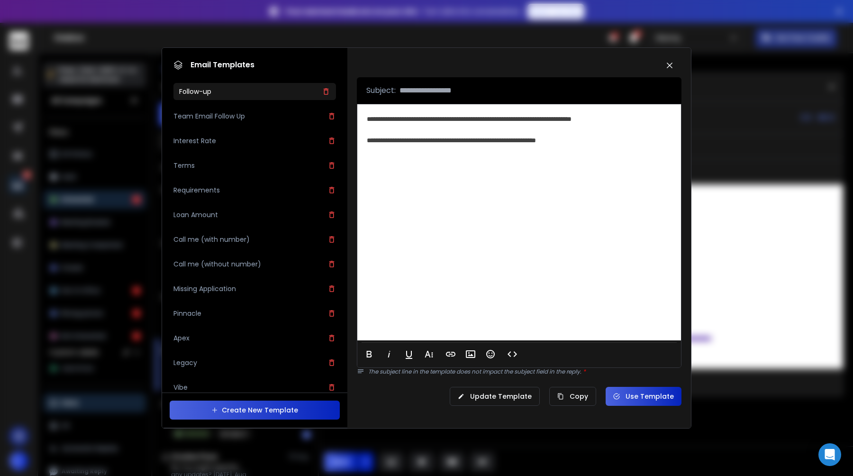
scroll to position [64, 0]
click at [234, 95] on div "Apex" at bounding box center [254, 89] width 151 height 9
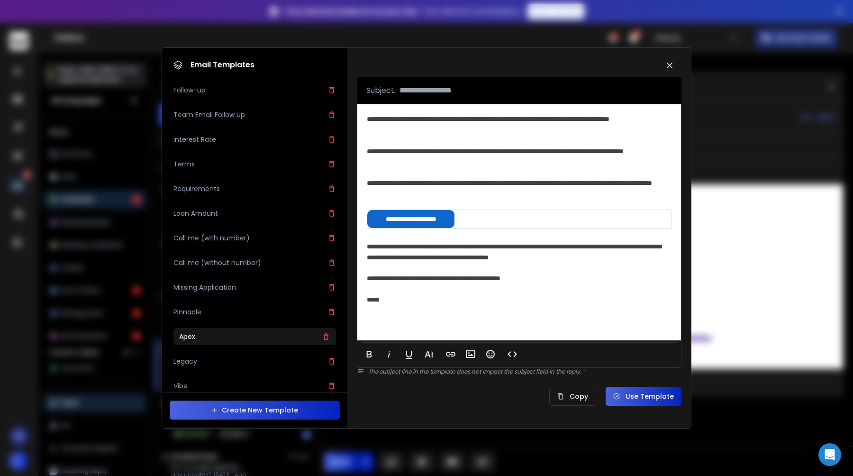
click at [662, 402] on button "Use Template" at bounding box center [644, 396] width 76 height 19
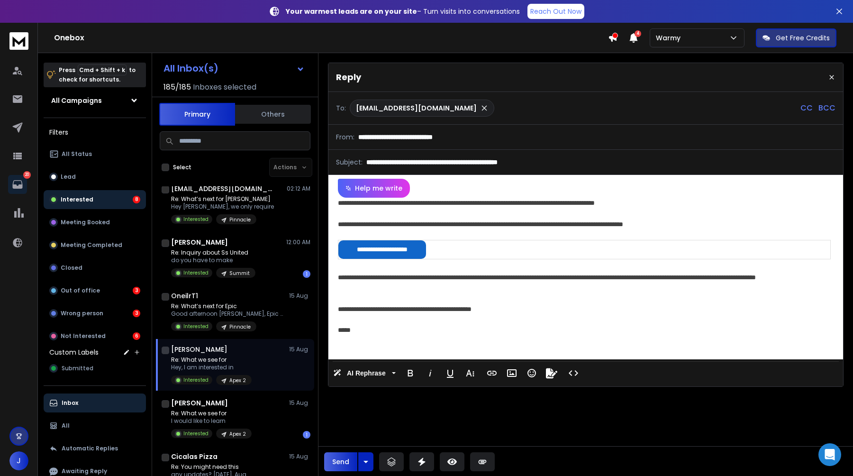
scroll to position [0, 0]
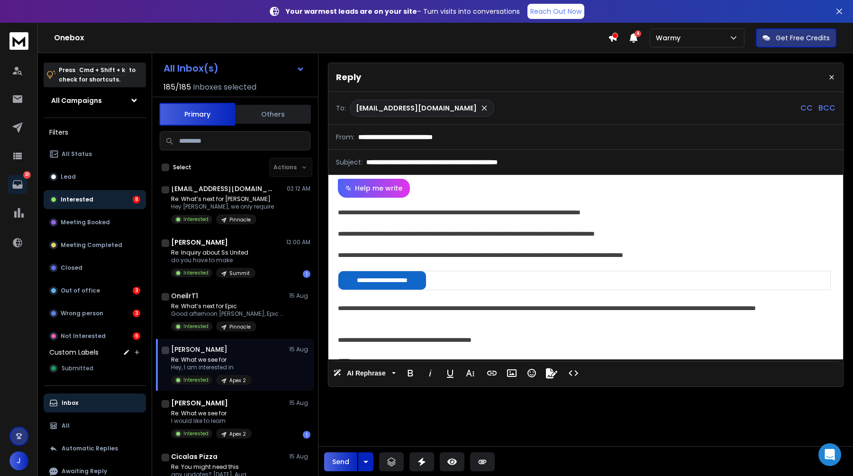
click at [330, 457] on button "Send" at bounding box center [340, 461] width 33 height 19
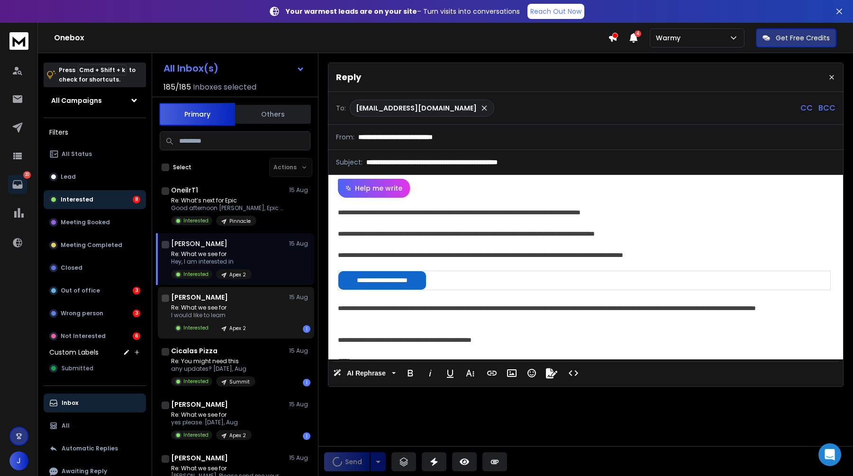
scroll to position [490, 0]
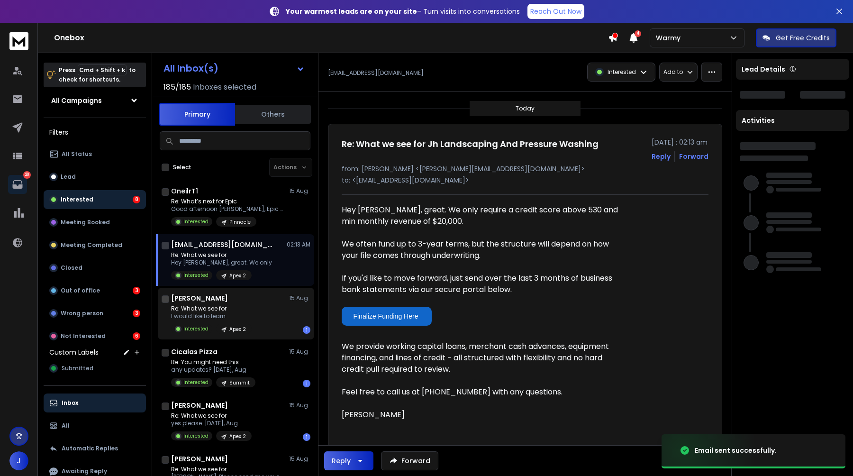
click at [274, 309] on div "Re: What we see for I would like to learn Interested Apex 2 1" at bounding box center [240, 319] width 139 height 29
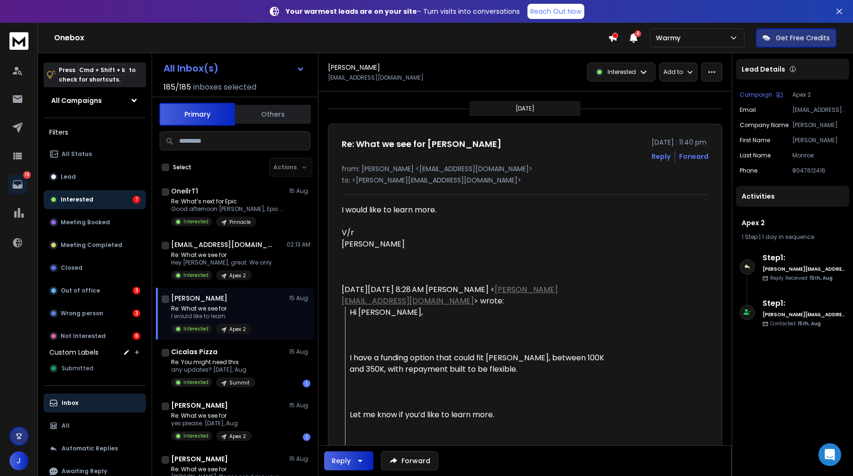
click at [333, 454] on button "Reply" at bounding box center [348, 460] width 49 height 19
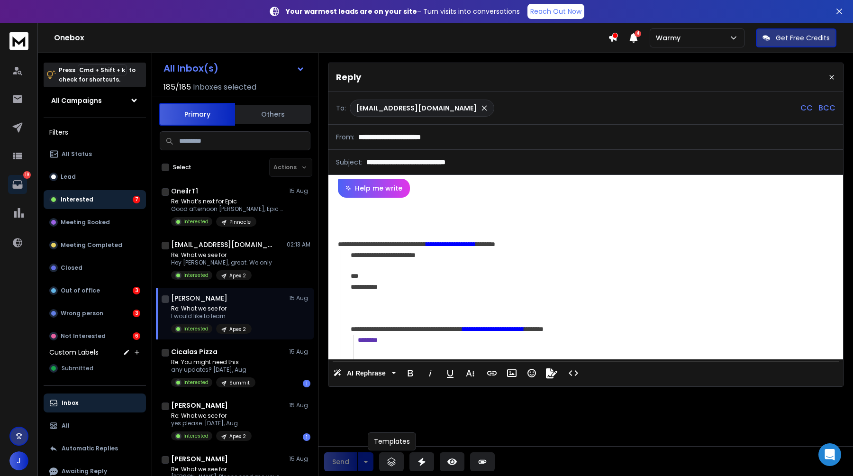
click at [396, 457] on icon at bounding box center [391, 461] width 9 height 9
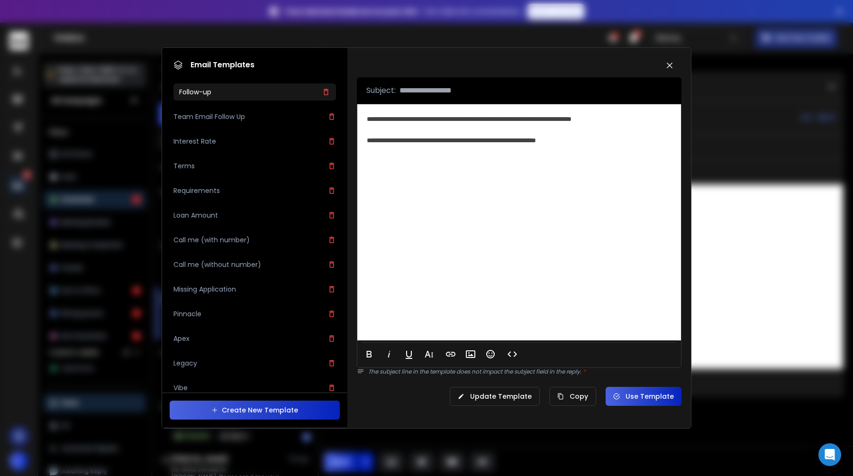
scroll to position [67, 0]
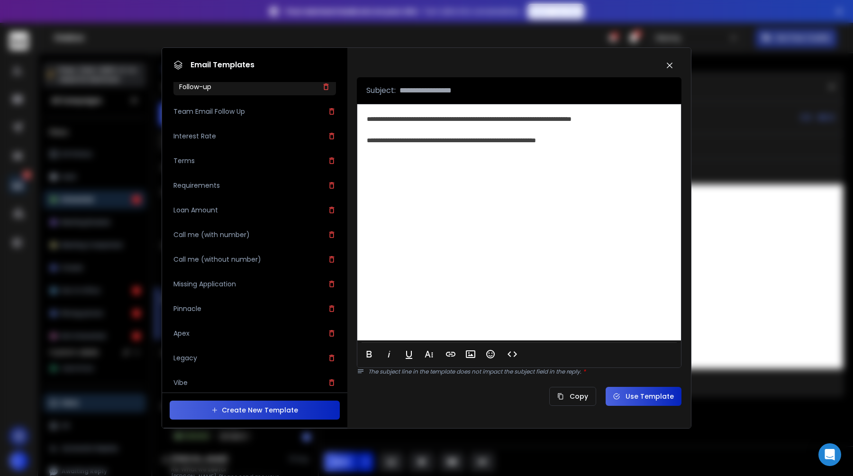
click at [221, 91] on div "Apex" at bounding box center [254, 86] width 151 height 9
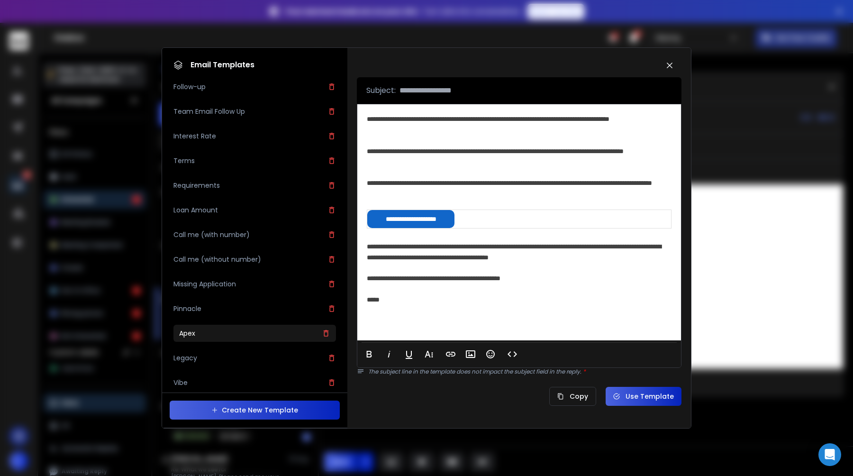
click at [651, 396] on button "Use Template" at bounding box center [644, 396] width 76 height 19
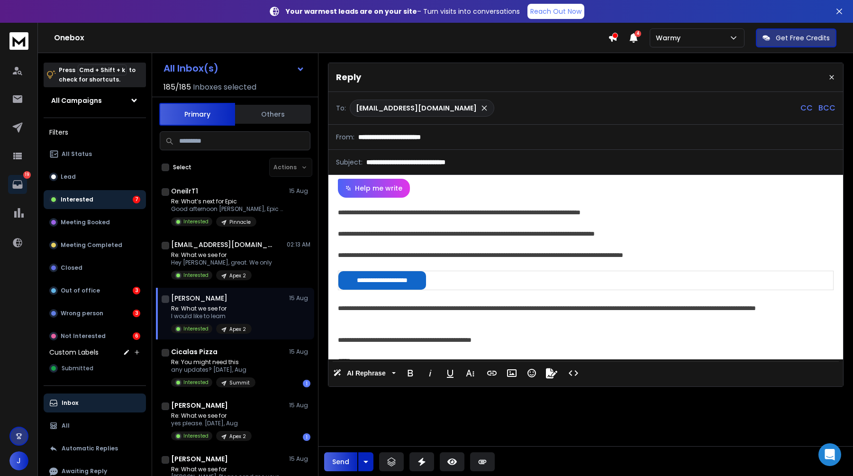
click at [340, 461] on button "Send" at bounding box center [340, 461] width 33 height 19
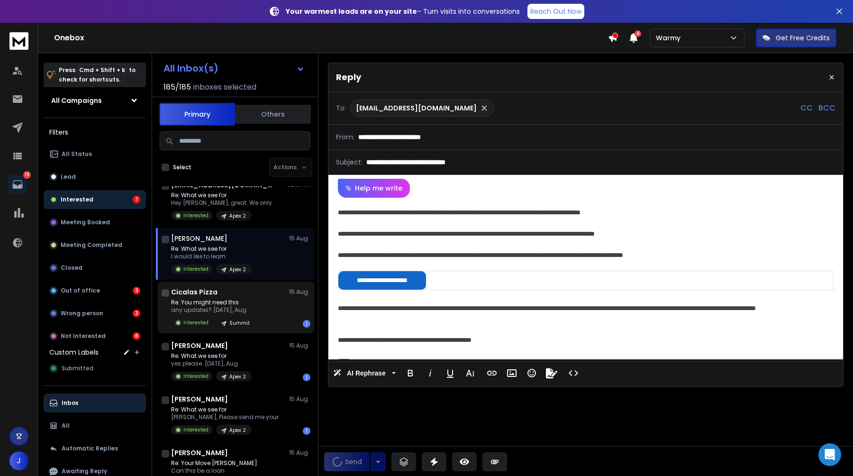
scroll to position [553, 0]
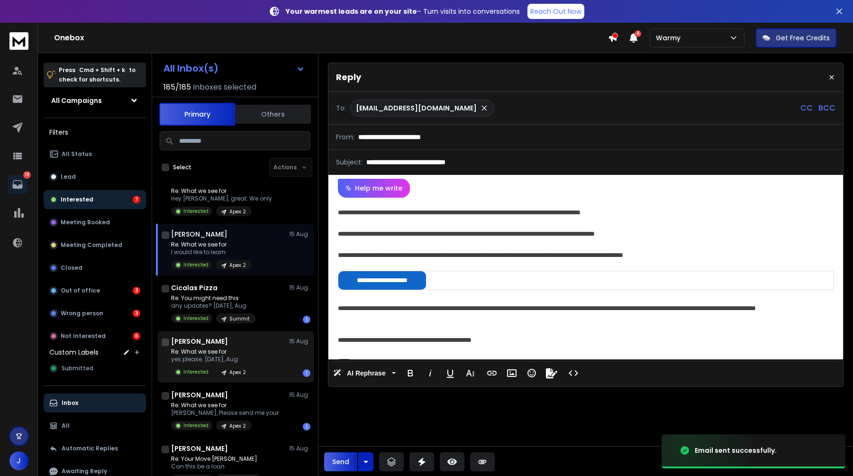
click at [253, 345] on div "Shelly Sowada 15 Aug" at bounding box center [240, 340] width 139 height 9
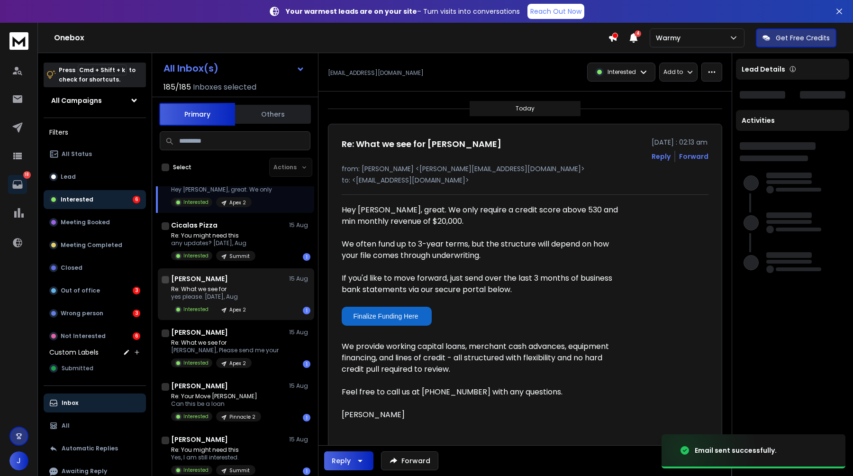
scroll to position [633, 0]
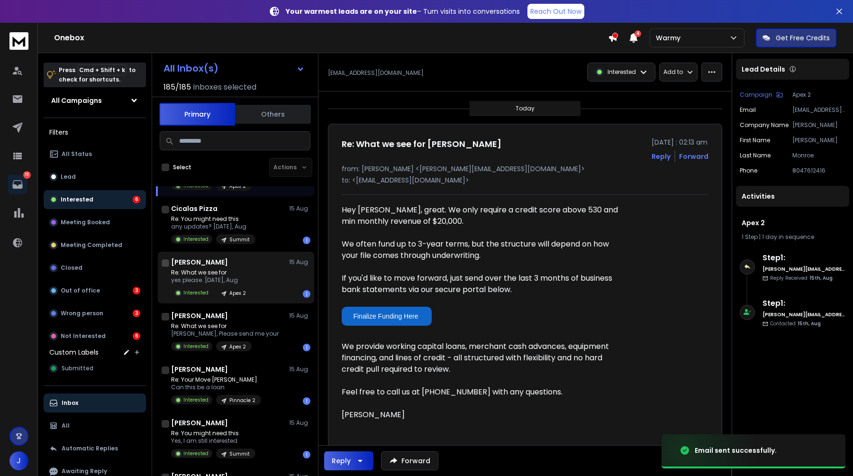
click at [267, 287] on div "Re: What we see for yes please. On Fri, Aug Interested Apex 2 1" at bounding box center [240, 283] width 139 height 29
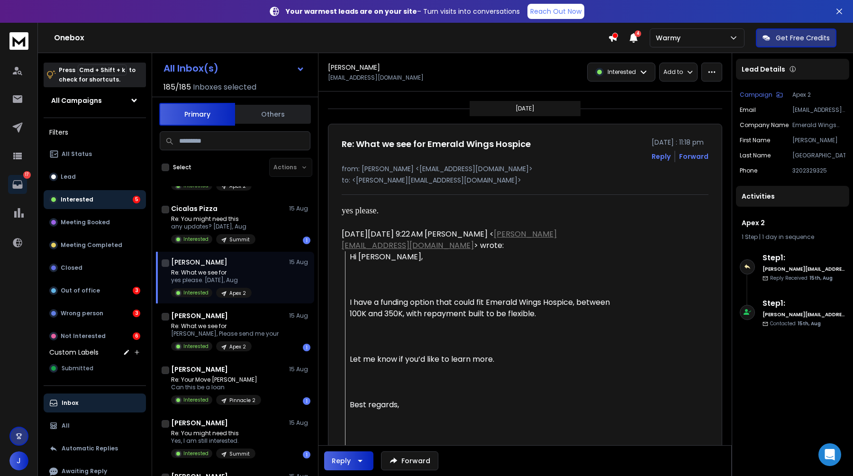
click at [336, 465] on div "Reply" at bounding box center [349, 460] width 34 height 11
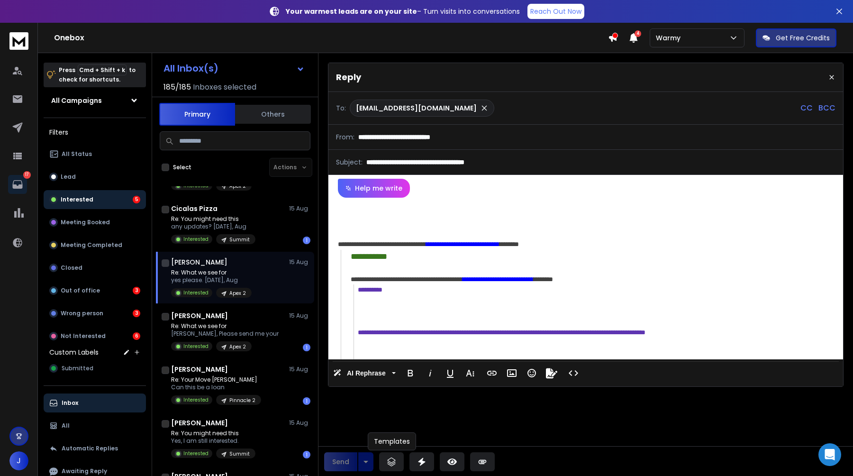
click at [394, 461] on icon at bounding box center [392, 460] width 8 height 6
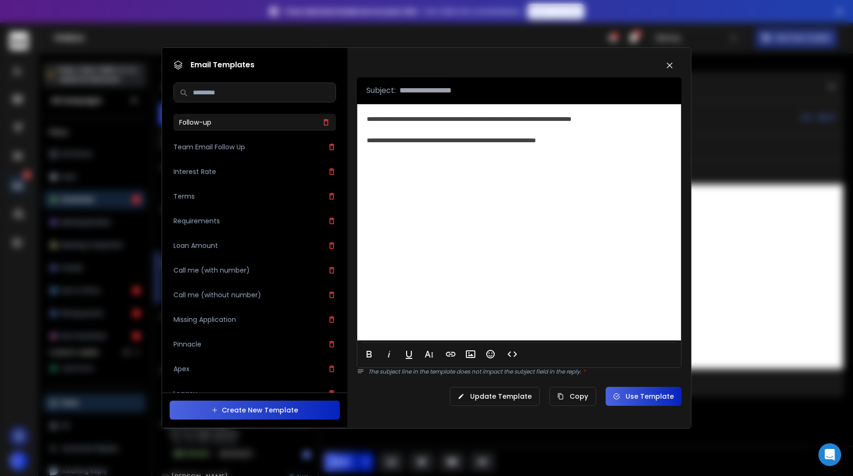
scroll to position [44, 0]
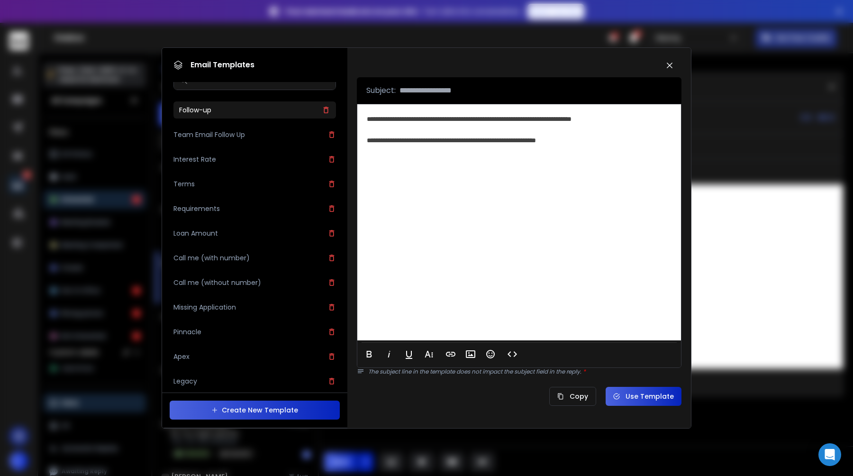
click at [239, 115] on div "Apex" at bounding box center [254, 109] width 151 height 9
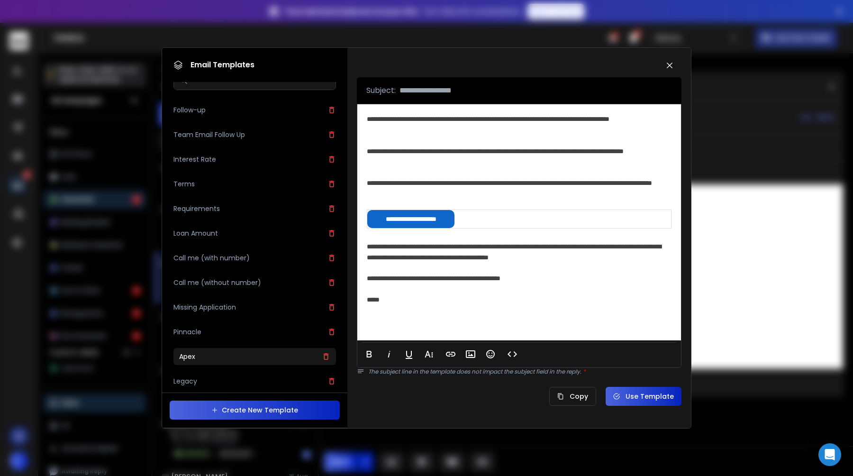
click at [648, 390] on button "Use Template" at bounding box center [644, 396] width 76 height 19
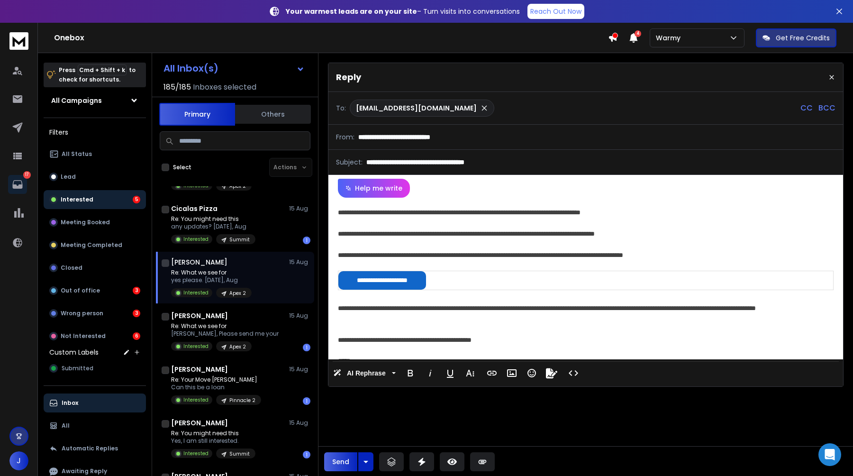
click at [338, 459] on button "Send" at bounding box center [340, 461] width 33 height 19
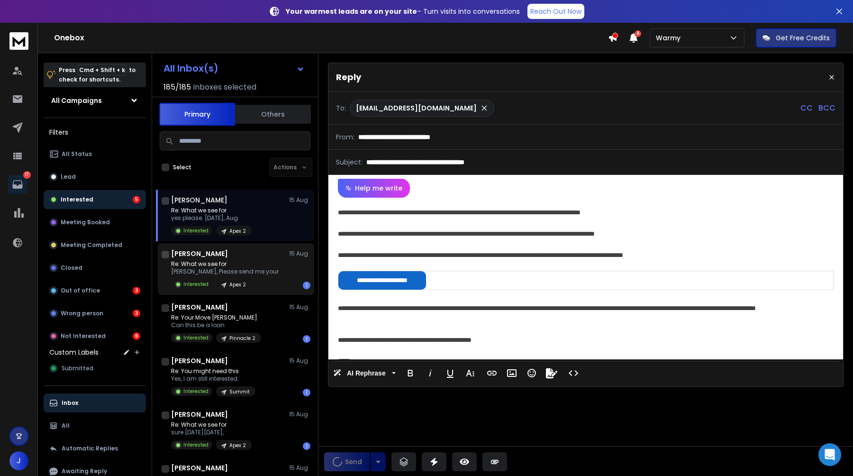
scroll to position [698, 0]
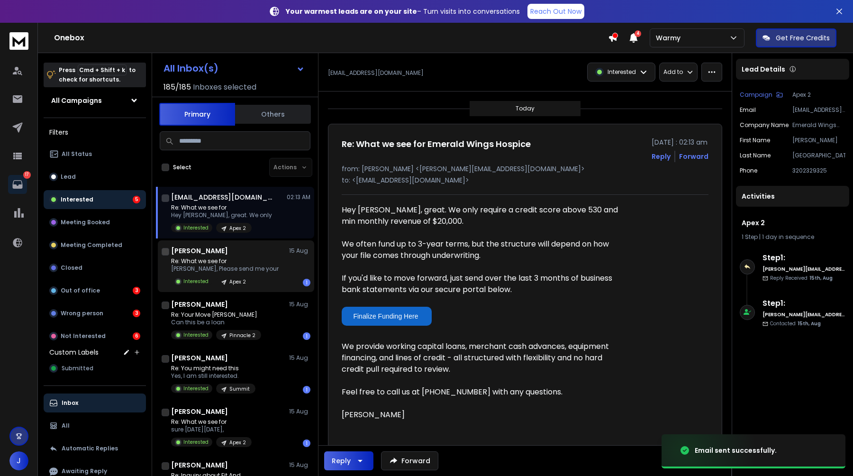
click at [280, 276] on div "Re: What we see for Harry, Please send me your Interested Apex 2 1" at bounding box center [240, 271] width 139 height 29
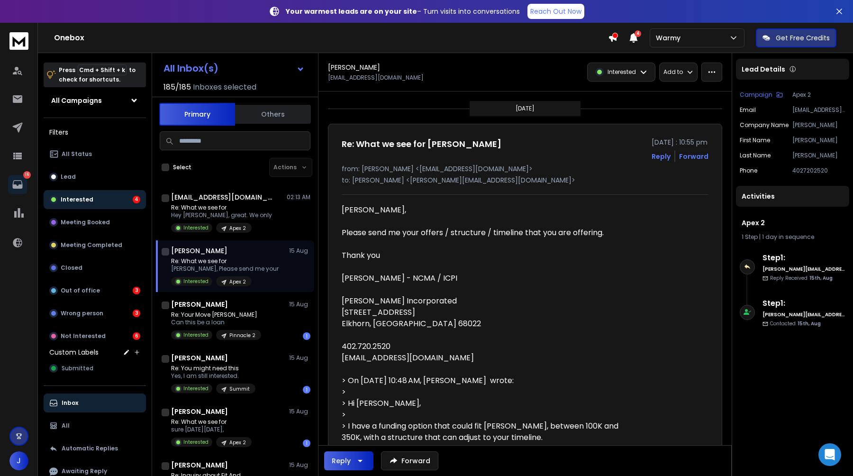
click at [341, 457] on div "Reply" at bounding box center [341, 460] width 19 height 9
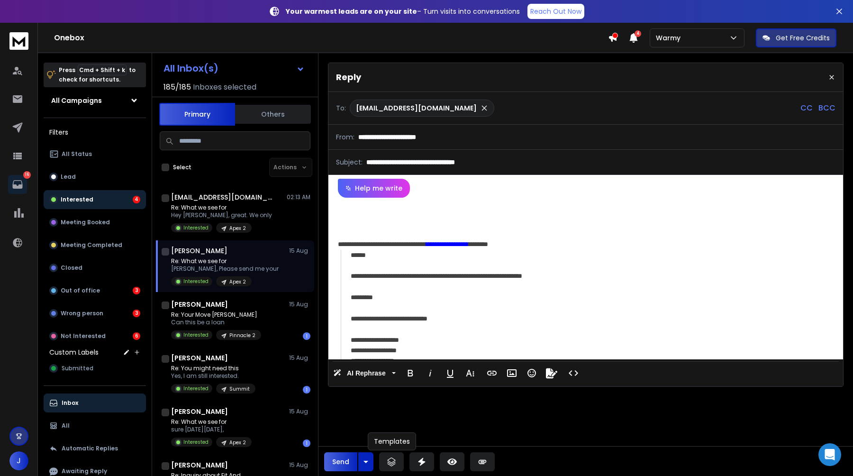
click at [388, 457] on icon at bounding box center [391, 461] width 9 height 9
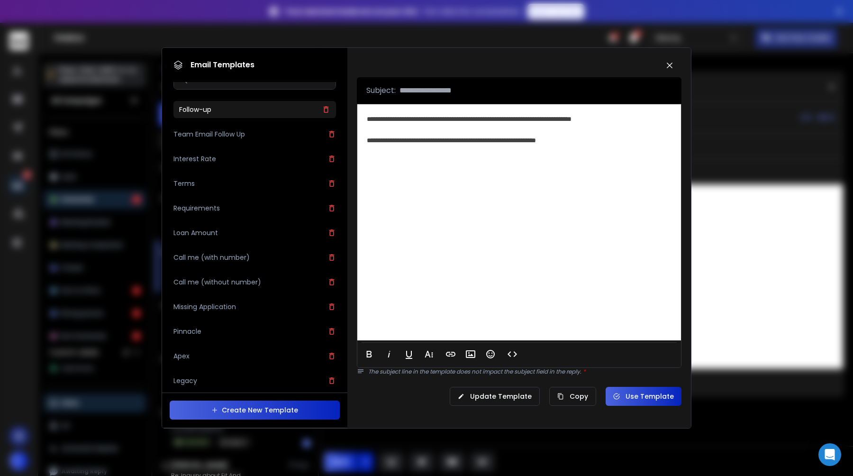
scroll to position [45, 0]
click at [228, 114] on div "Apex" at bounding box center [254, 108] width 151 height 9
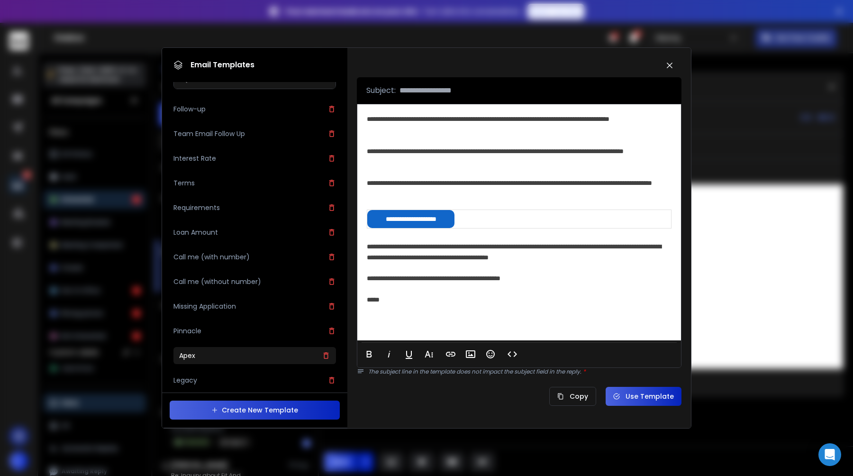
click at [659, 400] on button "Use Template" at bounding box center [644, 396] width 76 height 19
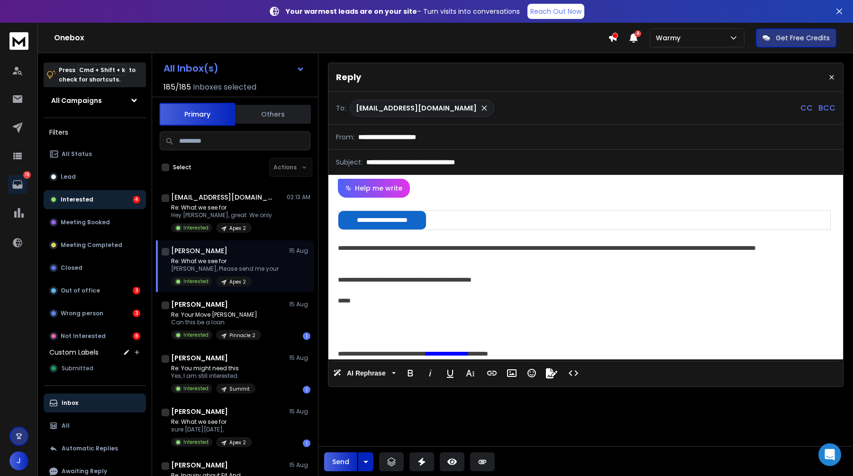
scroll to position [0, 0]
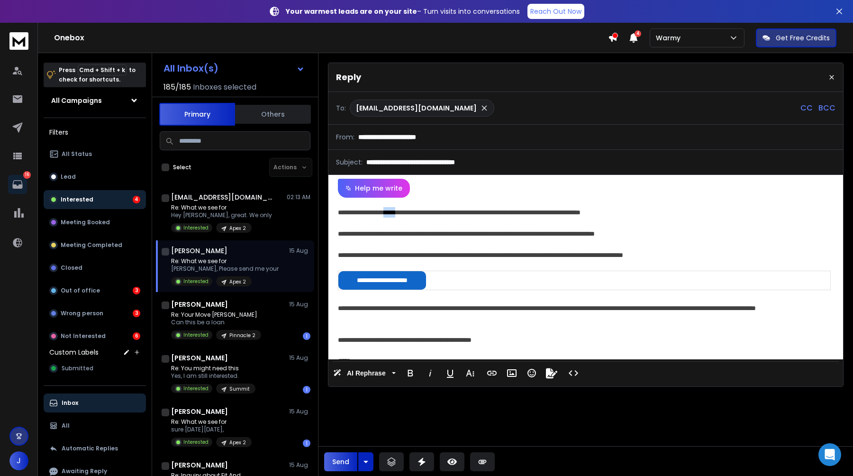
drag, startPoint x: 408, startPoint y: 209, endPoint x: 392, endPoint y: 209, distance: 15.2
click at [392, 209] on div "**********" at bounding box center [584, 212] width 493 height 10
drag, startPoint x: 412, startPoint y: 214, endPoint x: 393, endPoint y: 214, distance: 19.0
click at [393, 214] on div "**********" at bounding box center [584, 212] width 493 height 10
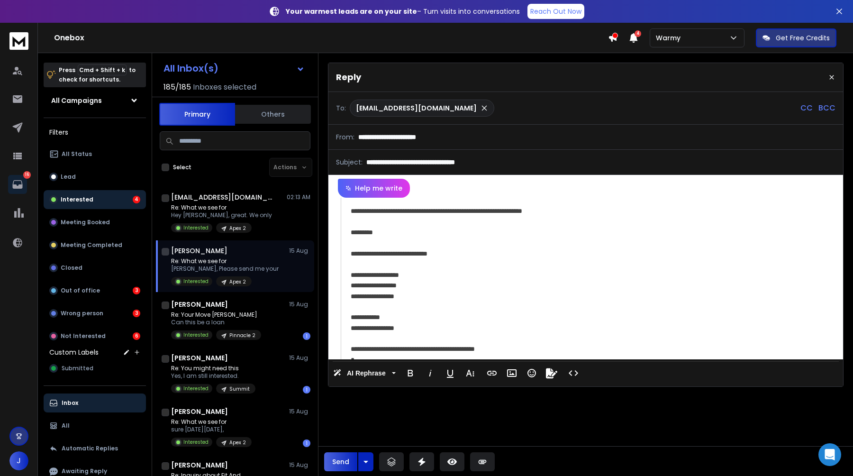
scroll to position [254, 0]
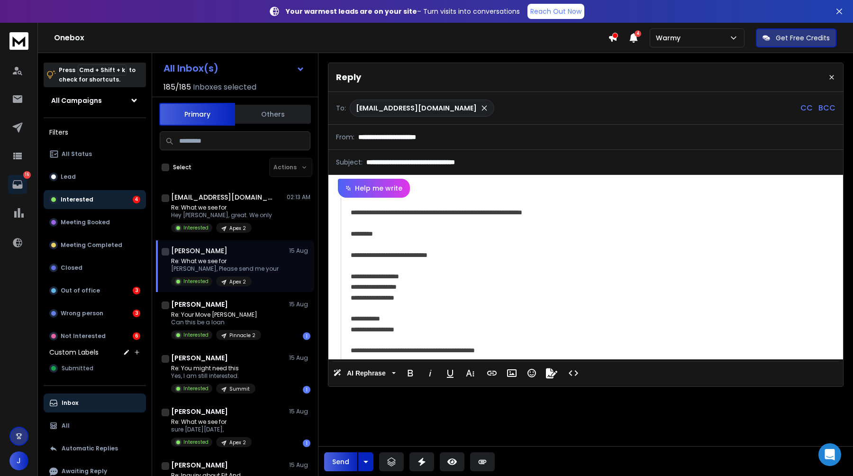
click at [341, 460] on button "Send" at bounding box center [340, 461] width 33 height 19
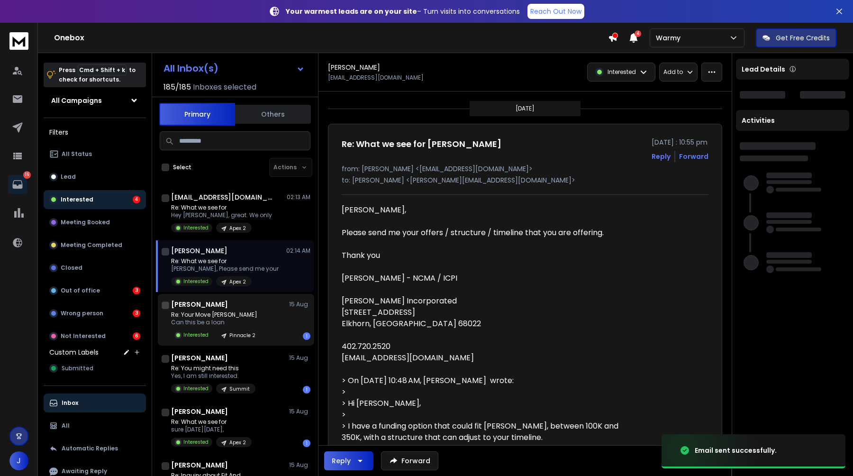
click at [287, 308] on div "Randy Conley 15 Aug" at bounding box center [240, 303] width 139 height 9
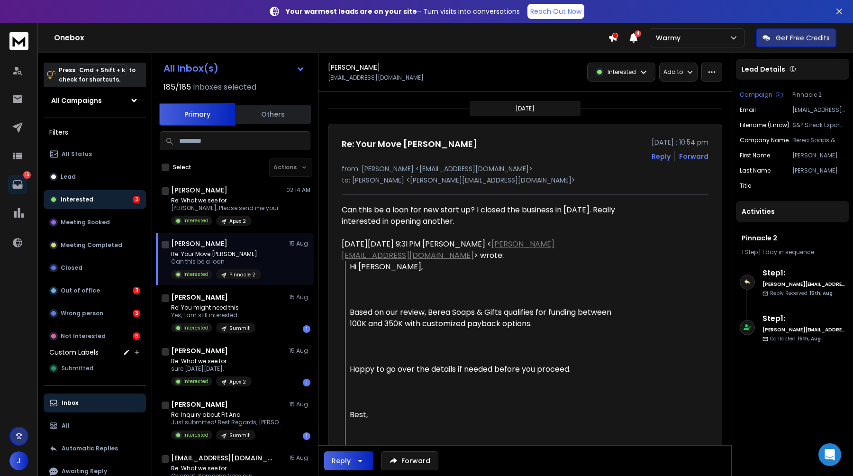
scroll to position [759, 0]
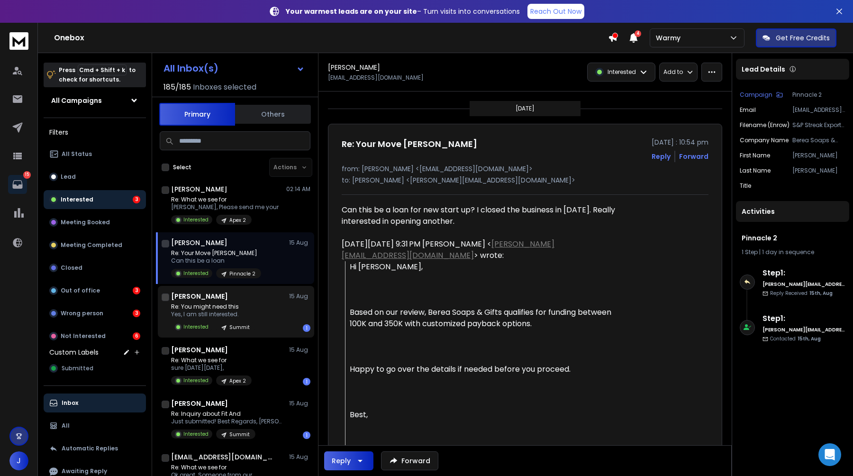
click at [289, 295] on p "15 Aug" at bounding box center [299, 296] width 21 height 8
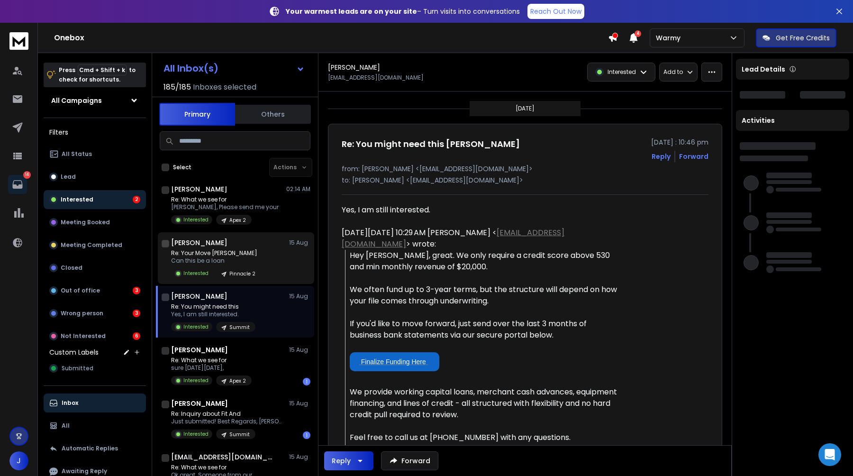
click at [280, 253] on div "Re: Your Move Randy Can this be a loan Interested Pinnacle 2" at bounding box center [240, 263] width 139 height 29
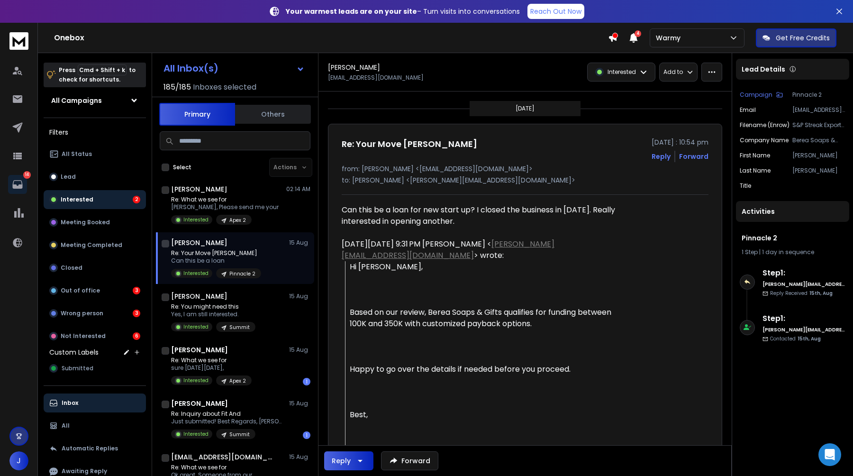
click at [640, 74] on div "Interested" at bounding box center [621, 72] width 67 height 18
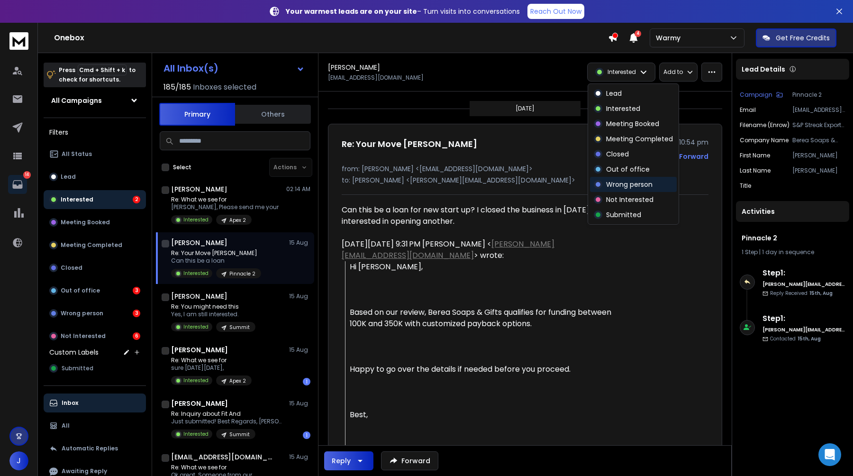
click at [627, 180] on p "Wrong person" at bounding box center [629, 184] width 46 height 9
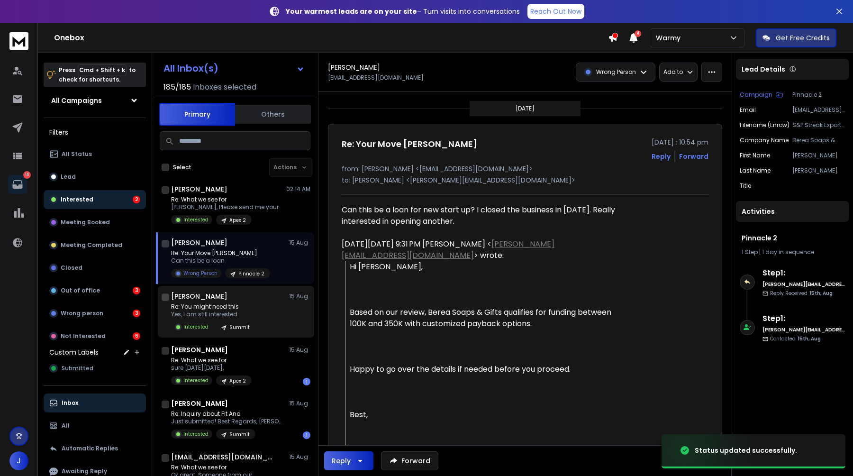
click at [294, 303] on div "Re: You might need this Yes, I am still interested. Interested Summit" at bounding box center [240, 317] width 139 height 29
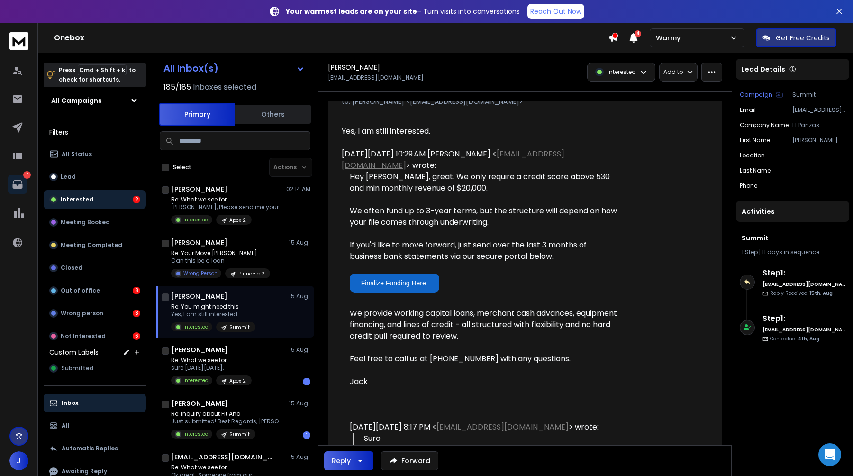
scroll to position [0, 0]
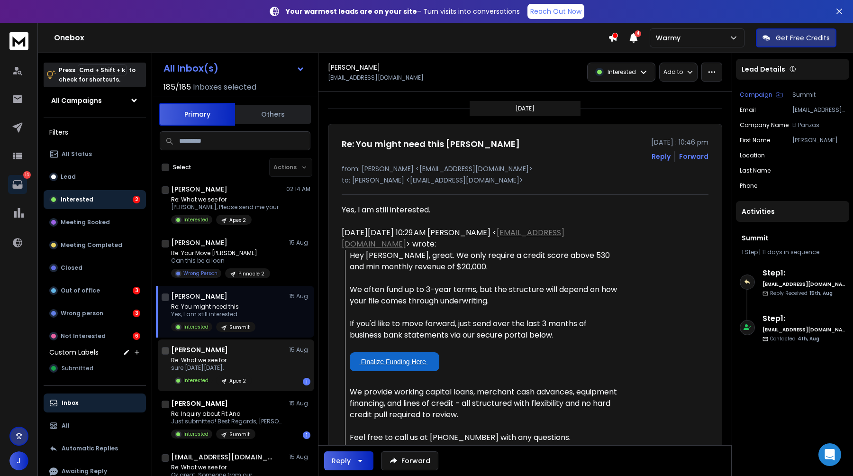
click at [245, 372] on div "Re: What we see for sure On Fri, Aug 15, Interested Apex 2" at bounding box center [211, 370] width 81 height 29
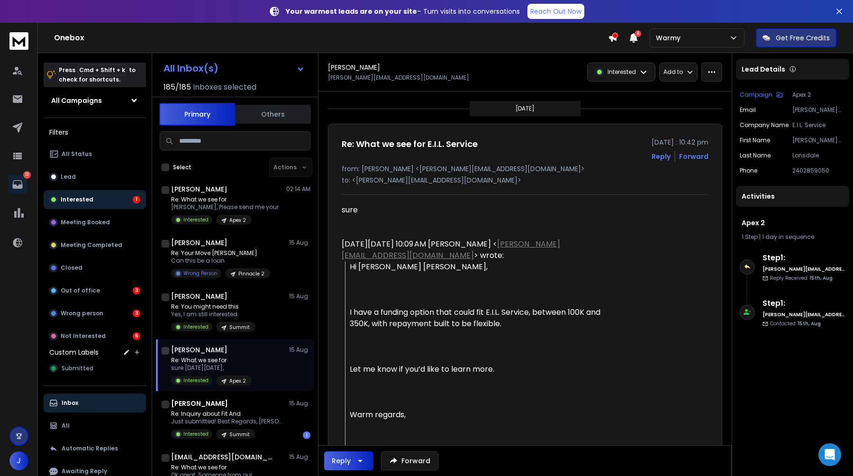
click at [348, 460] on div "Reply" at bounding box center [341, 460] width 19 height 9
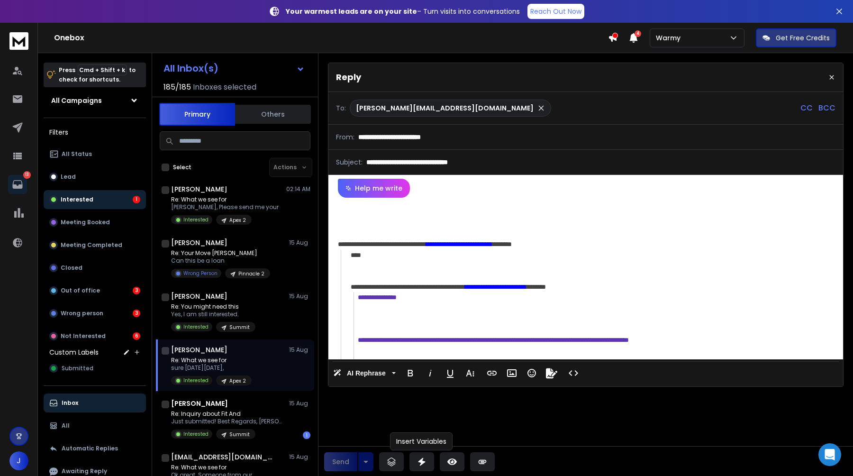
click at [398, 458] on button at bounding box center [391, 461] width 25 height 19
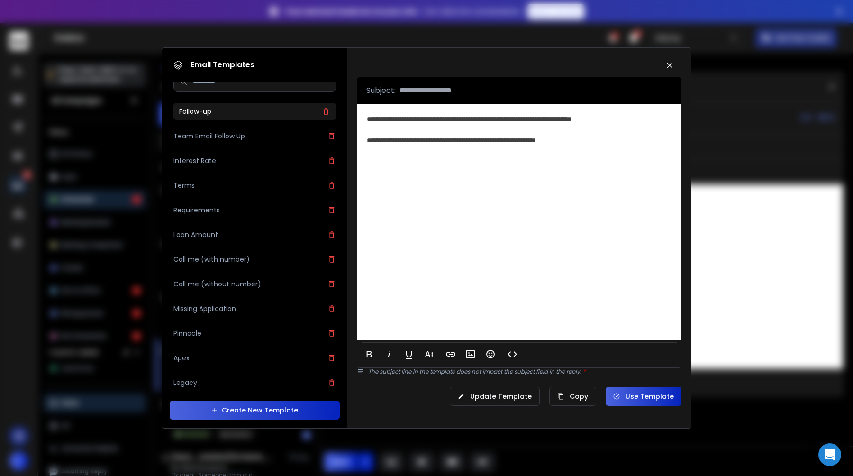
scroll to position [48, 0]
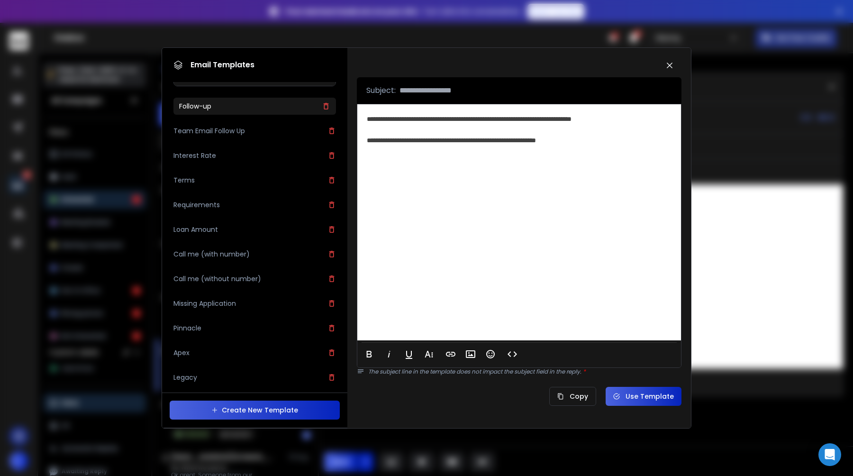
click at [228, 111] on div "Apex" at bounding box center [254, 105] width 151 height 9
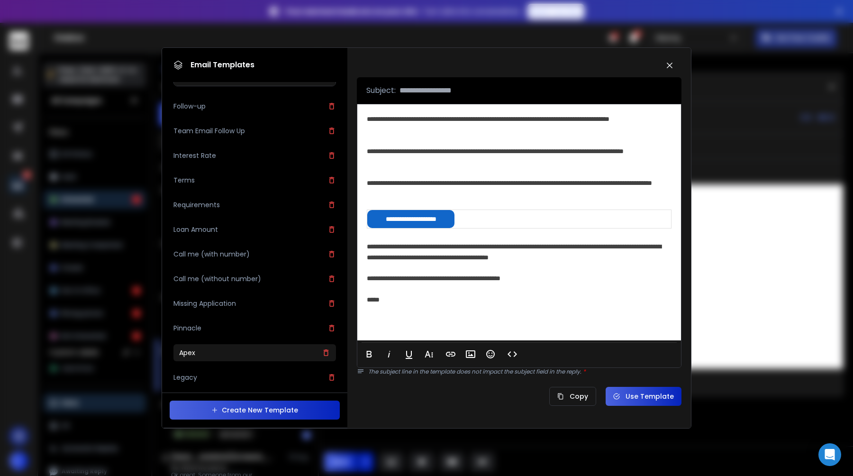
click at [629, 398] on button "Use Template" at bounding box center [644, 396] width 76 height 19
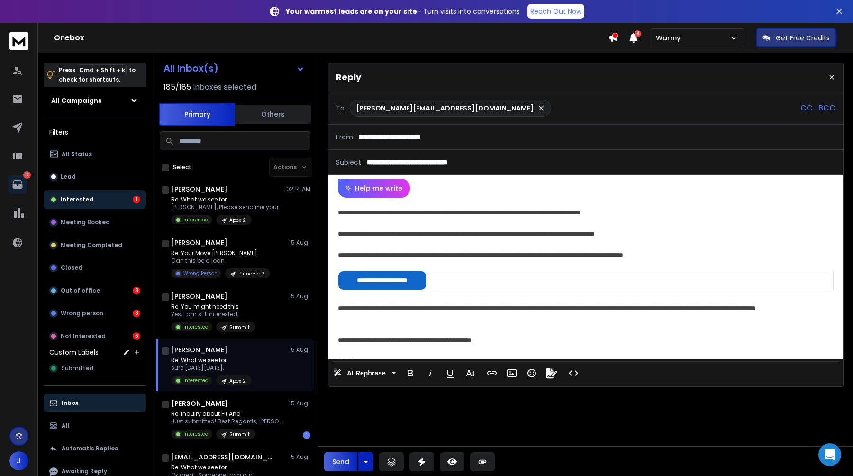
click at [345, 458] on button "Send" at bounding box center [340, 461] width 33 height 19
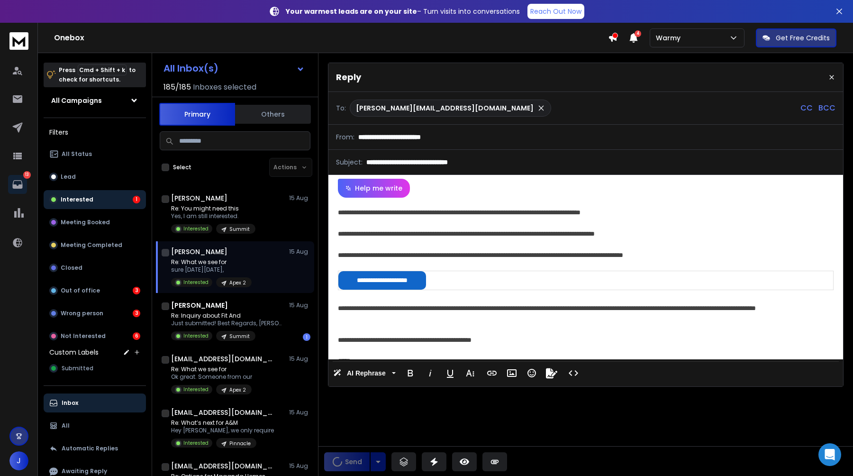
scroll to position [856, 0]
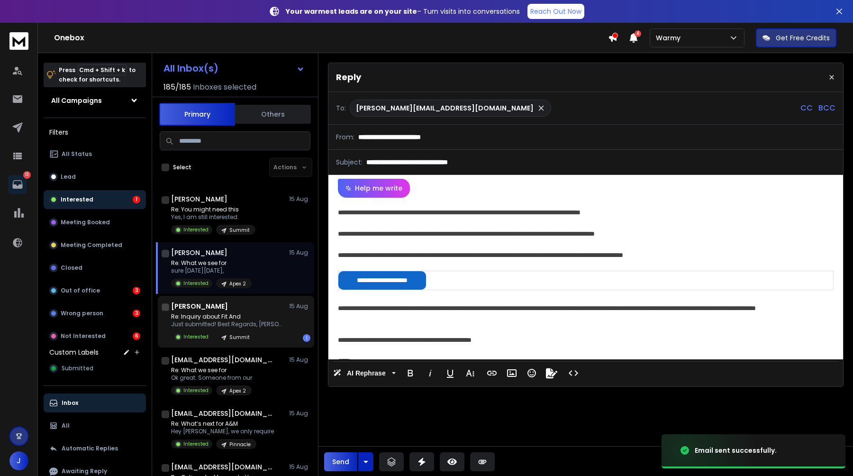
click at [262, 331] on div "Re: Inquiry about Fit And Just submitted! Best Regards, Mylene Interested Summit" at bounding box center [228, 327] width 114 height 29
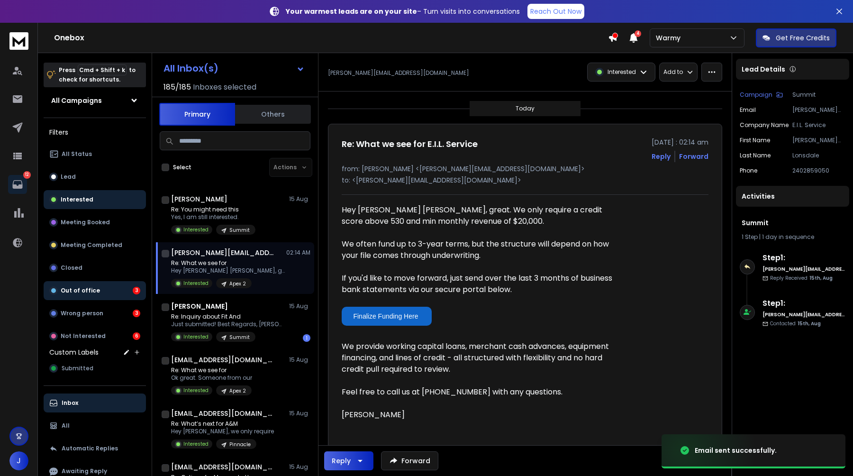
click at [112, 292] on button "Out of office 3" at bounding box center [95, 290] width 102 height 19
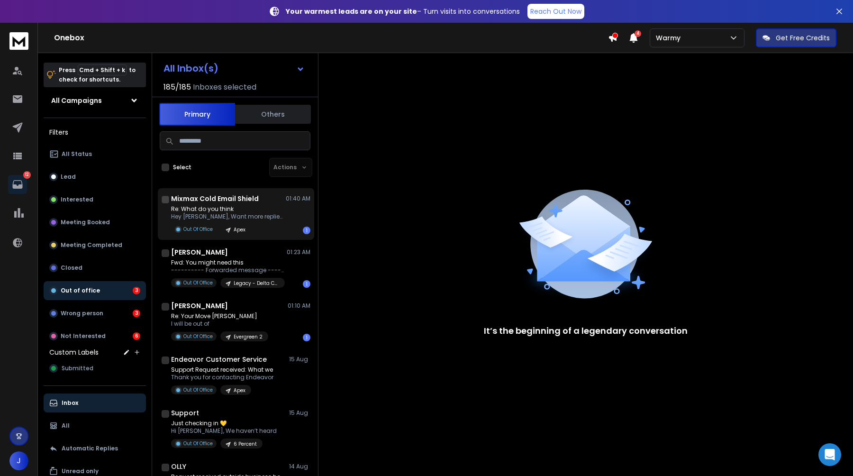
click at [244, 221] on div "Re: What do you think Hey Harry, Want more replies to Out Of Office Apex" at bounding box center [228, 219] width 114 height 29
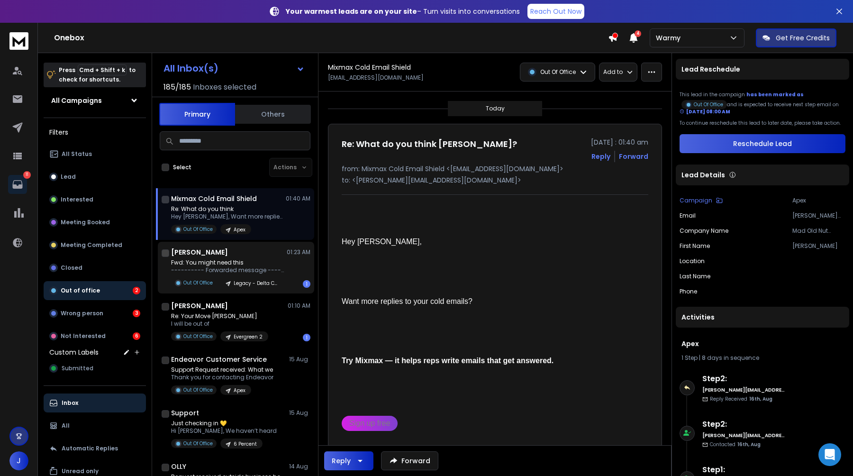
click at [266, 257] on div "Lori Zimmerman 01:23 AM Fwd: You might need this ---------- Forwarded message -…" at bounding box center [240, 267] width 139 height 40
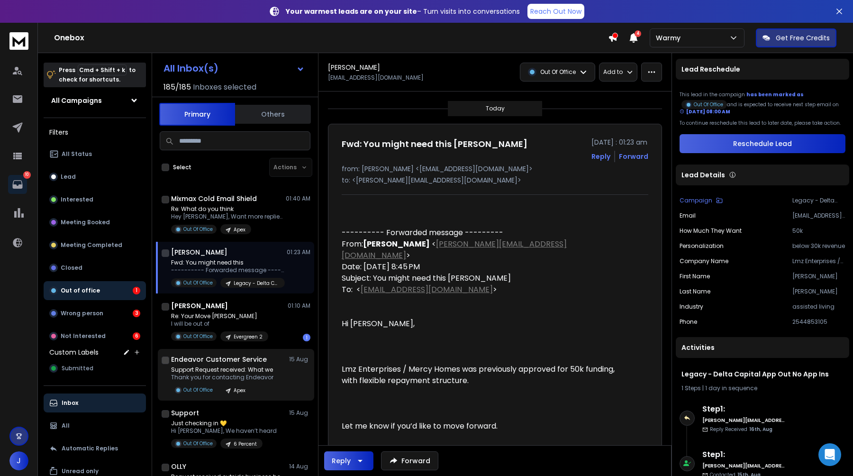
click at [235, 361] on h1 "Endeavor Customer Service" at bounding box center [219, 358] width 96 height 9
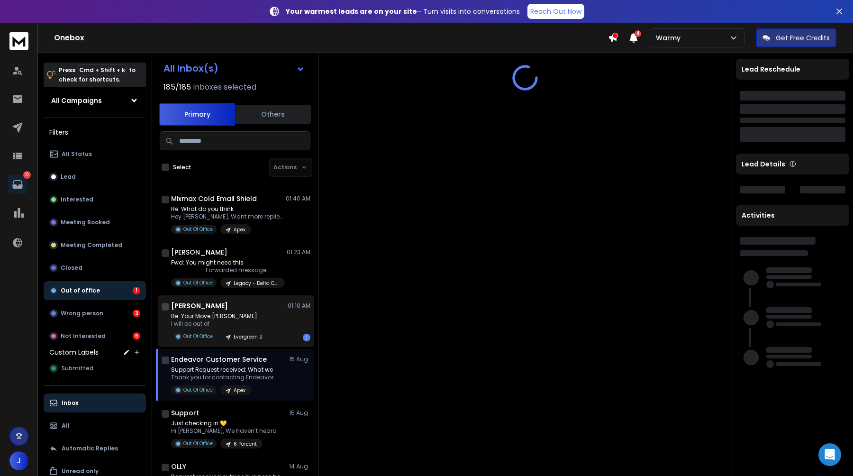
click at [239, 318] on p "Re: Your Move Geoffrey" at bounding box center [219, 316] width 97 height 8
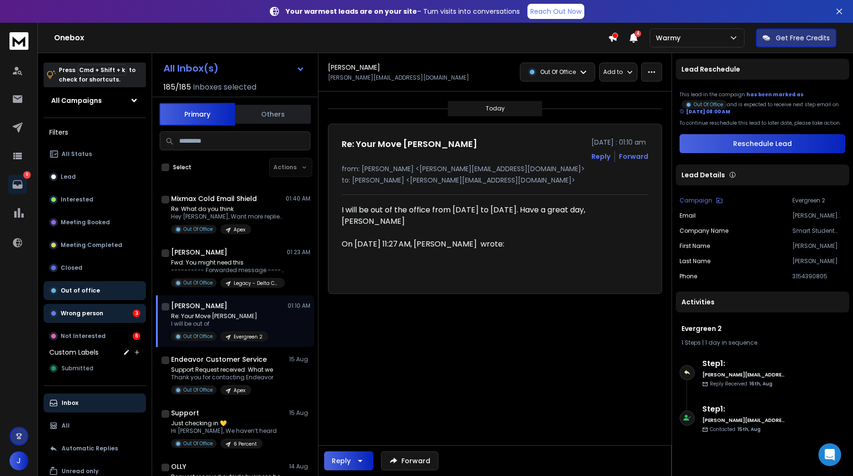
click at [118, 316] on button "Wrong person 3" at bounding box center [95, 313] width 102 height 19
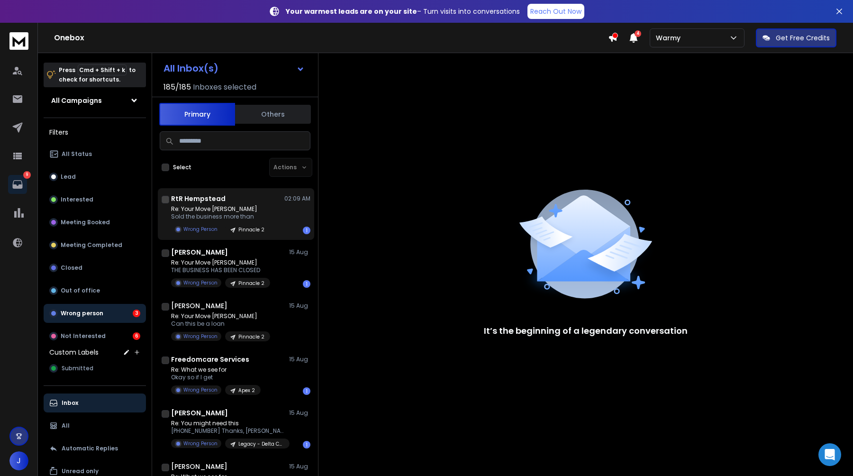
click at [258, 219] on p "Sold the business more than" at bounding box center [220, 217] width 99 height 8
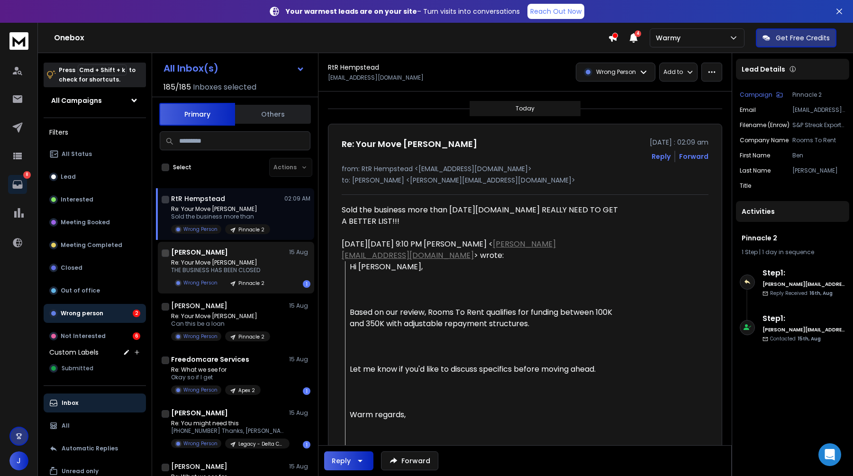
click at [291, 261] on div "Re: Your Move Juan THE BUSINESS HAS BEEN CLOSED Wrong Person Pinnacle 2 1" at bounding box center [240, 273] width 139 height 29
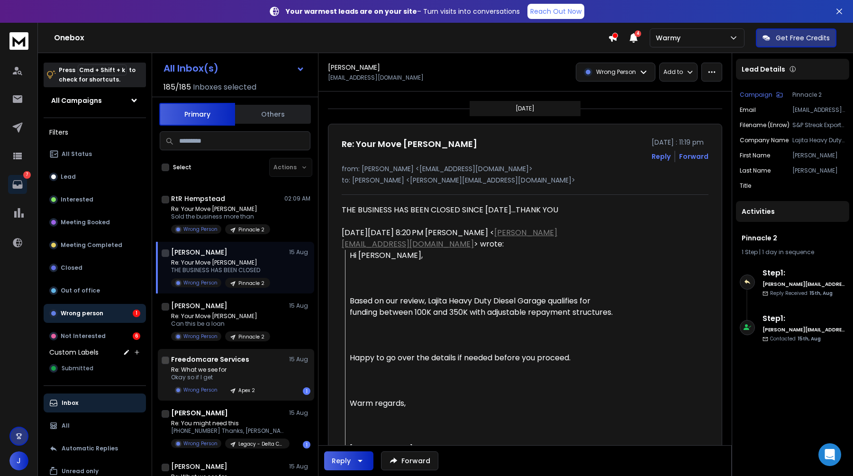
click at [290, 380] on div "Re: What we see for Okay so if I get Wrong Person Apex 2 1" at bounding box center [240, 380] width 139 height 29
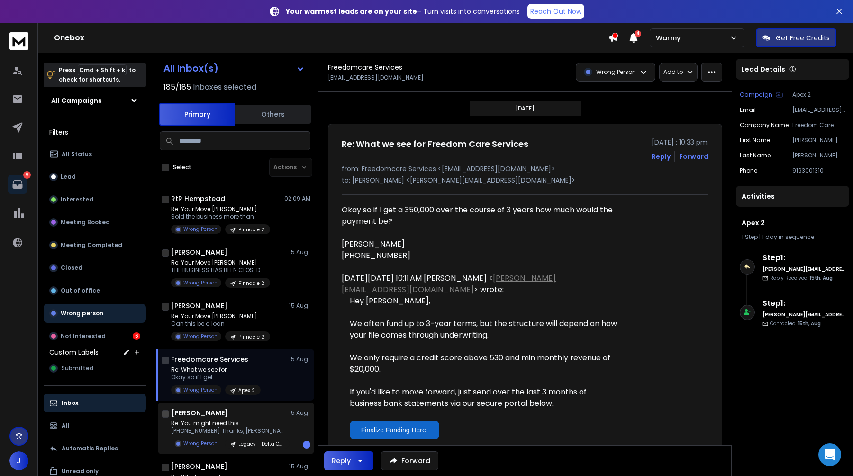
click at [278, 420] on p "Re: You might need this" at bounding box center [228, 423] width 114 height 8
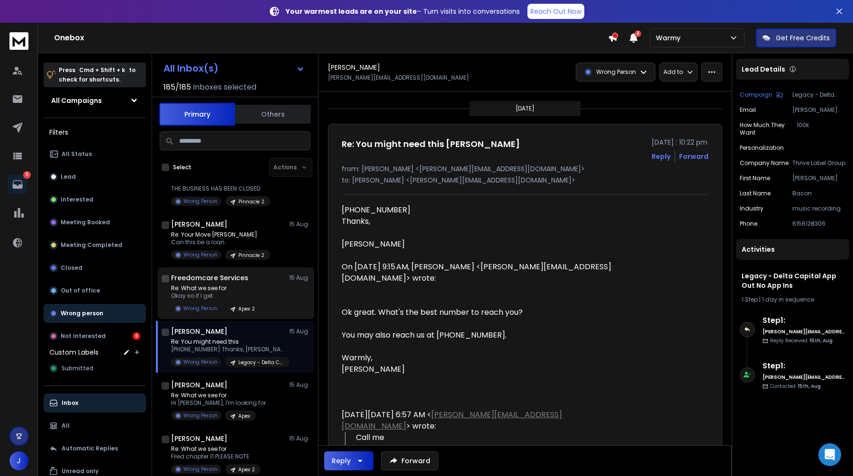
scroll to position [89, 0]
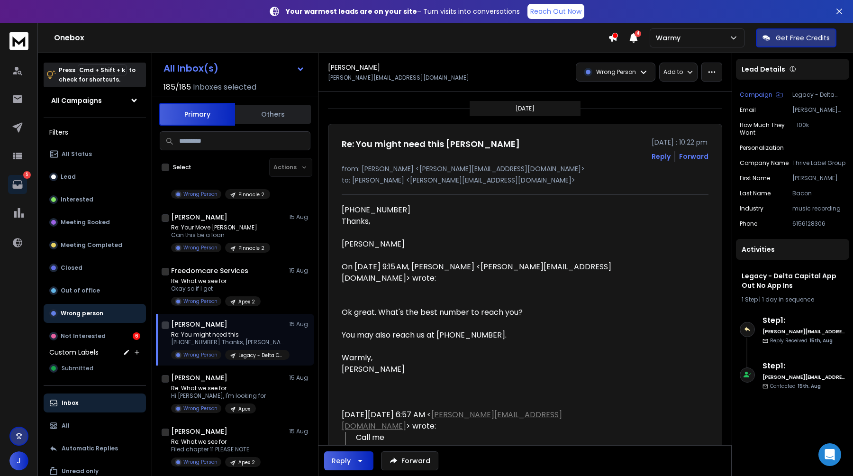
click at [643, 69] on icon at bounding box center [644, 72] width 8 height 8
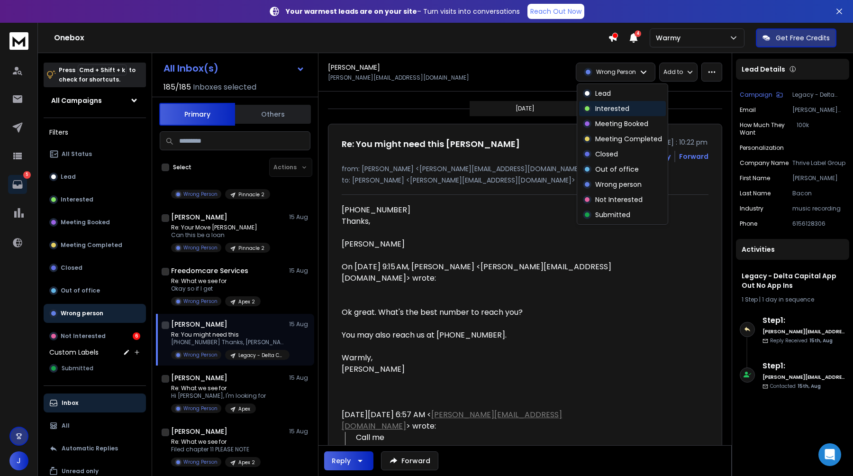
click at [626, 110] on p "Interested" at bounding box center [612, 108] width 34 height 9
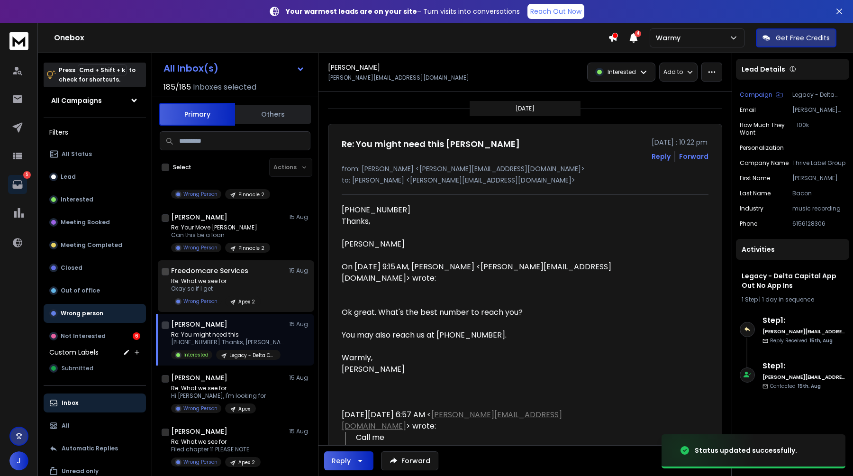
click at [278, 269] on div "Freedomcare Services 15 Aug" at bounding box center [240, 270] width 139 height 9
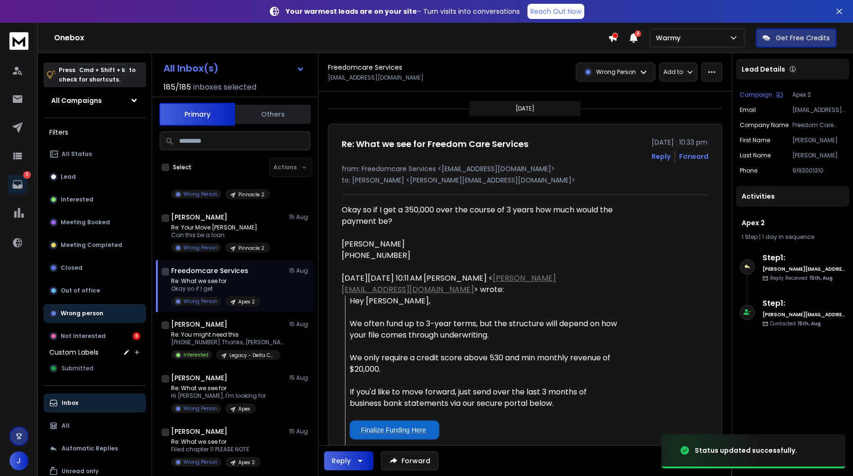
click at [604, 76] on div "Wrong Person" at bounding box center [615, 72] width 79 height 18
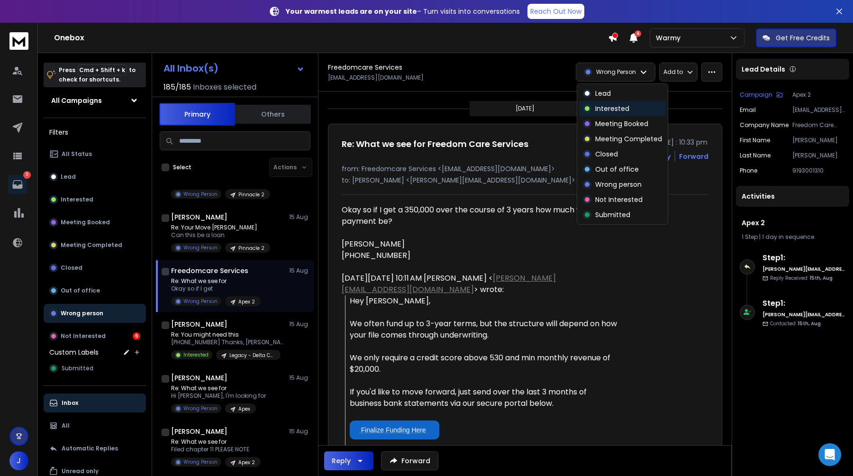
click at [614, 109] on p "Interested" at bounding box center [612, 108] width 34 height 9
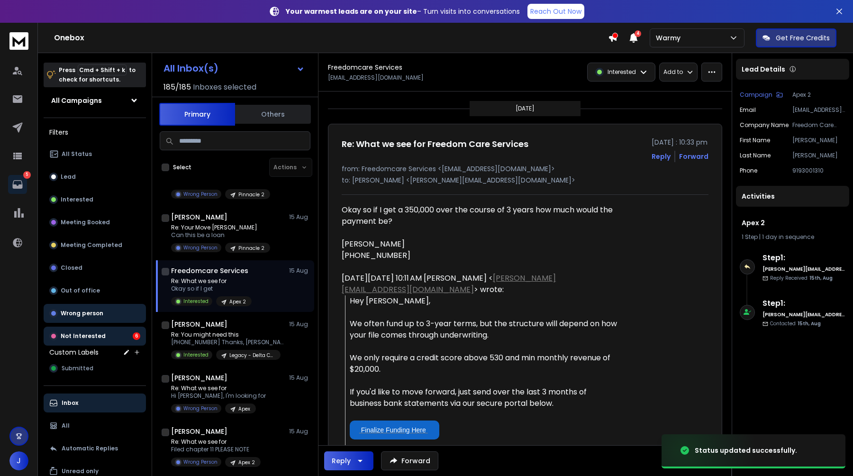
click at [103, 339] on button "Not Interested 6" at bounding box center [95, 336] width 102 height 19
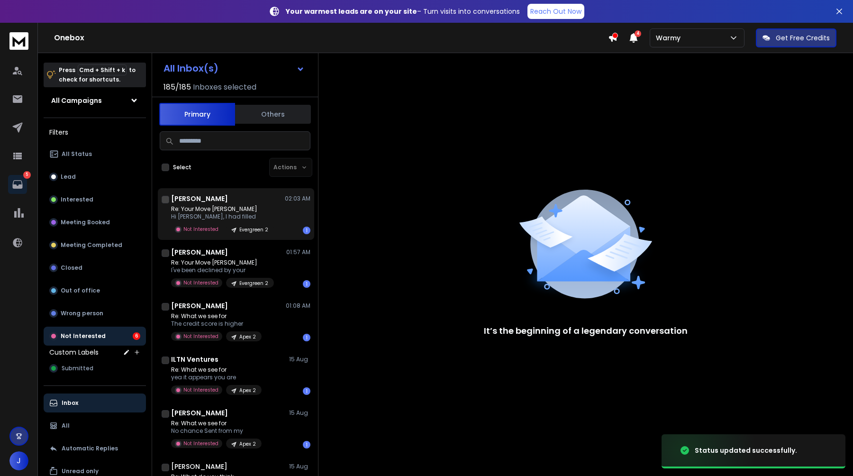
click at [258, 216] on p "Hi Blaine, I had filled" at bounding box center [222, 217] width 103 height 8
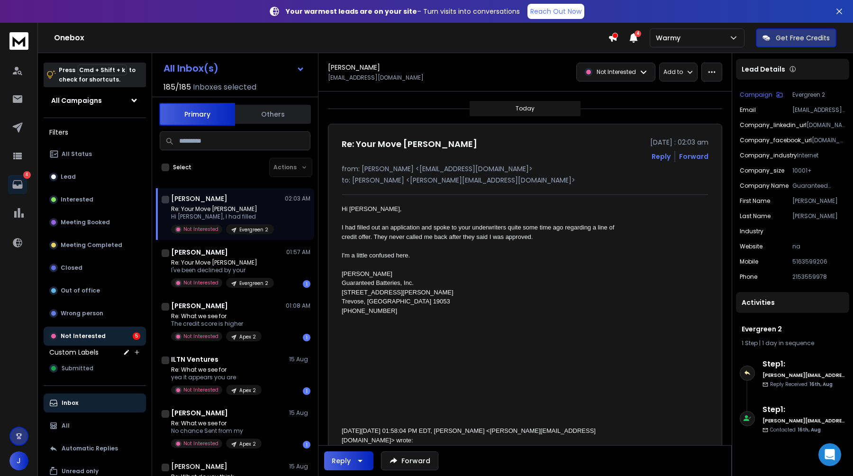
click at [633, 70] on p "Not Interested" at bounding box center [616, 72] width 39 height 8
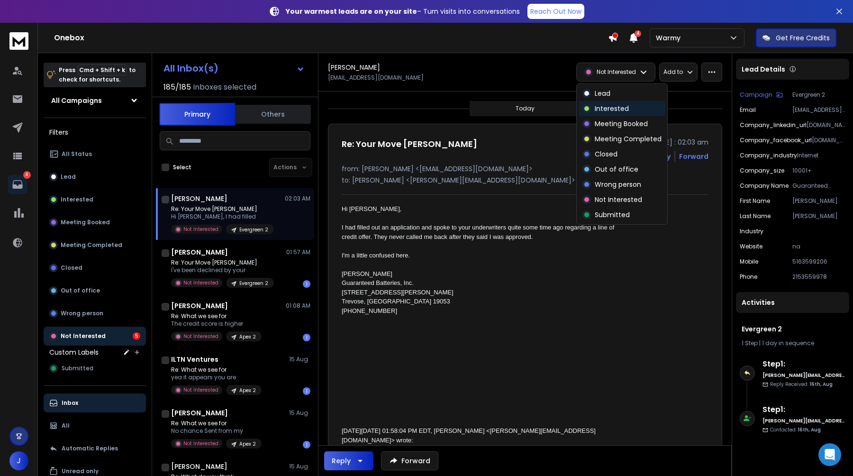
click at [626, 106] on p "Interested" at bounding box center [612, 108] width 34 height 9
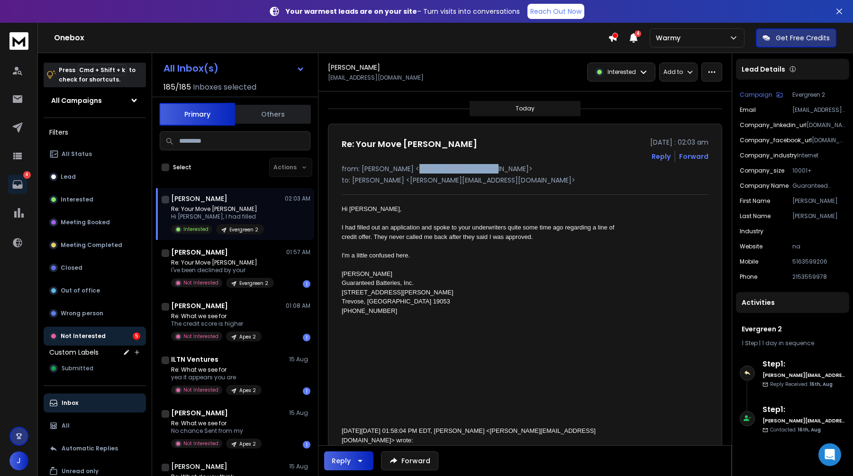
drag, startPoint x: 493, startPoint y: 168, endPoint x: 417, endPoint y: 167, distance: 75.8
click at [417, 167] on p "from: Sean Crawford <gbatteries@yahoo.com>" at bounding box center [525, 168] width 367 height 9
copy p "gbatteries@yahoo.com"
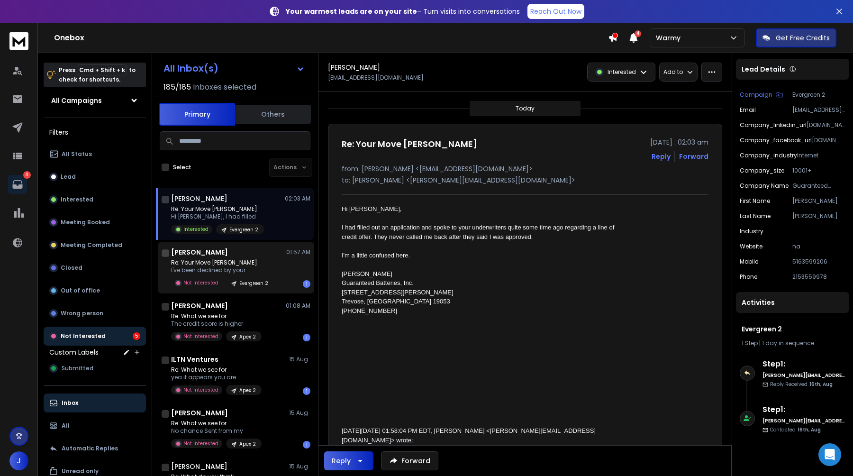
click at [266, 267] on p "I've been declined by your" at bounding box center [222, 270] width 103 height 8
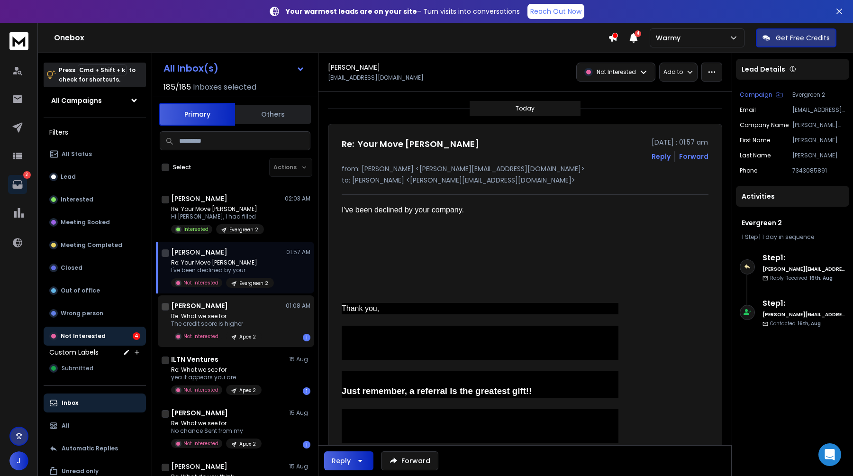
click at [267, 314] on div "Re: What we see for The credit score is higher Not Interested Apex 2 1" at bounding box center [240, 326] width 139 height 29
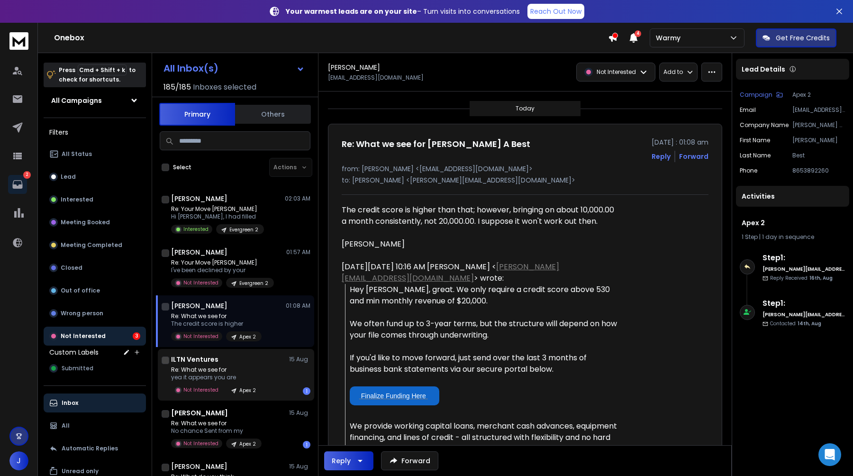
click at [280, 352] on div "ILTN Ventures 15 Aug Re: What we see for yea it appears you are Not Interested …" at bounding box center [236, 375] width 156 height 52
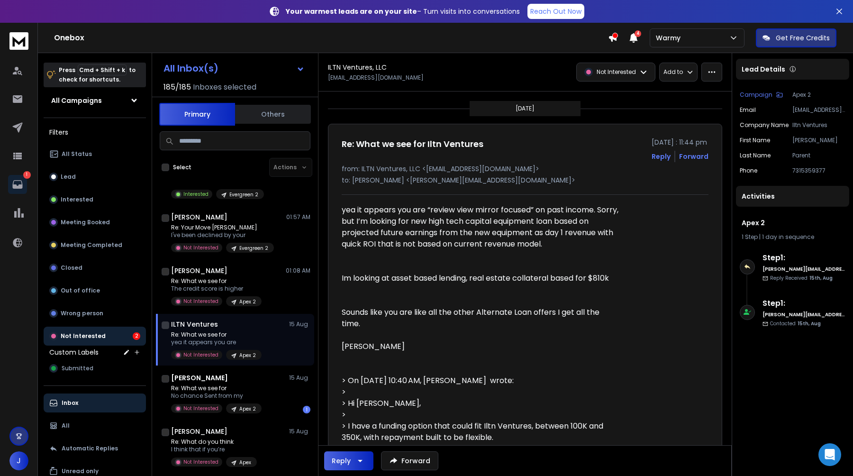
scroll to position [34, 0]
click at [280, 352] on div "Re: What we see for yea it appears you are Not Interested Apex 2" at bounding box center [240, 346] width 139 height 29
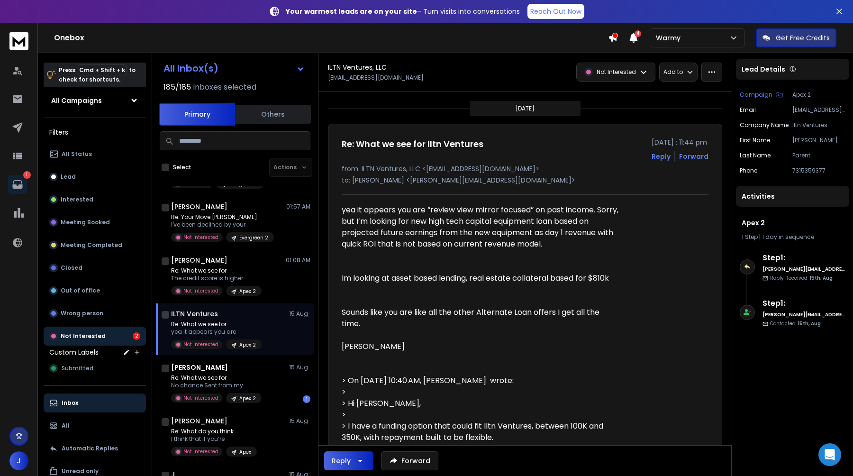
scroll to position [52, 0]
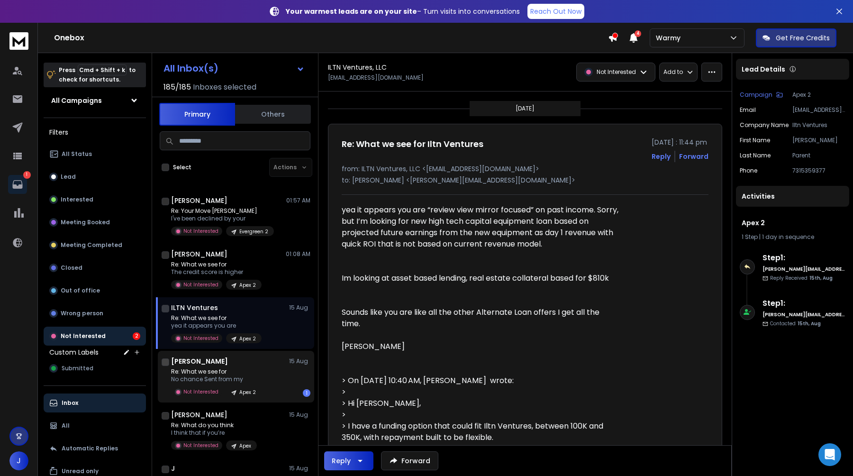
click at [280, 366] on div "Ian Bennett 15 Aug Re: What we see for No chance Sent from my Not Interested Ap…" at bounding box center [240, 376] width 139 height 40
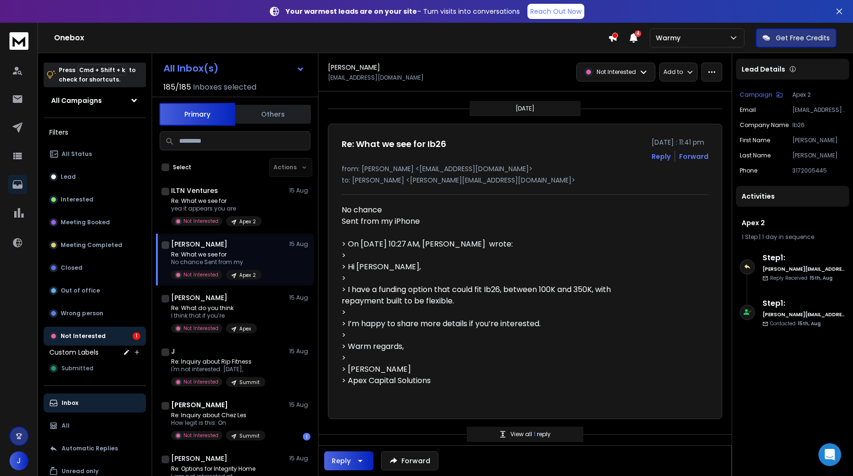
scroll to position [172, 0]
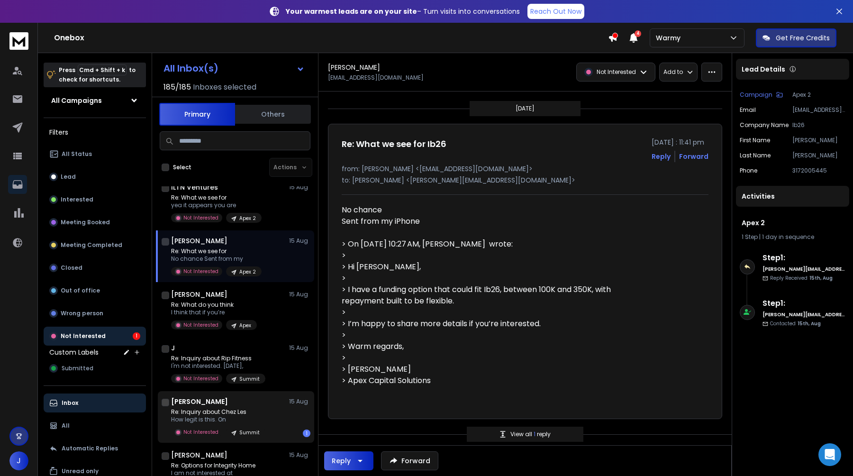
click at [281, 419] on div "Re: Inquiry about Chez Les How legit is this. On Not Interested Summit 1" at bounding box center [240, 422] width 139 height 29
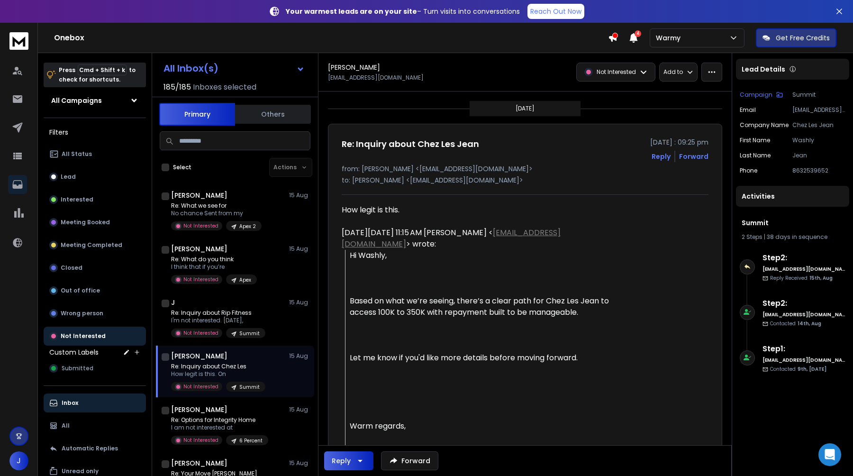
scroll to position [219, 0]
click at [331, 453] on button "Reply" at bounding box center [348, 460] width 49 height 19
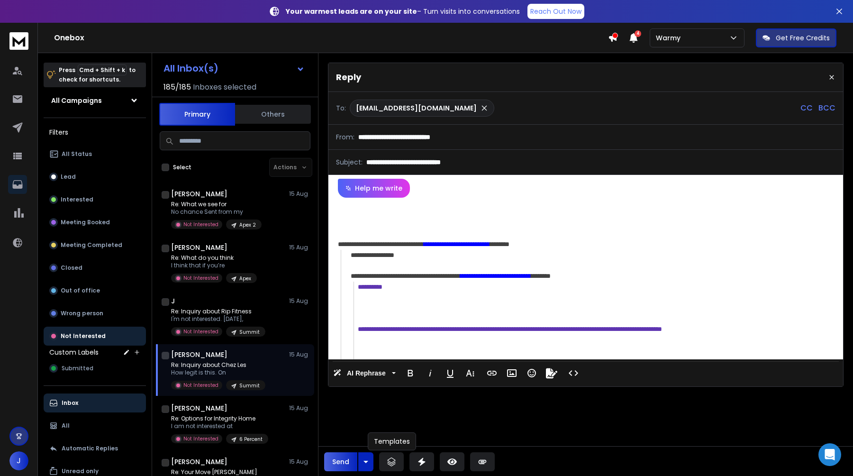
click at [392, 459] on icon at bounding box center [391, 461] width 9 height 9
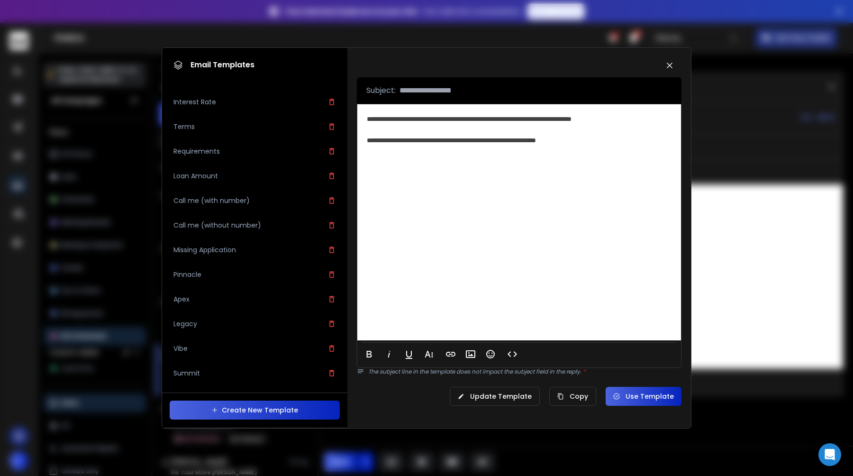
scroll to position [119, 0]
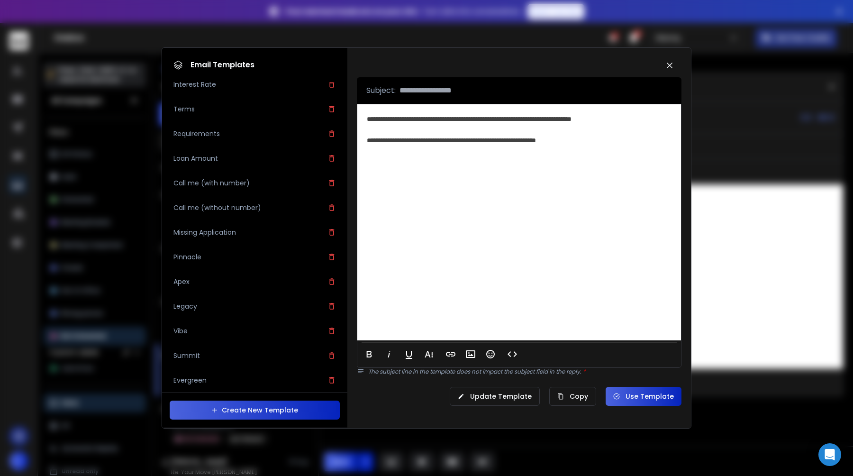
click at [240, 40] on div "Summit" at bounding box center [254, 34] width 151 height 9
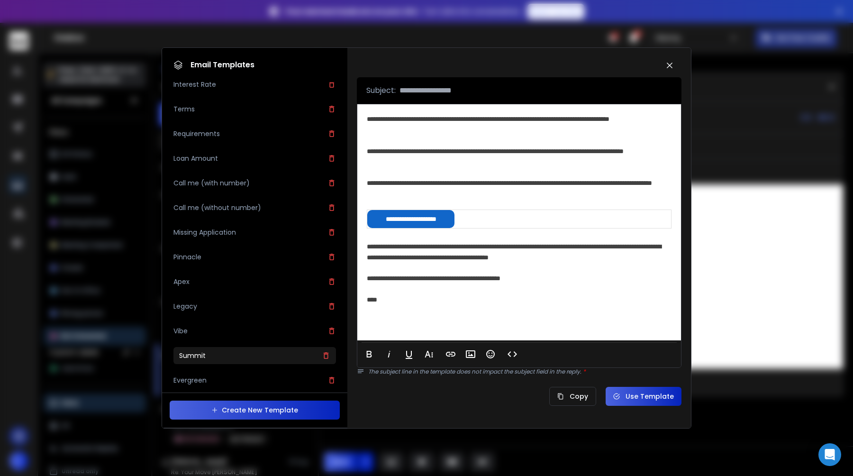
click at [636, 395] on button "Use Template" at bounding box center [644, 396] width 76 height 19
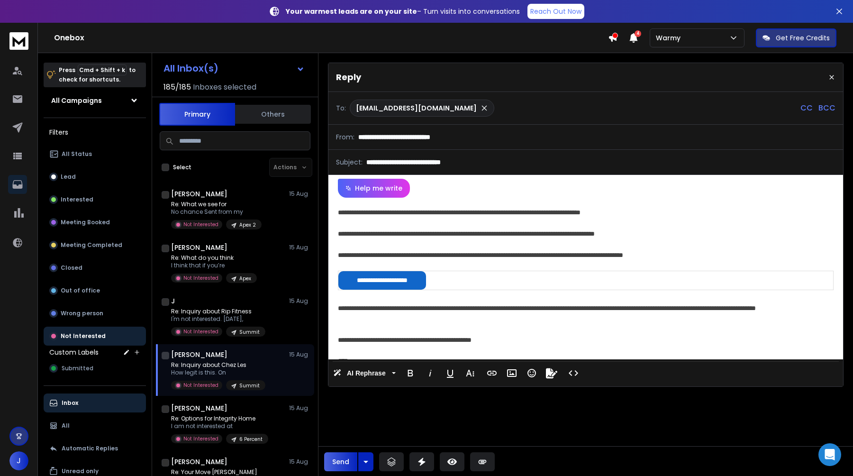
click at [408, 216] on div "**********" at bounding box center [584, 212] width 493 height 10
drag, startPoint x: 412, startPoint y: 209, endPoint x: 393, endPoint y: 209, distance: 19.4
click at [393, 209] on div "**********" at bounding box center [584, 212] width 493 height 10
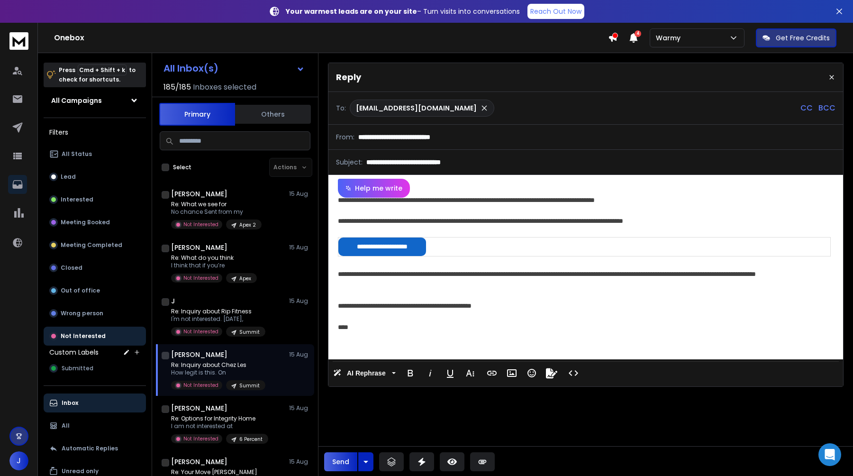
scroll to position [64, 0]
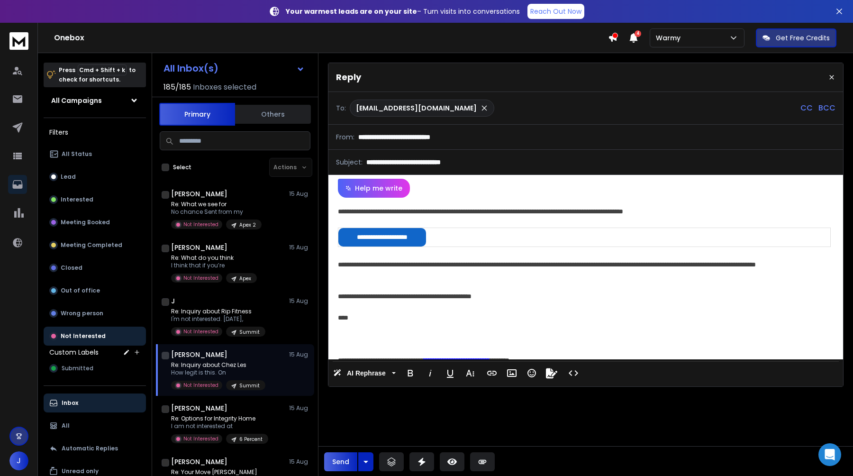
click at [332, 459] on button "Send" at bounding box center [340, 461] width 33 height 19
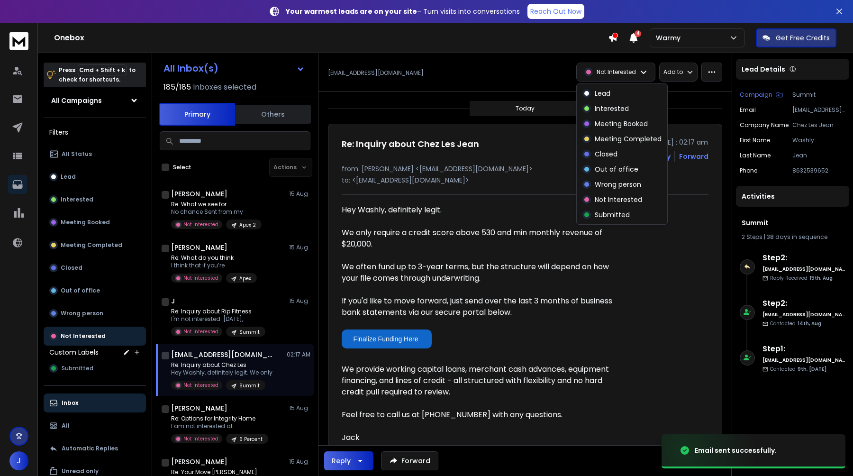
click at [629, 76] on div "Not Interested" at bounding box center [616, 72] width 78 height 18
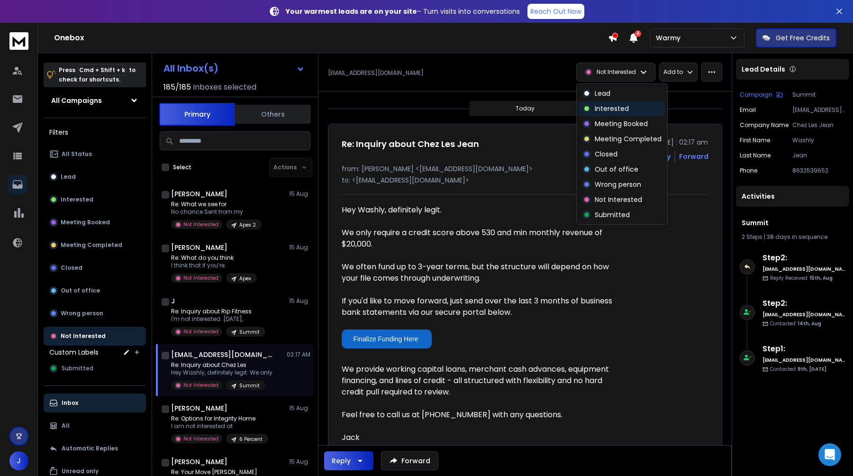
click at [620, 109] on p "Interested" at bounding box center [612, 108] width 34 height 9
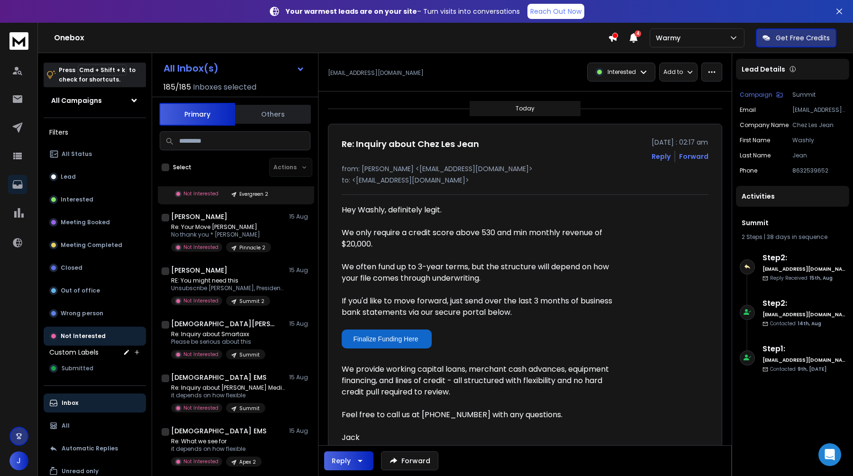
scroll to position [519, 0]
click at [679, 30] on button "Warmy" at bounding box center [697, 37] width 95 height 19
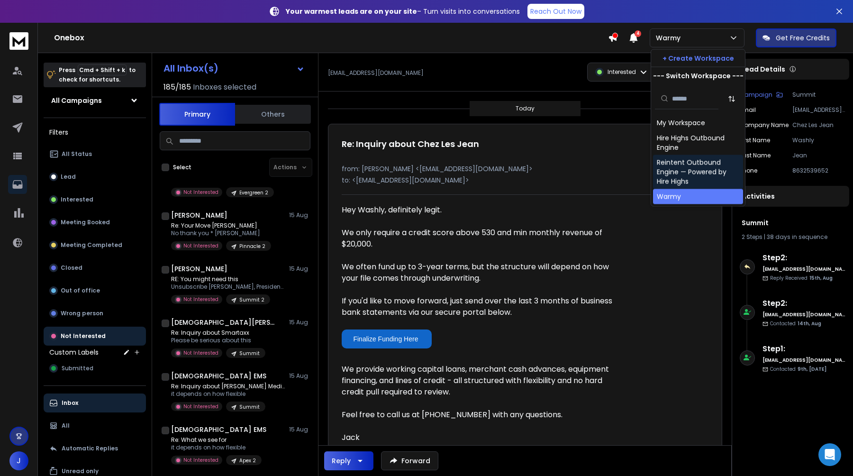
click at [679, 179] on div "Reintent Outbound Engine — Powered by Hire Highs" at bounding box center [698, 172] width 82 height 28
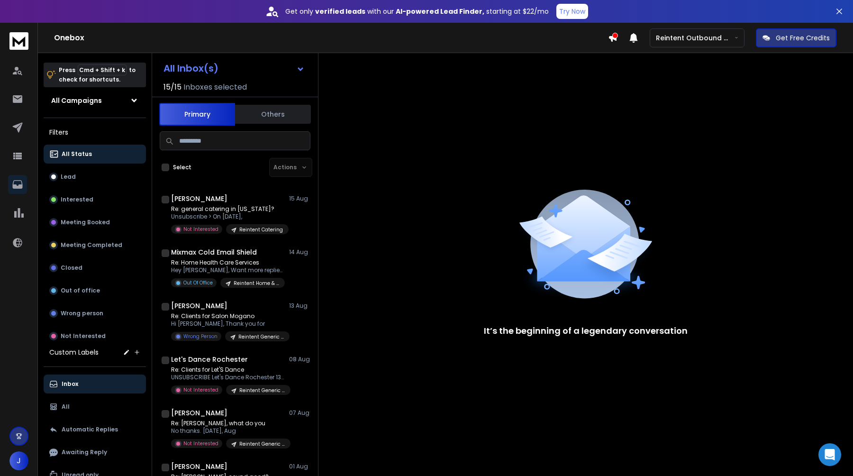
click at [694, 40] on p "Reintent Outbound Engine — Powered by Hire Highs" at bounding box center [695, 37] width 79 height 9
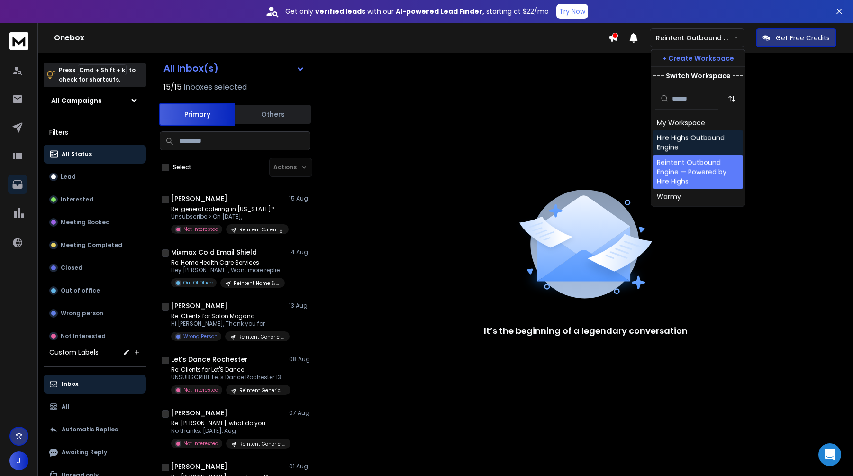
click at [671, 140] on div "Hire Highs Outbound Engine" at bounding box center [698, 142] width 82 height 19
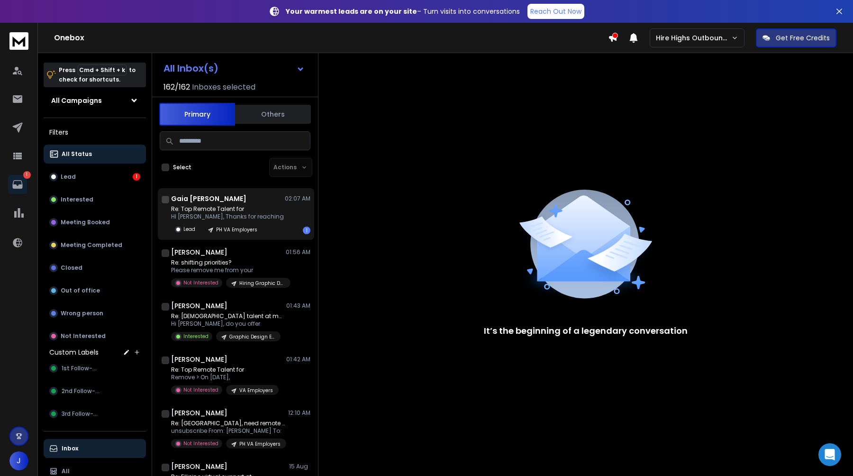
click at [243, 213] on p "HI [PERSON_NAME], Thanks for reaching" at bounding box center [227, 217] width 113 height 8
